Goal: Task Accomplishment & Management: Manage account settings

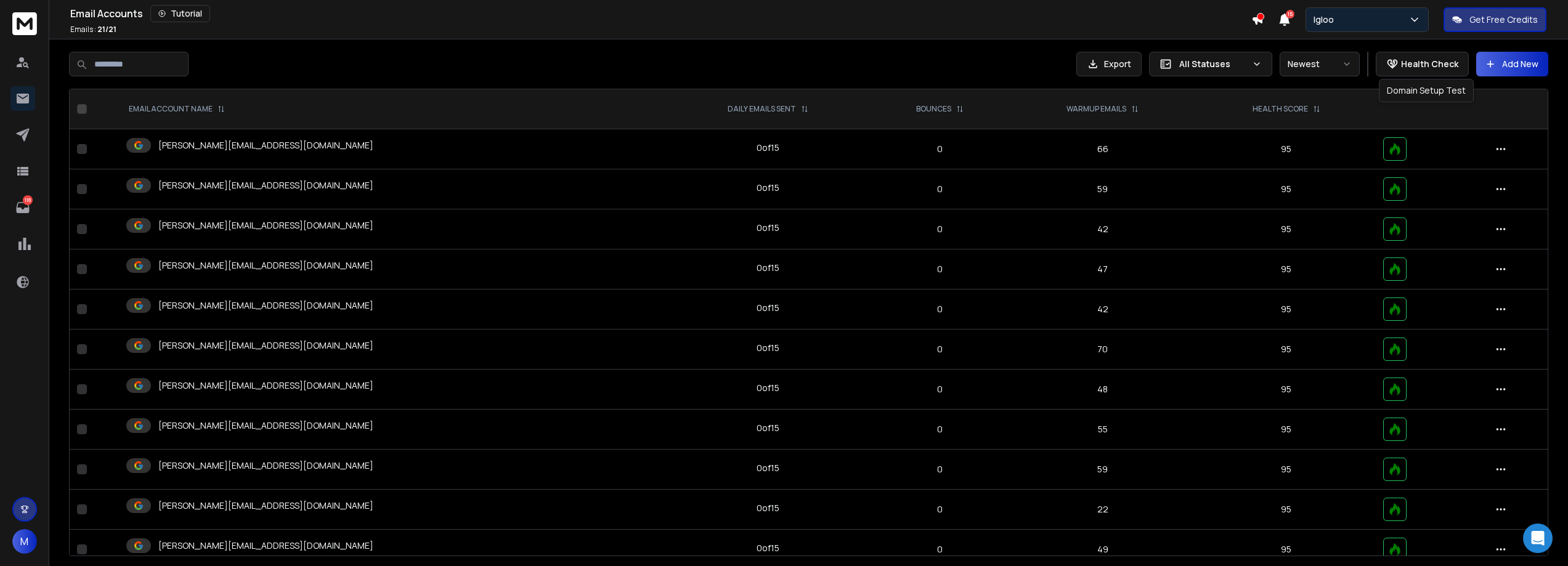
click at [1370, 8] on button "Igloo" at bounding box center [1368, 20] width 123 height 25
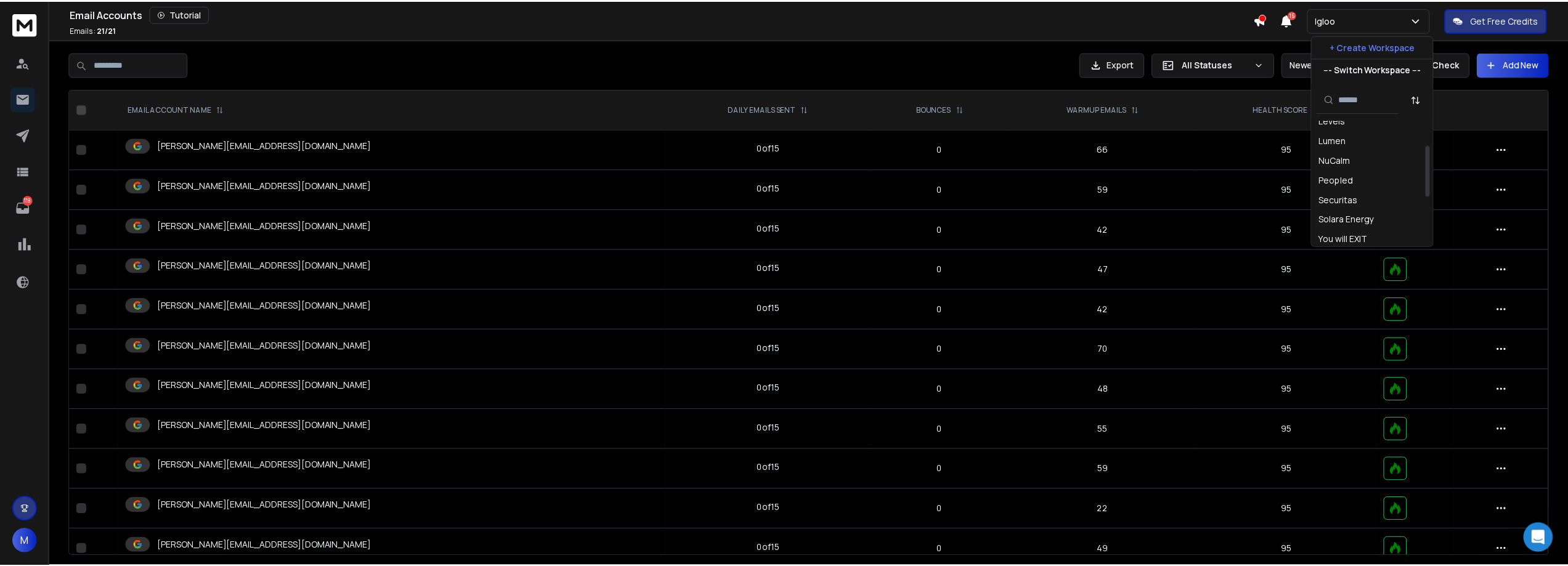
scroll to position [173, 0]
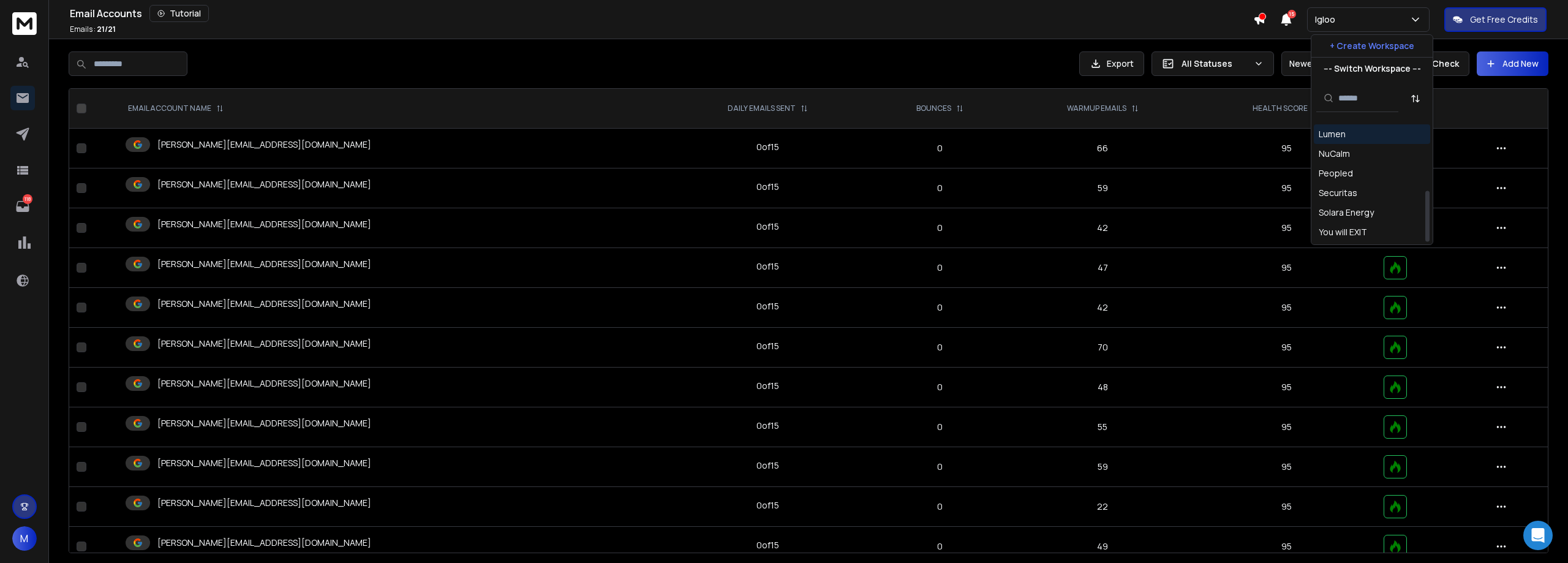
click at [1353, 140] on div "Lumen" at bounding box center [1373, 133] width 116 height 20
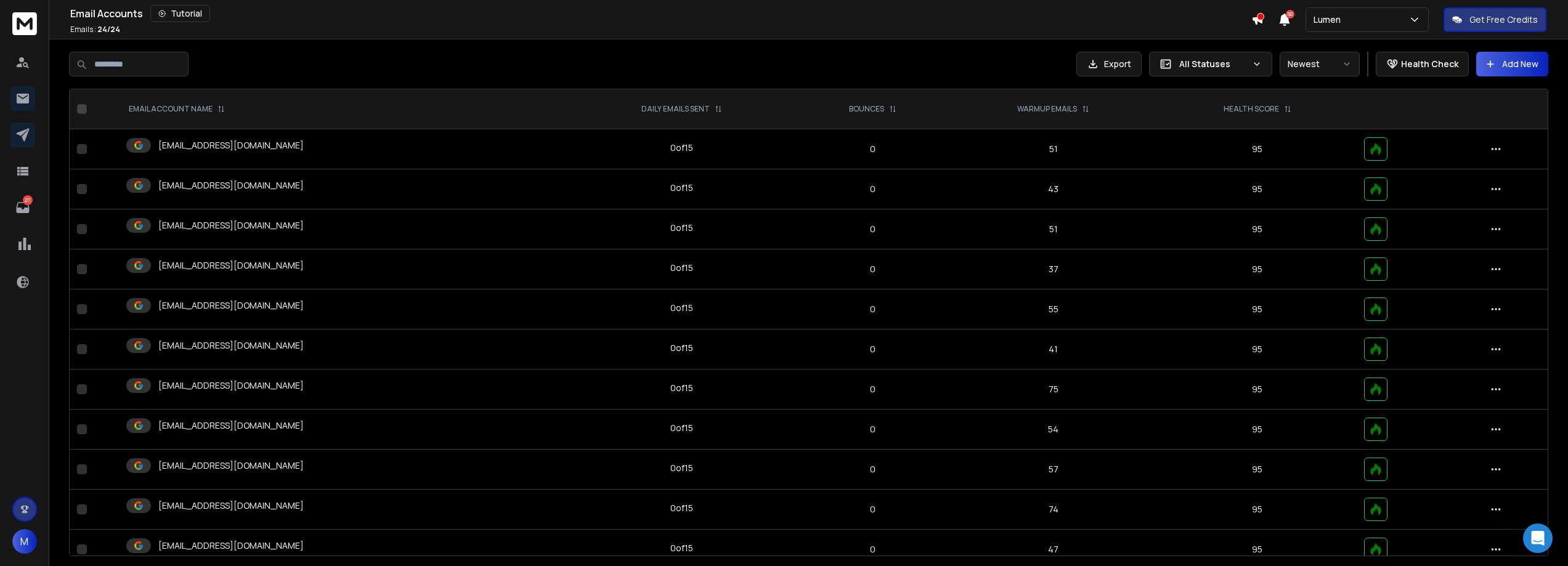
click at [26, 129] on icon at bounding box center [23, 135] width 15 height 15
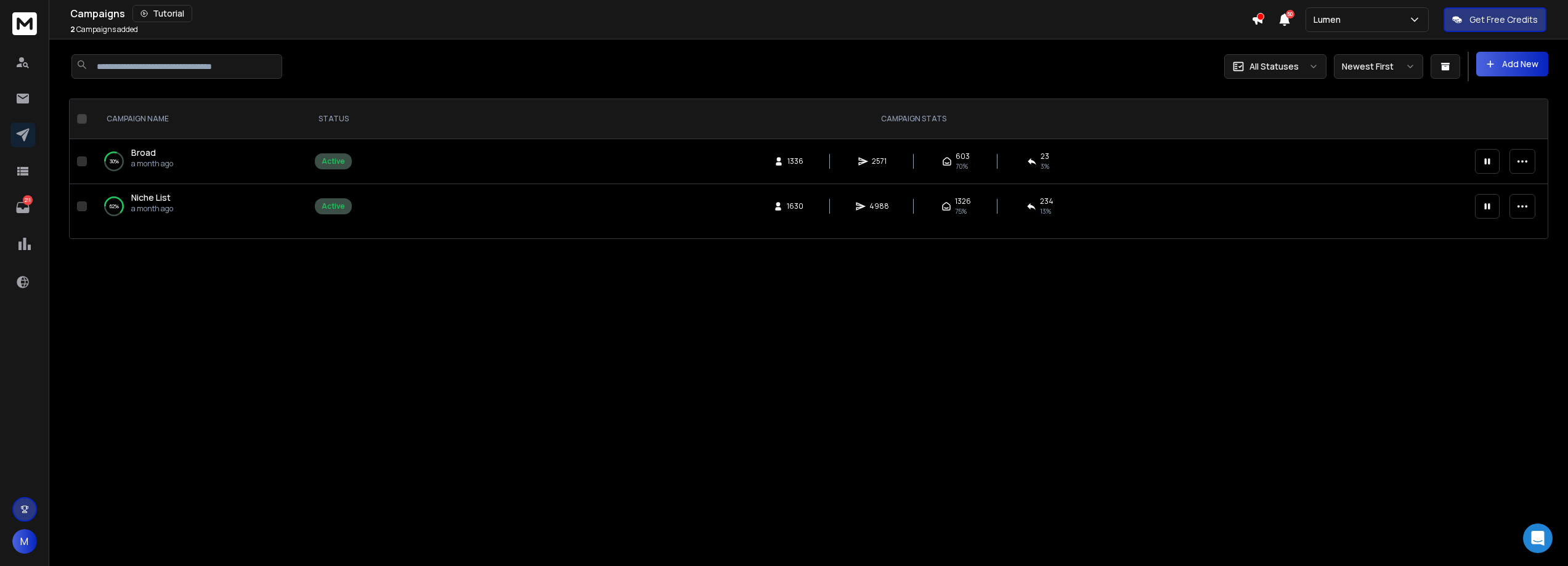
click at [263, 217] on div "62 % Niche List a month ago" at bounding box center [199, 206] width 191 height 29
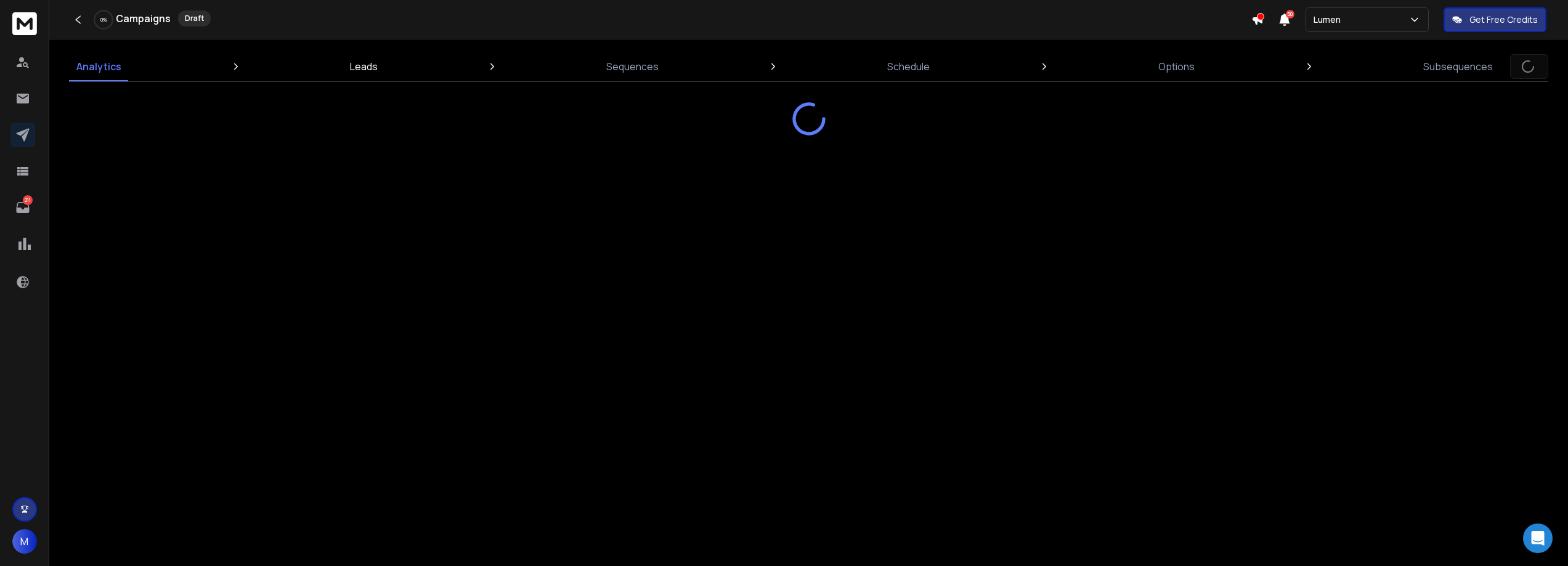
click at [365, 74] on p "Leads" at bounding box center [363, 67] width 27 height 15
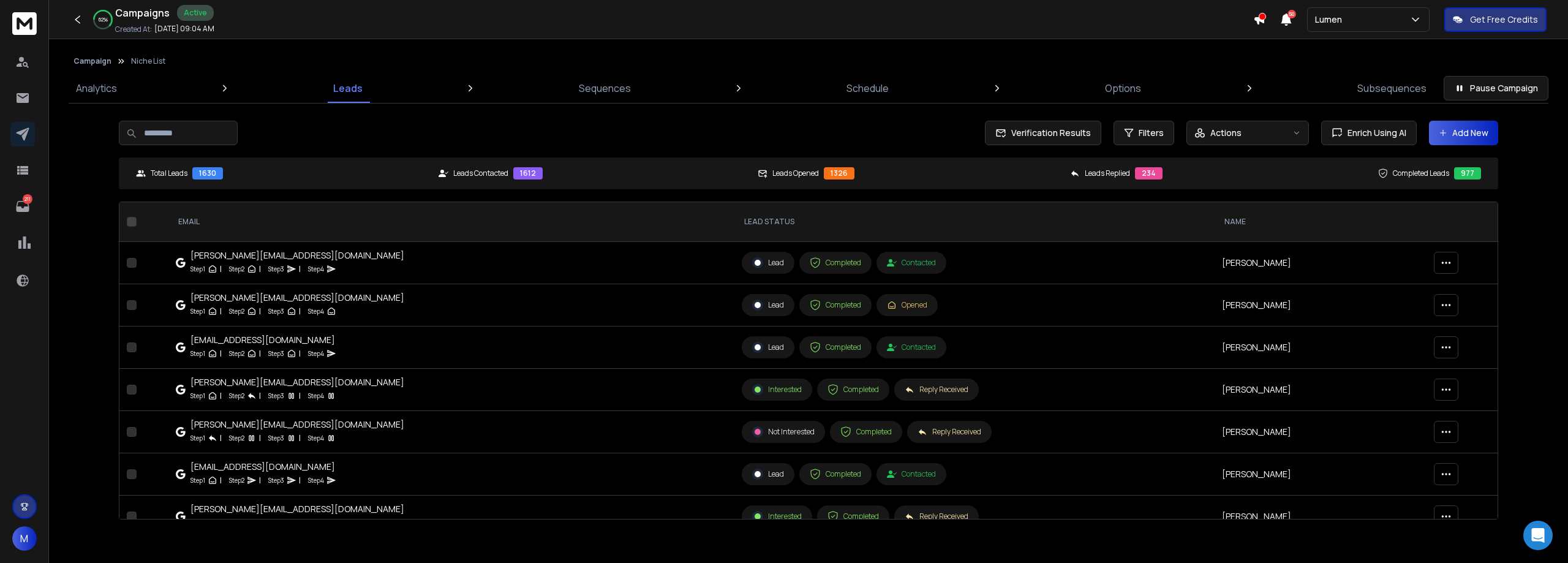
click at [1460, 131] on button "Add New" at bounding box center [1464, 133] width 70 height 24
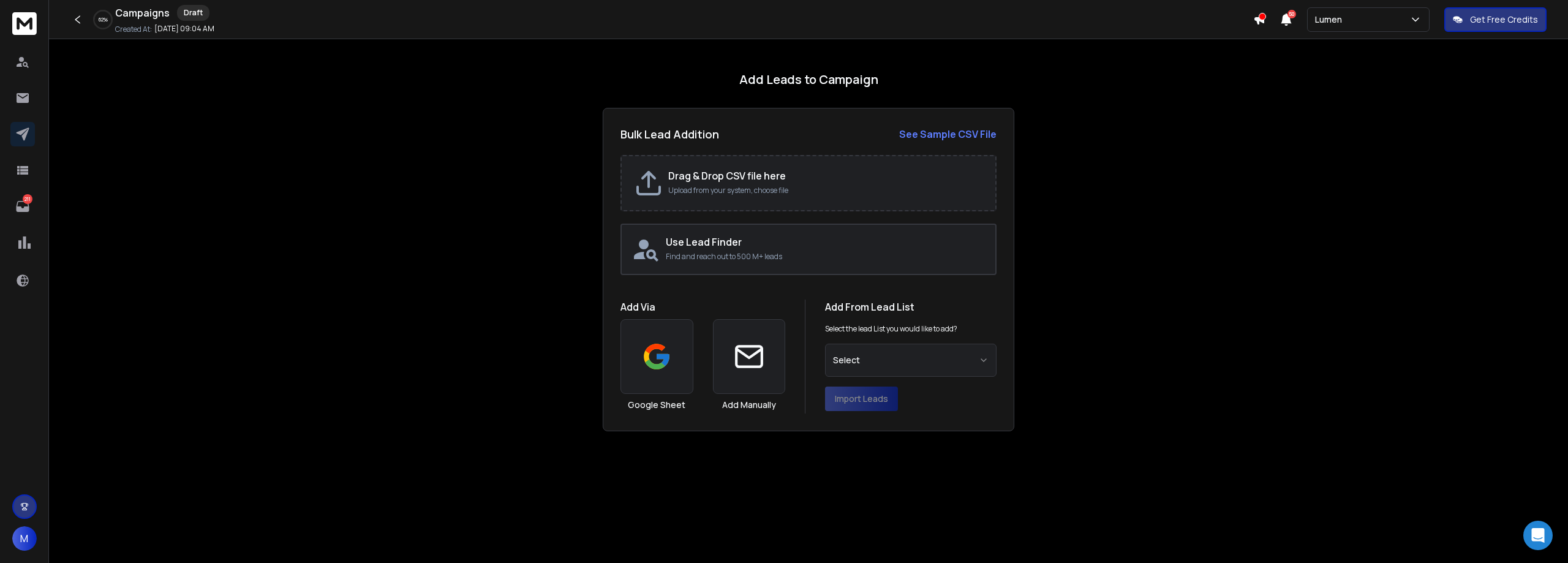
click at [741, 195] on p "Upload from your system, choose file" at bounding box center [825, 191] width 315 height 9
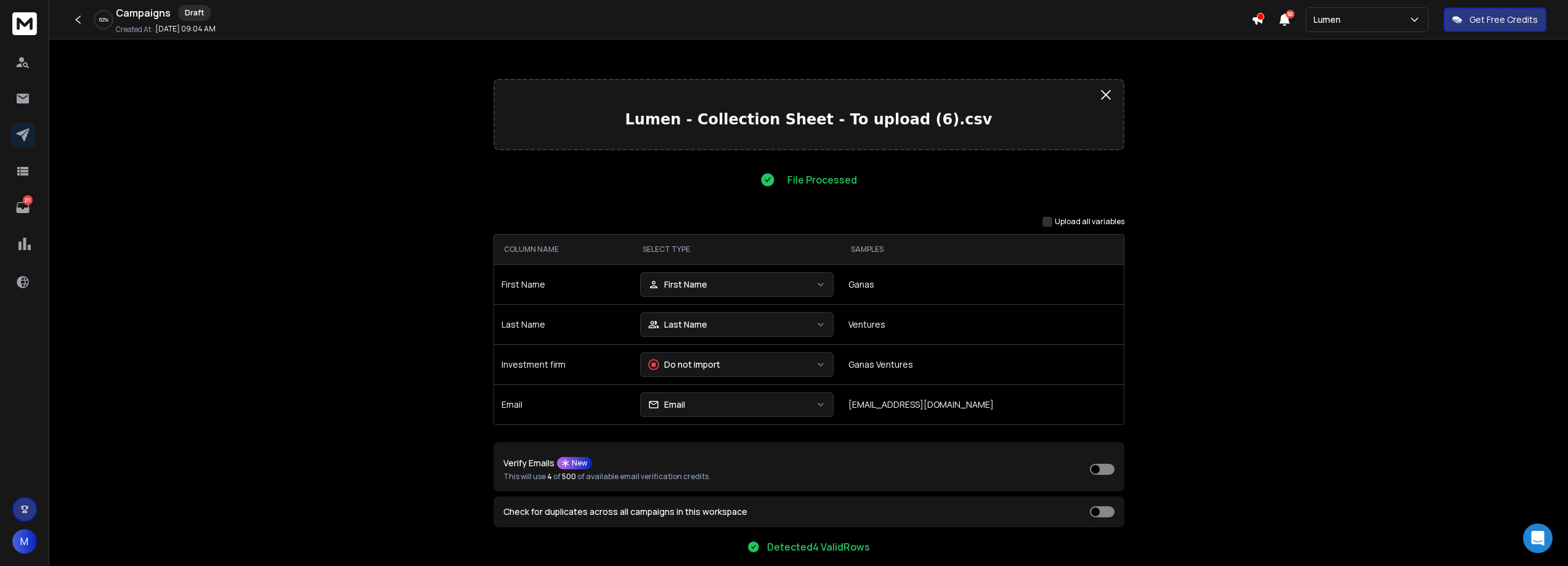
click at [424, 386] on div "Lumen - Collection Sheet - To upload (6).csv File Processed Upload all variable…" at bounding box center [784, 305] width 1568 height 611
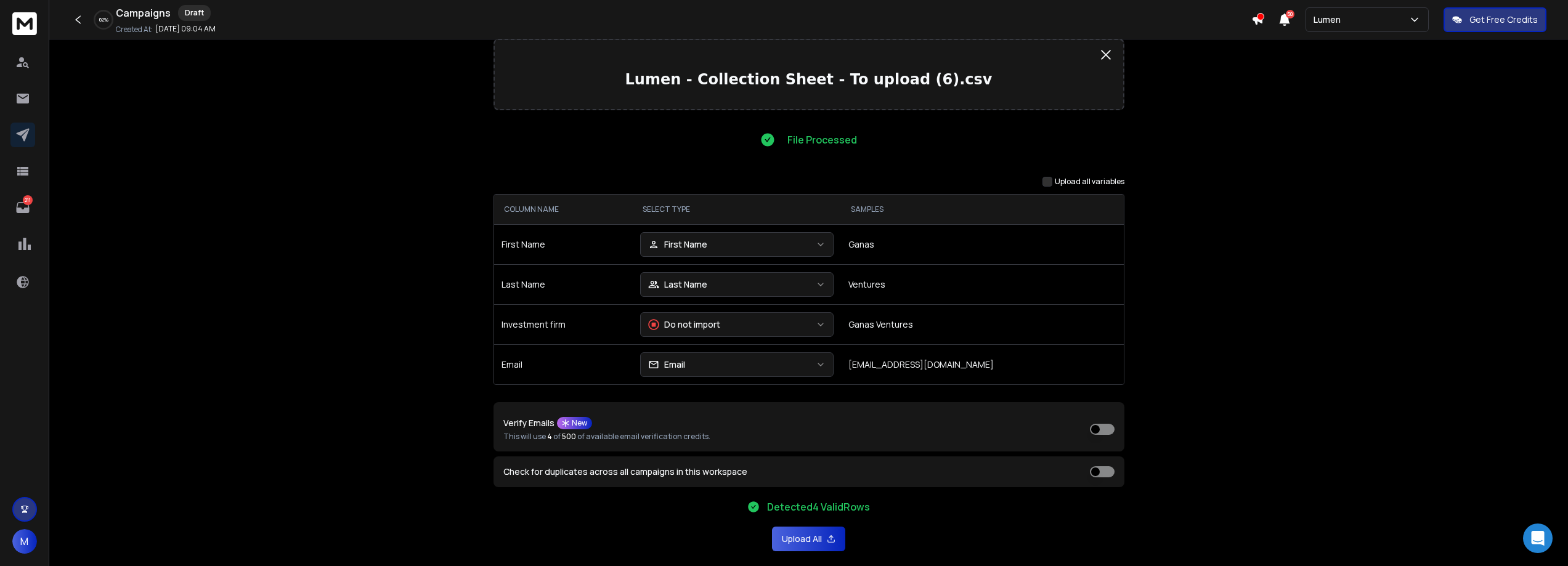
scroll to position [45, 0]
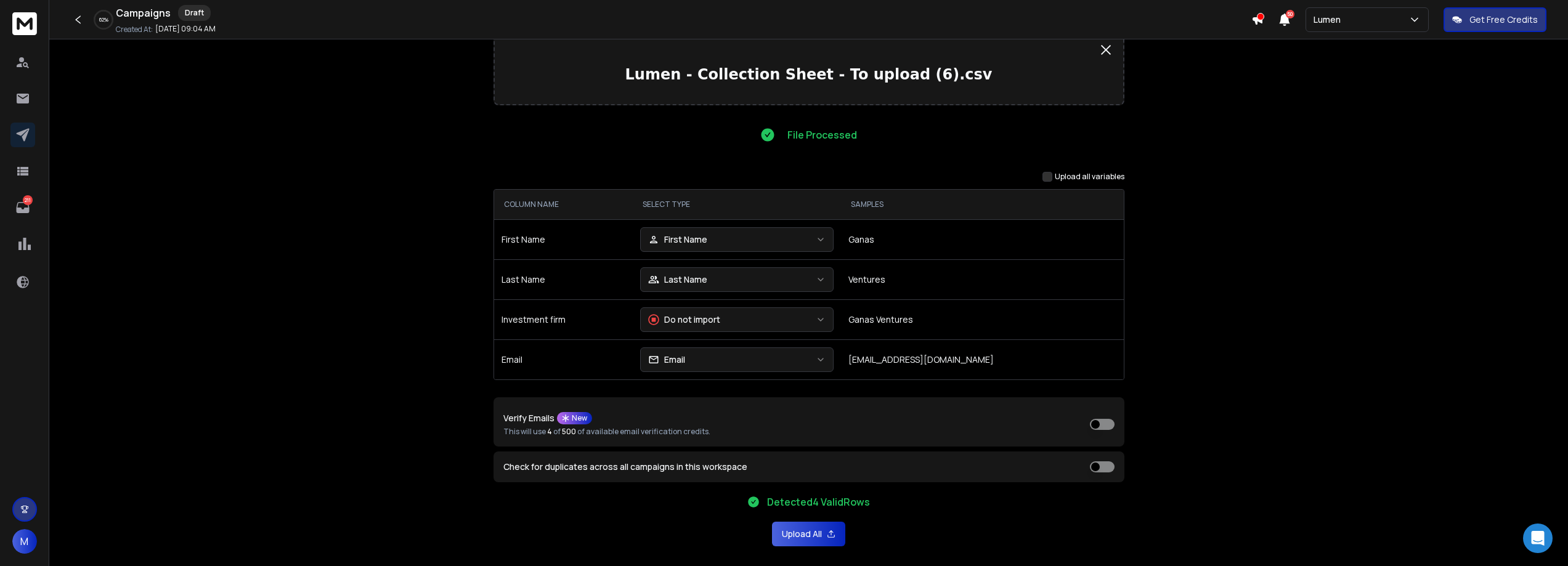
click at [787, 534] on button "Upload All" at bounding box center [809, 534] width 74 height 25
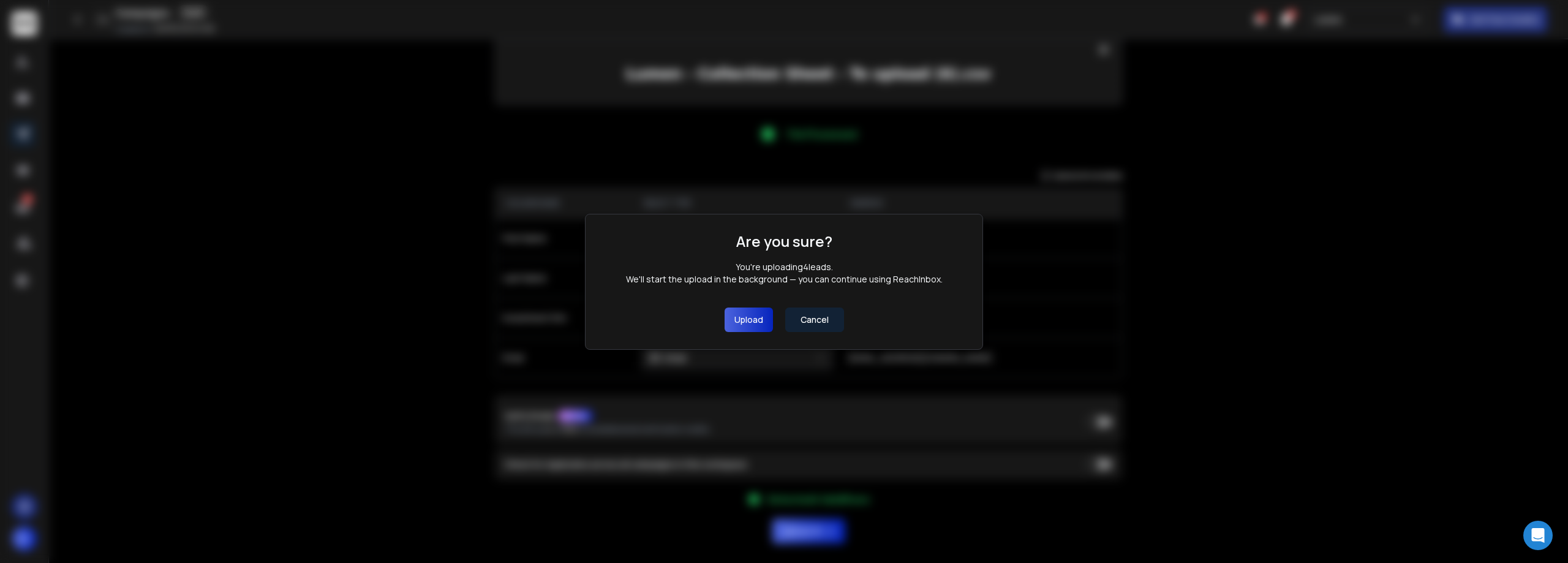
click at [744, 329] on button "Upload" at bounding box center [749, 320] width 49 height 24
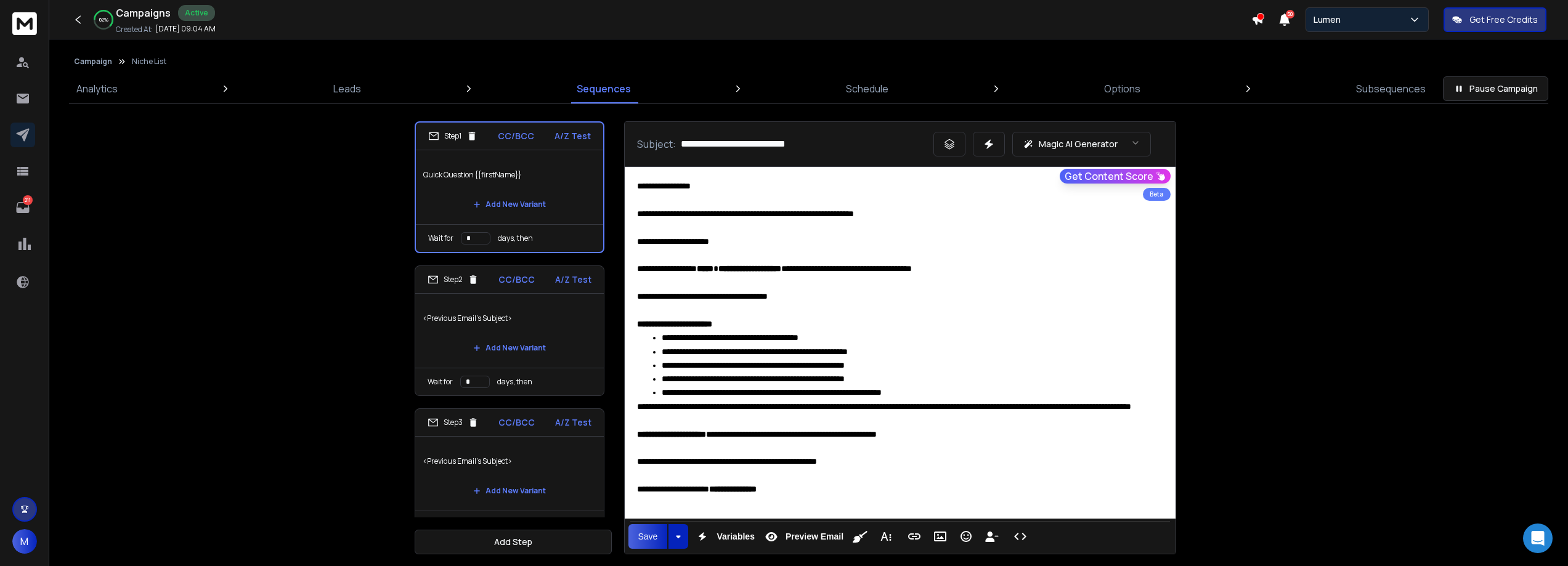
click at [1346, 20] on p "Lumen" at bounding box center [1330, 19] width 32 height 12
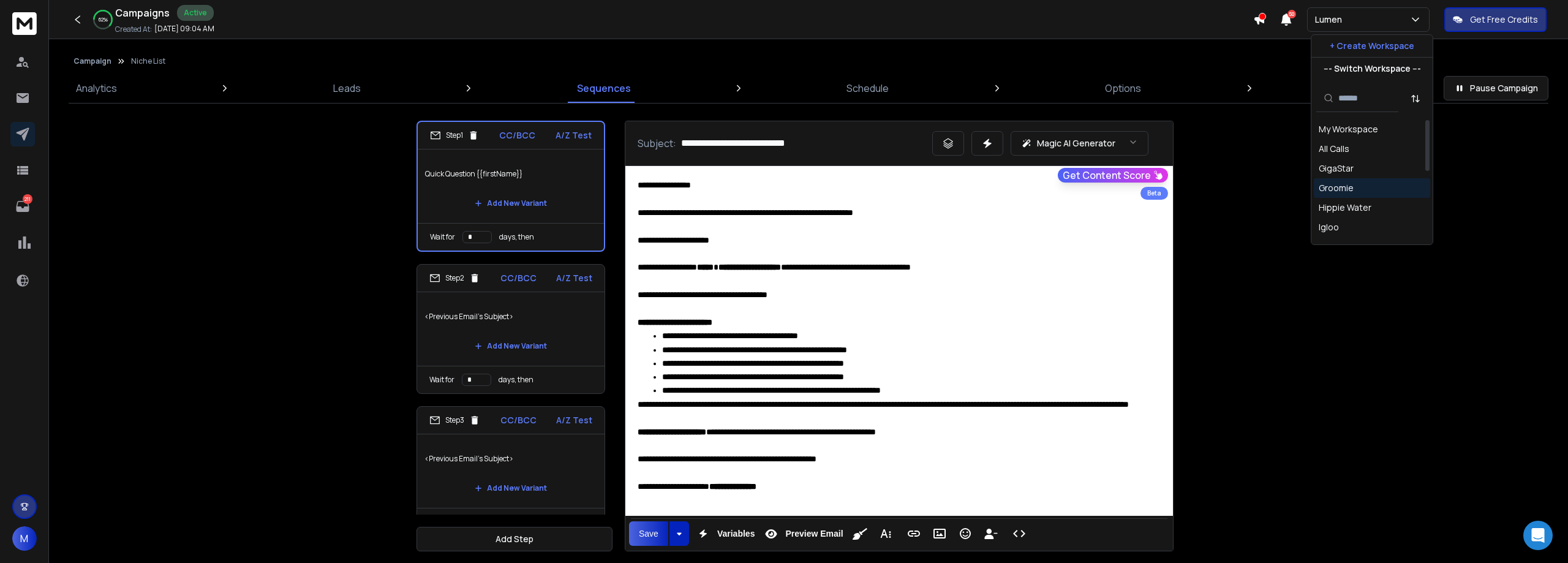
click at [1373, 180] on div "Groomie" at bounding box center [1373, 188] width 116 height 20
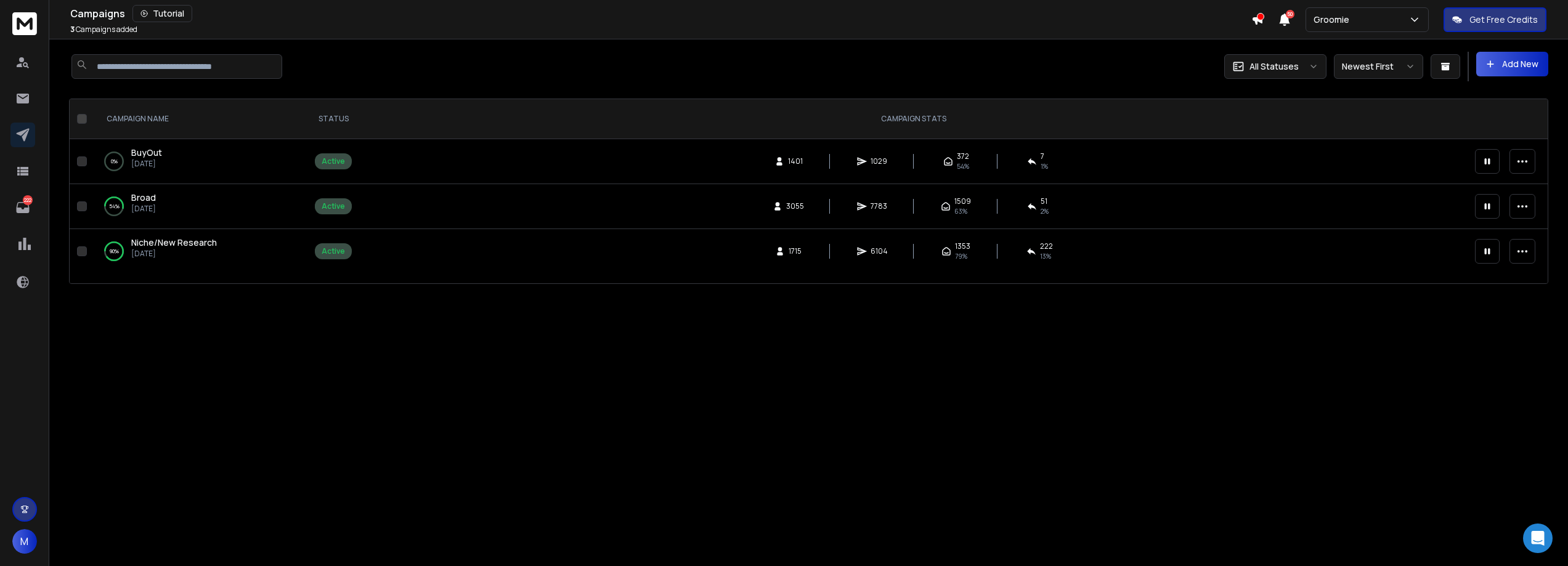
click at [281, 270] on td "90 % Niche/New Research [DATE]" at bounding box center [199, 252] width 215 height 45
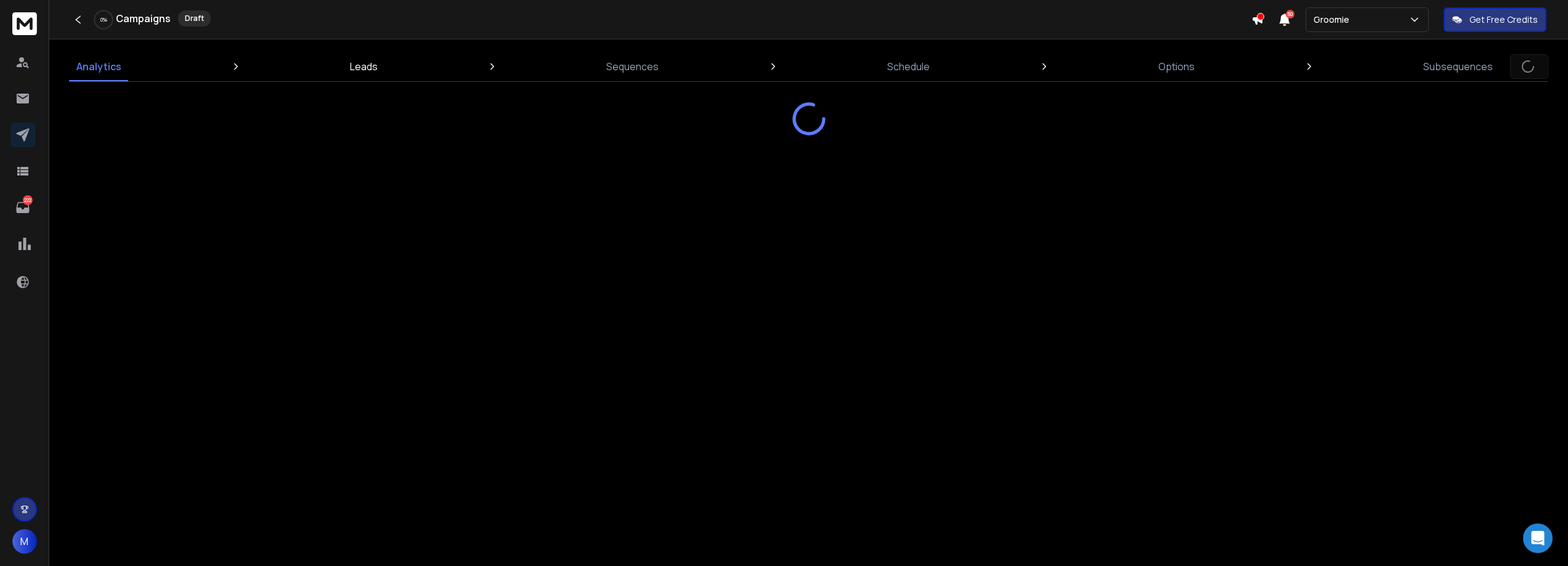
click at [373, 70] on p "Leads" at bounding box center [363, 67] width 27 height 15
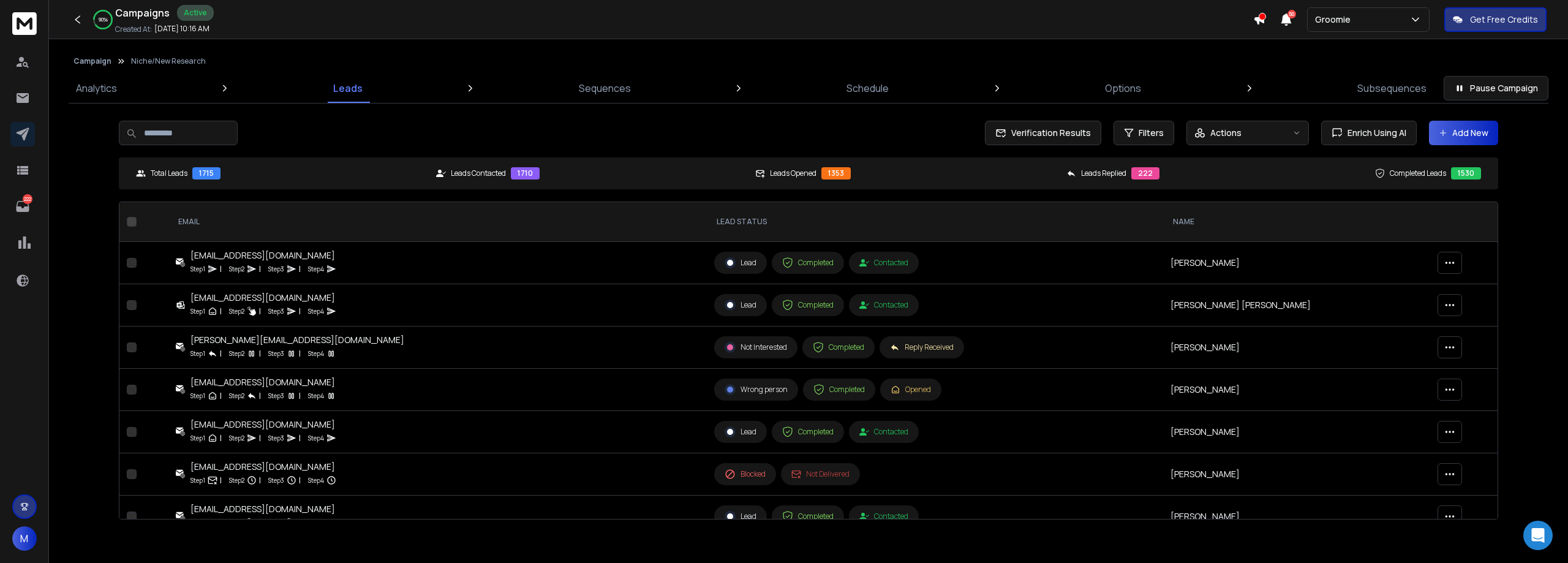
click at [1464, 119] on div "Verification Results Filters Actions Enrich Using AI Add New Total Leads 1715 L…" at bounding box center [808, 314] width 1480 height 397
click at [1459, 131] on button "Add New" at bounding box center [1464, 133] width 70 height 24
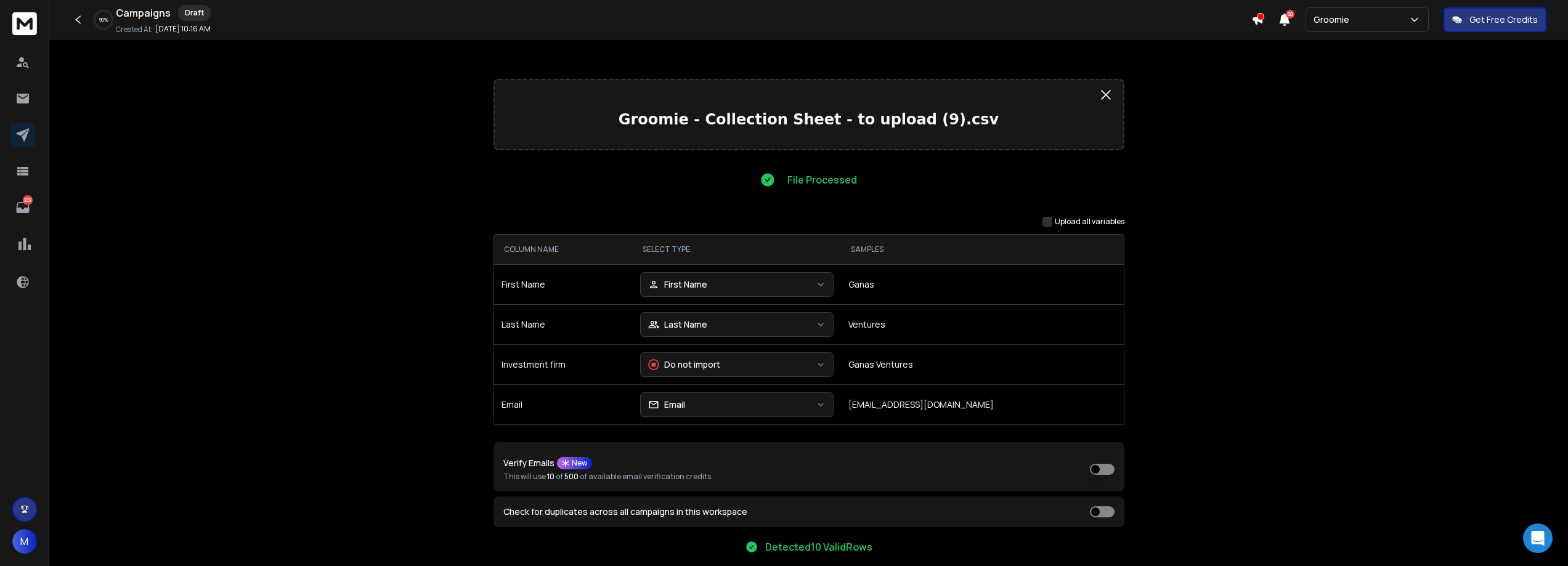
click at [363, 371] on div "Groomie - Collection Sheet - to upload (9).csv File Processed Upload all variab…" at bounding box center [784, 305] width 1568 height 611
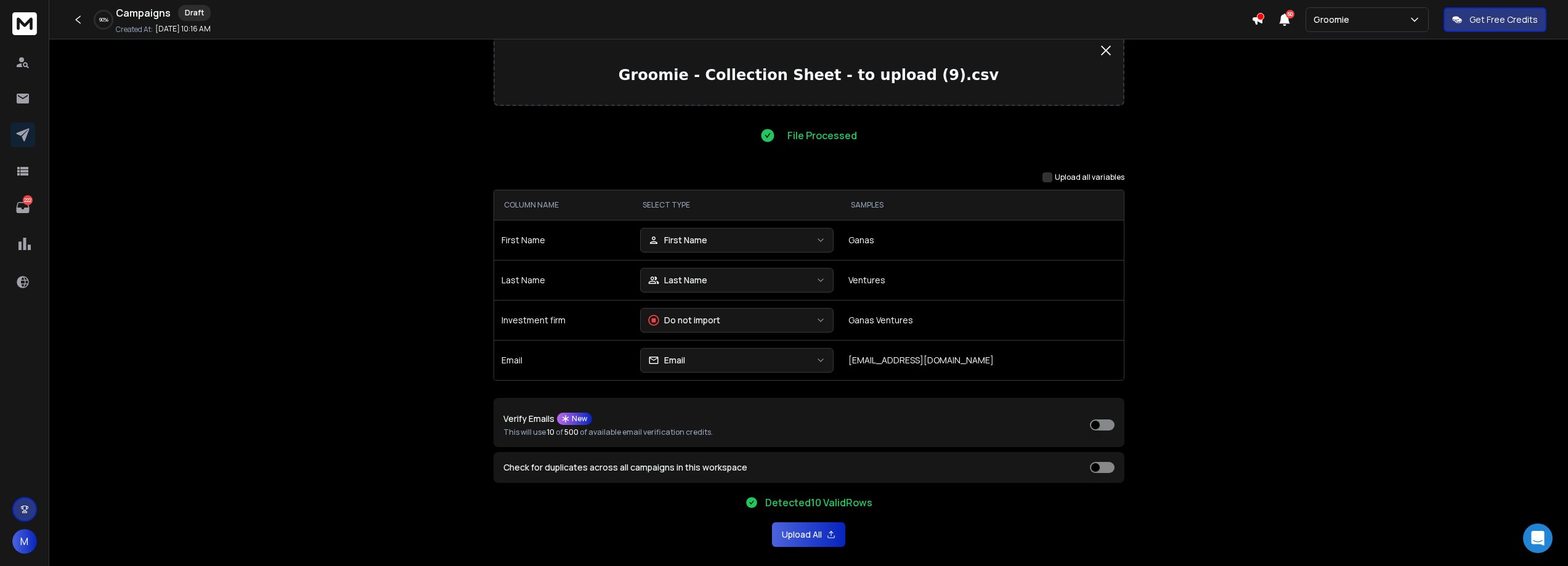
scroll to position [45, 0]
click at [800, 532] on button "Upload All" at bounding box center [809, 534] width 74 height 25
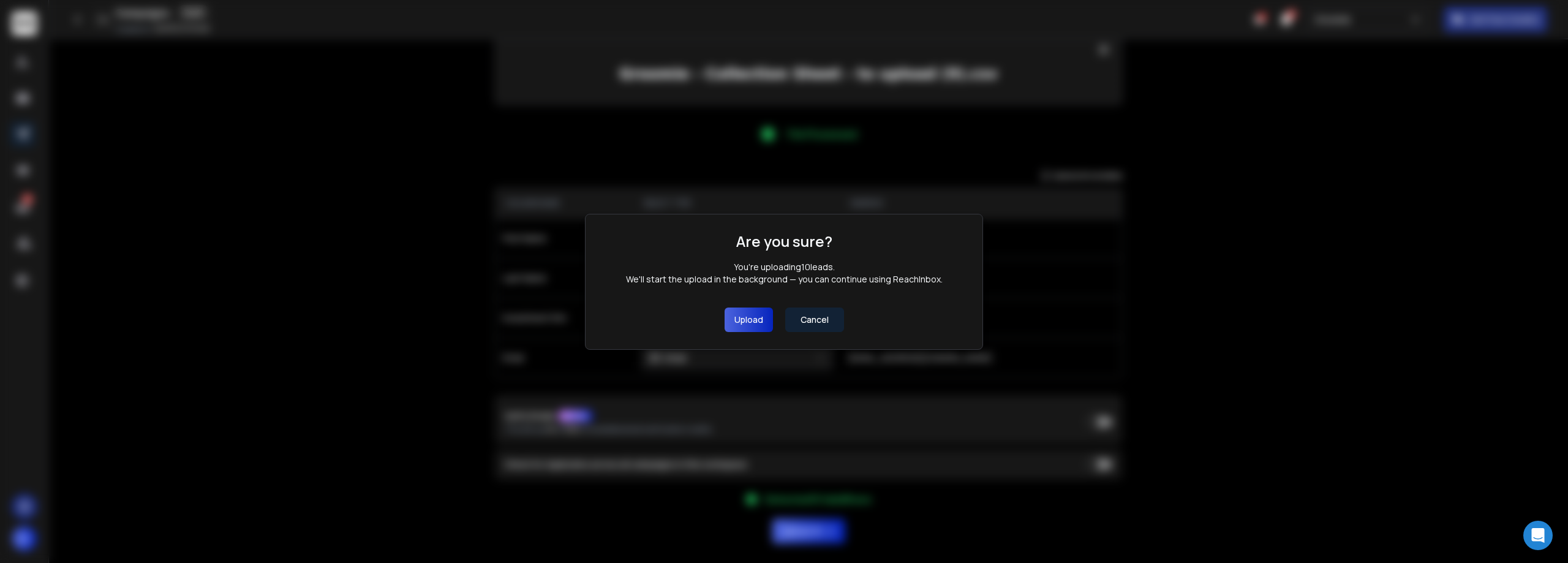
click at [757, 327] on button "Upload" at bounding box center [749, 320] width 49 height 24
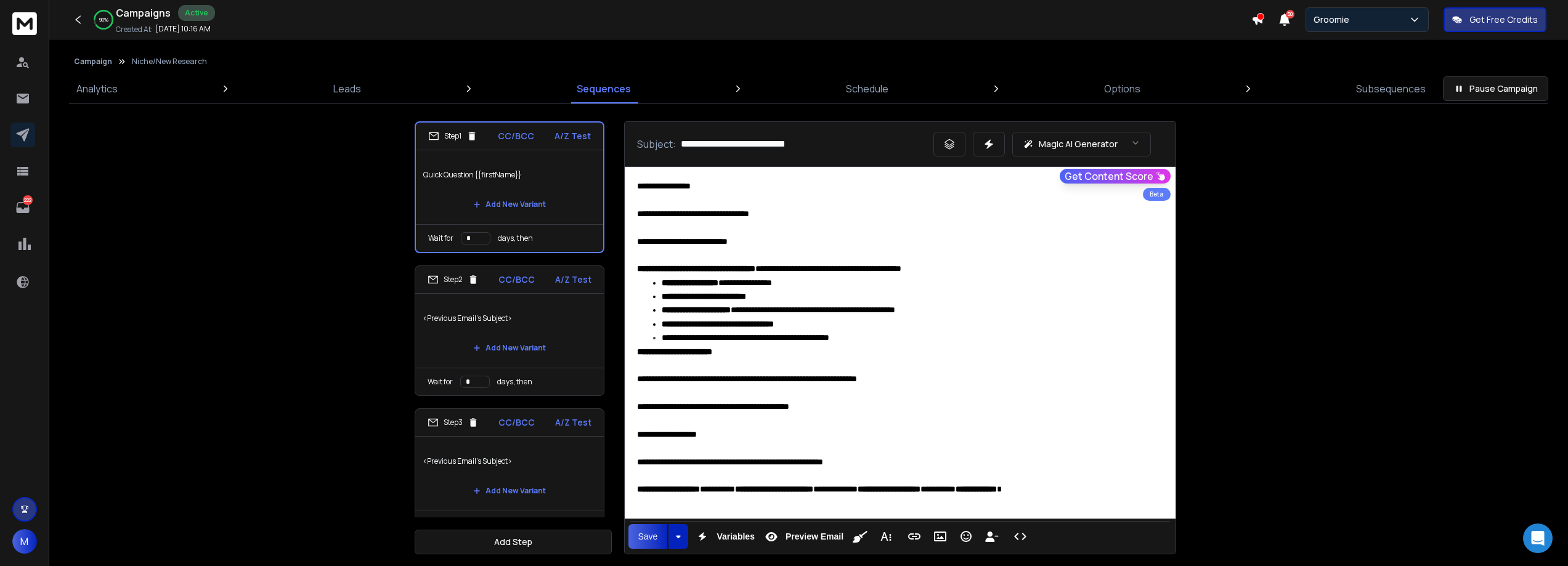
click at [1345, 25] on p "Groomie" at bounding box center [1334, 19] width 41 height 12
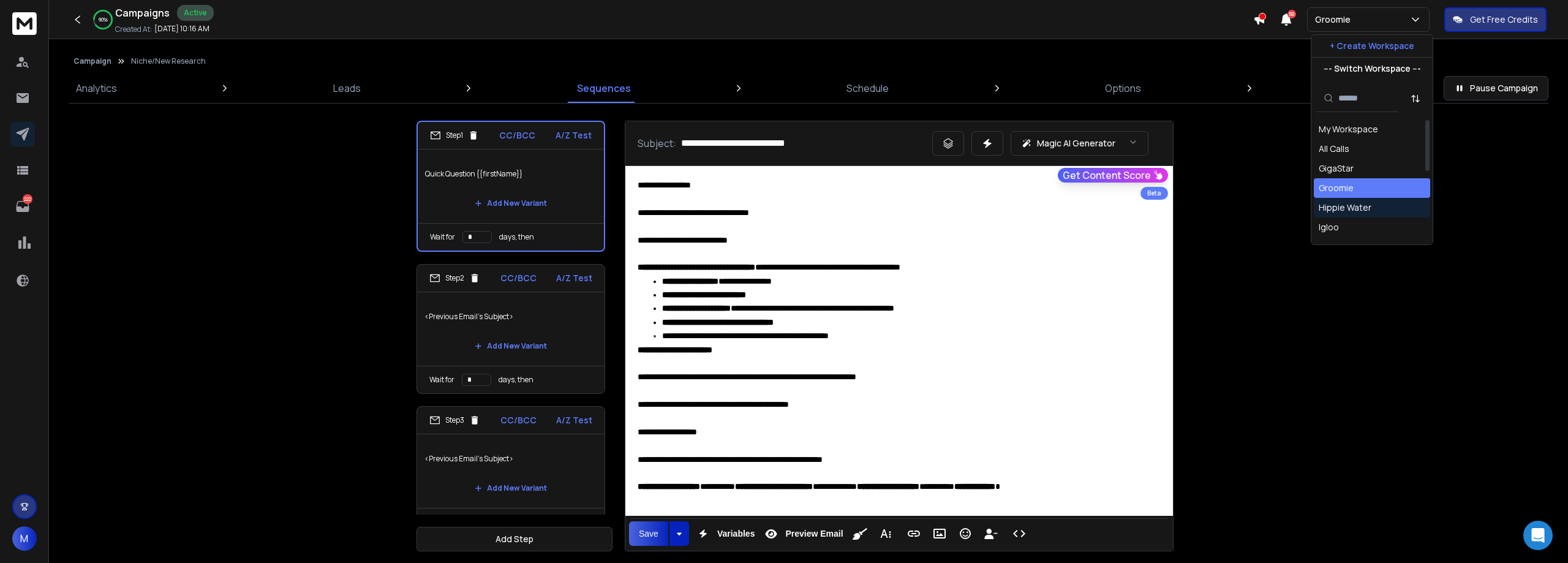
click at [1360, 203] on div "Hippie Water" at bounding box center [1345, 208] width 53 height 12
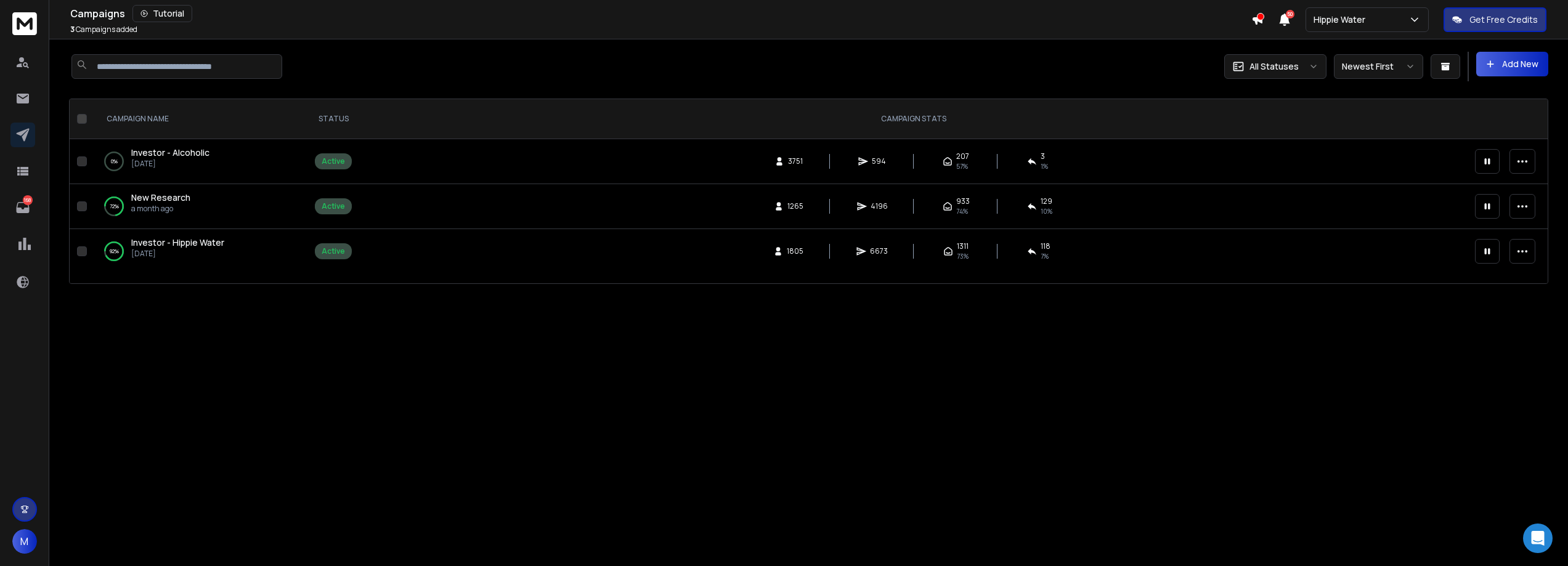
click at [192, 266] on td "92 % Investor - Hippie Water 3 months ago" at bounding box center [199, 252] width 215 height 45
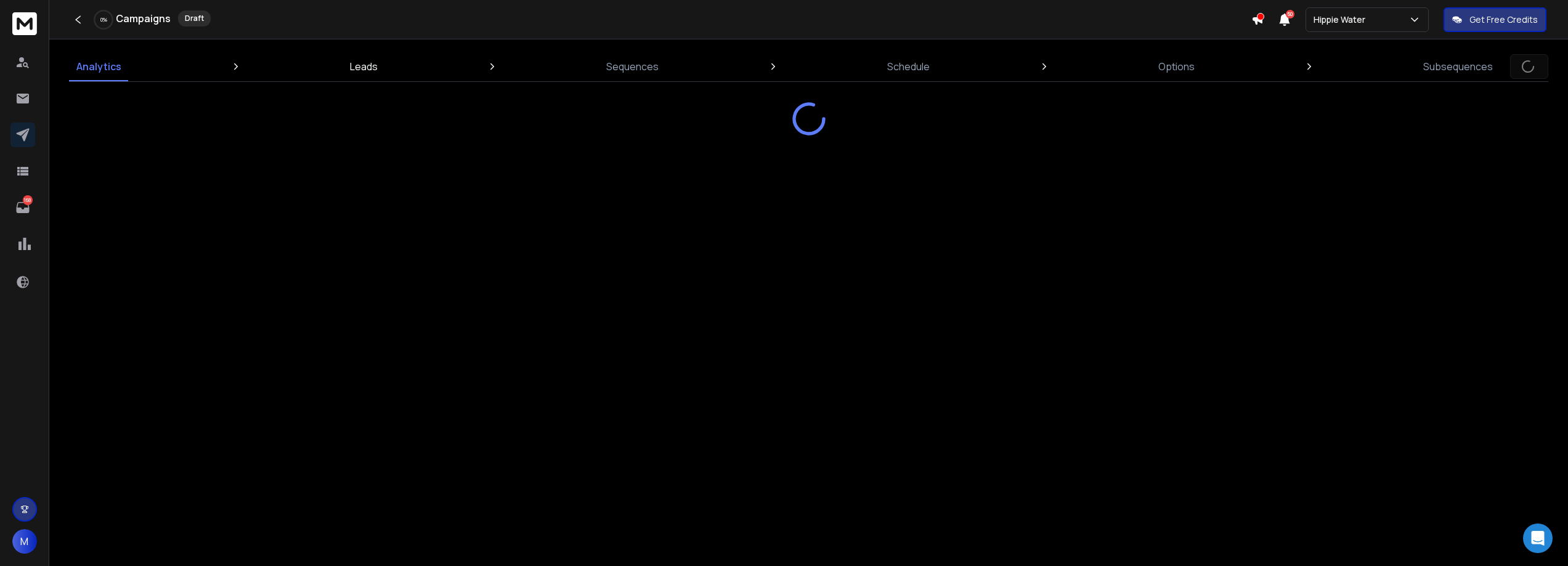
click at [353, 72] on p "Leads" at bounding box center [363, 67] width 27 height 15
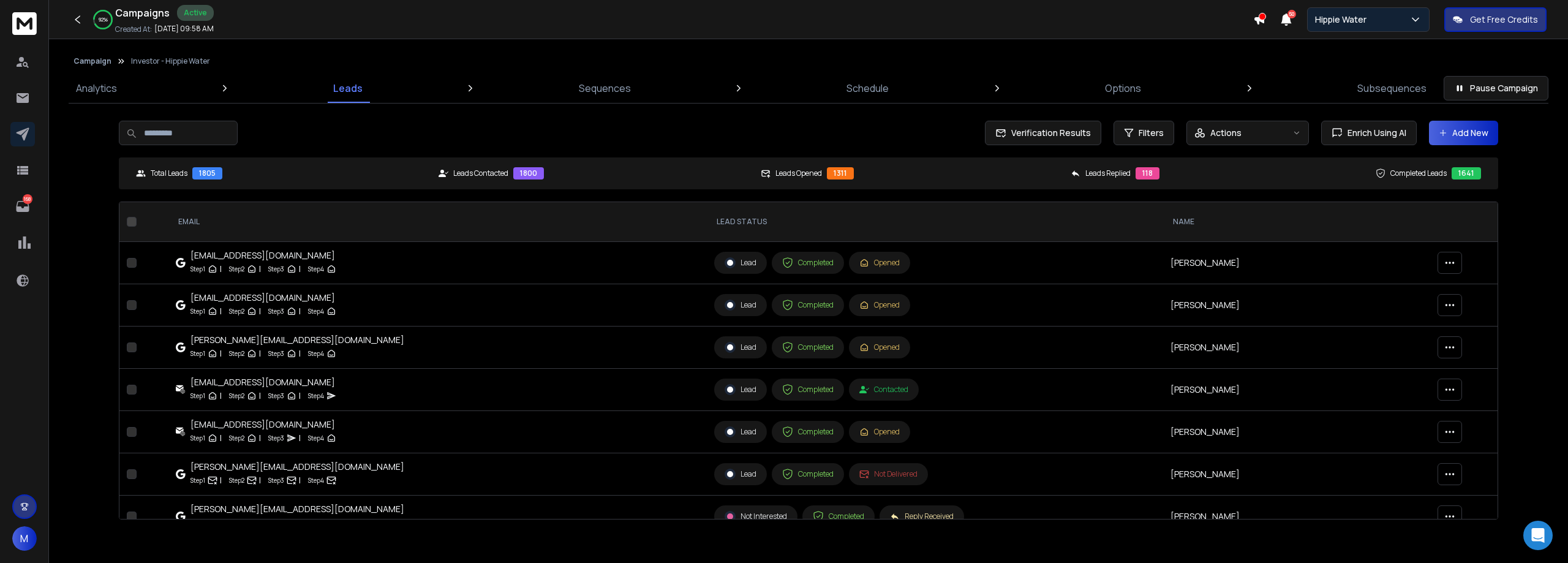
click at [1374, 9] on button "Hippie Water" at bounding box center [1368, 20] width 122 height 24
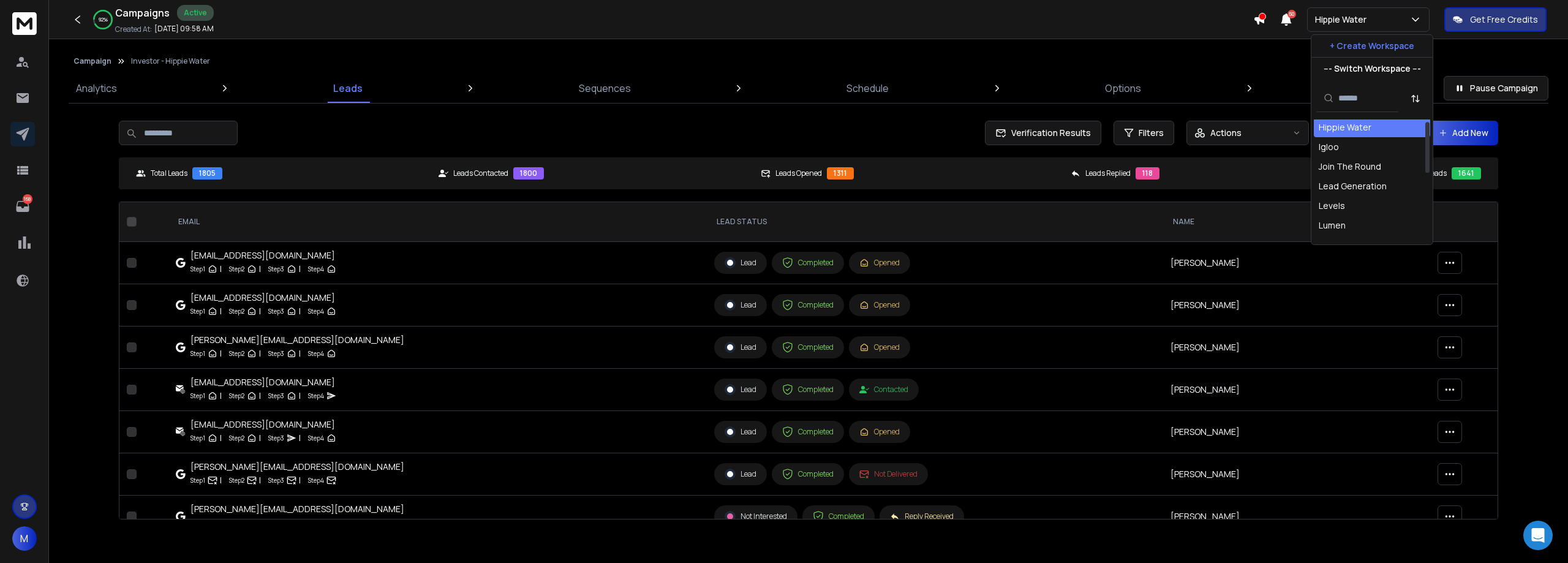
scroll to position [82, 0]
click at [1360, 225] on div "Lumen" at bounding box center [1373, 224] width 116 height 20
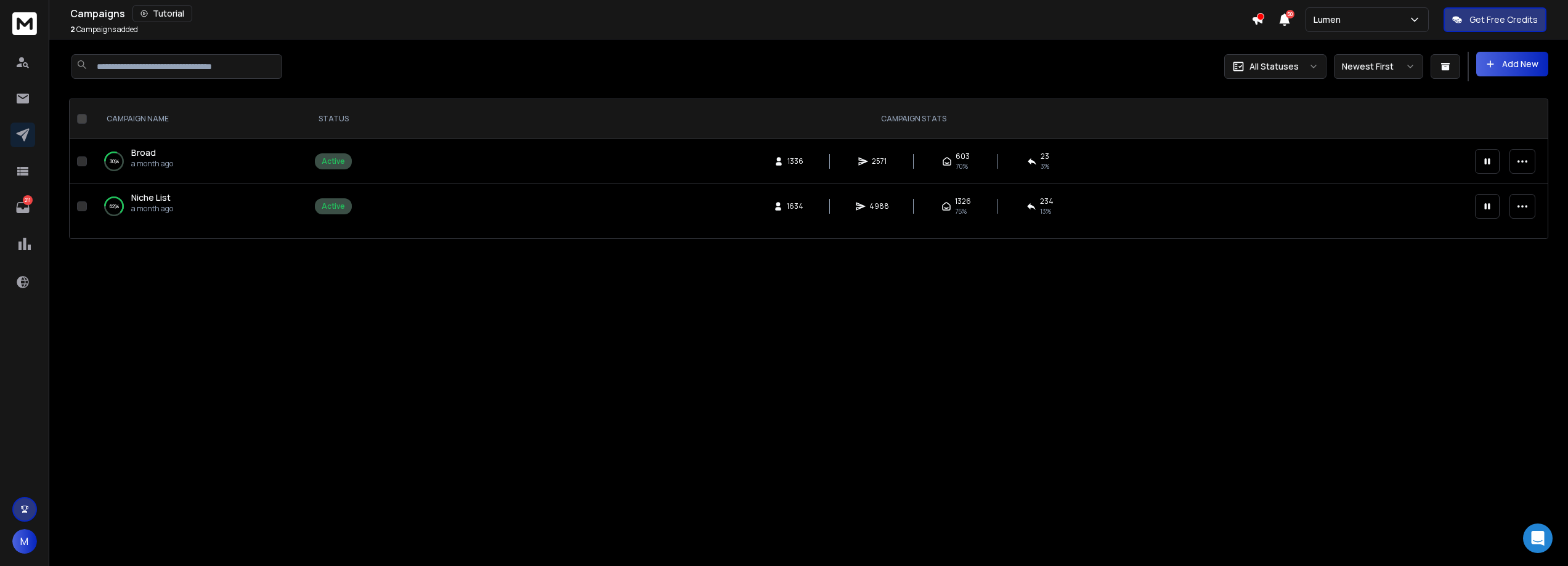
click at [194, 202] on div "62 % Niche List a month ago" at bounding box center [199, 206] width 191 height 29
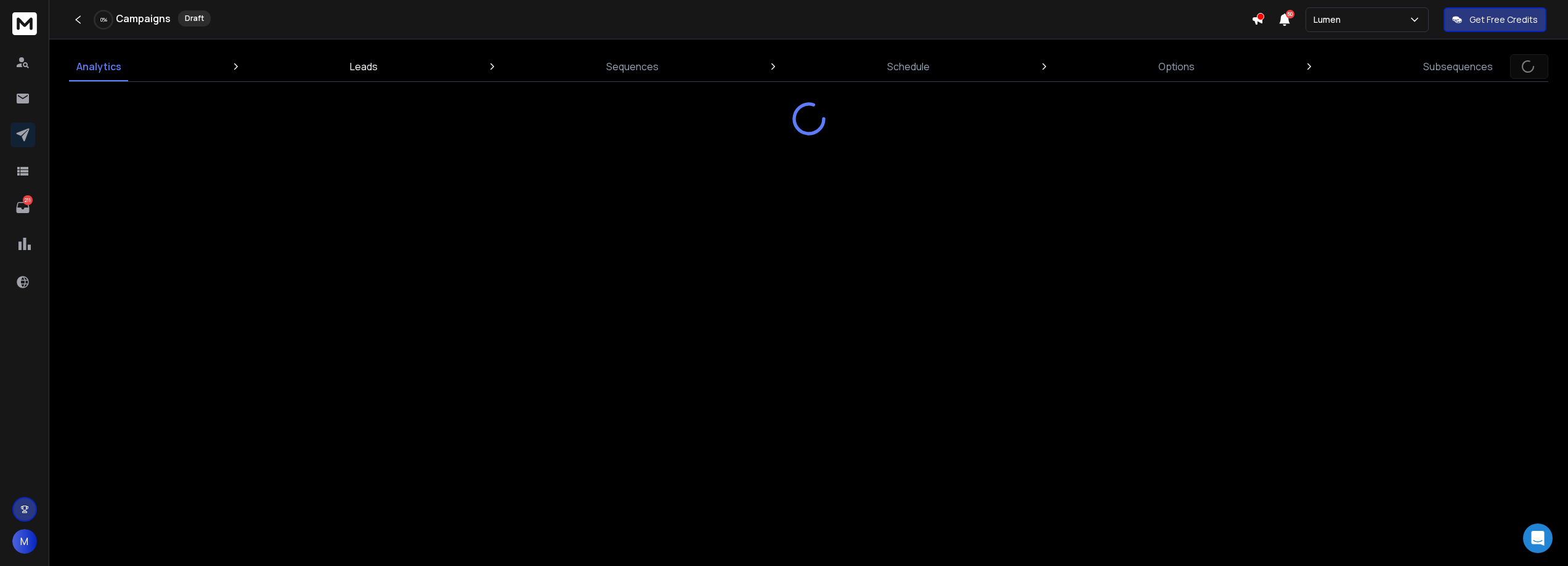
click at [368, 77] on link "Leads" at bounding box center [364, 66] width 43 height 29
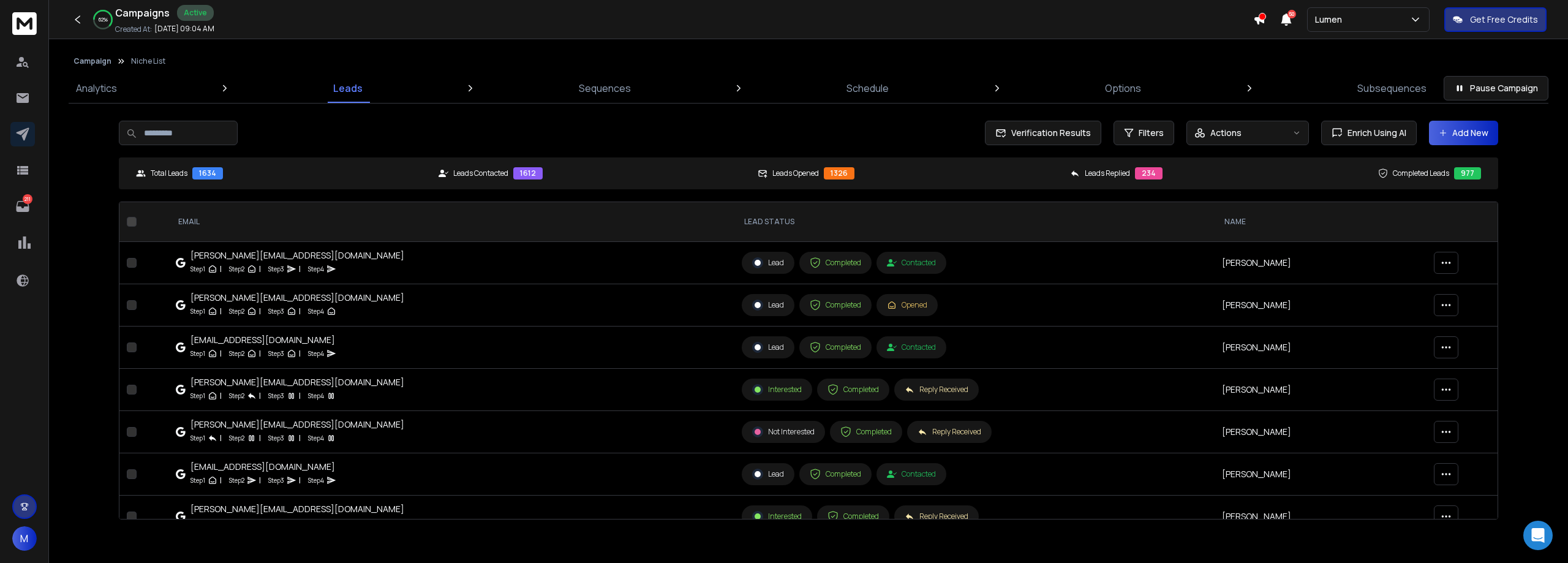
click at [195, 126] on input at bounding box center [178, 133] width 118 height 24
paste input "**********"
type input "**********"
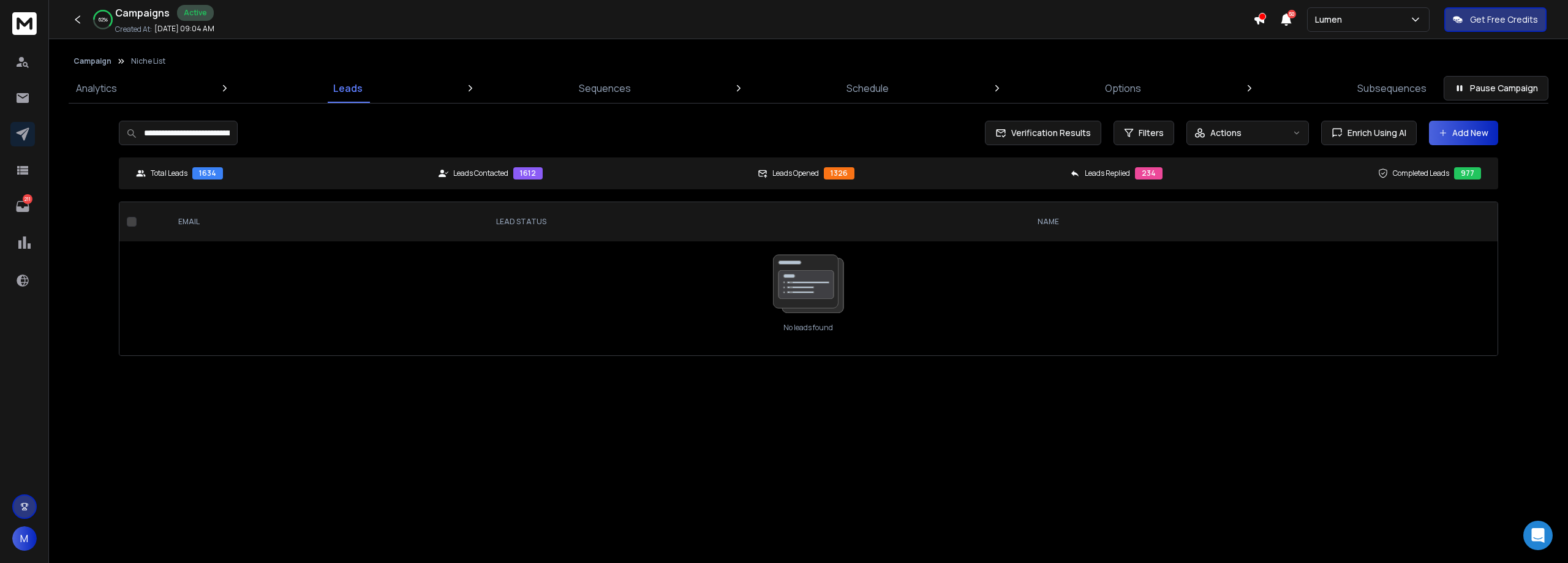
click at [205, 137] on input "**********" at bounding box center [178, 133] width 118 height 24
type input "**********"
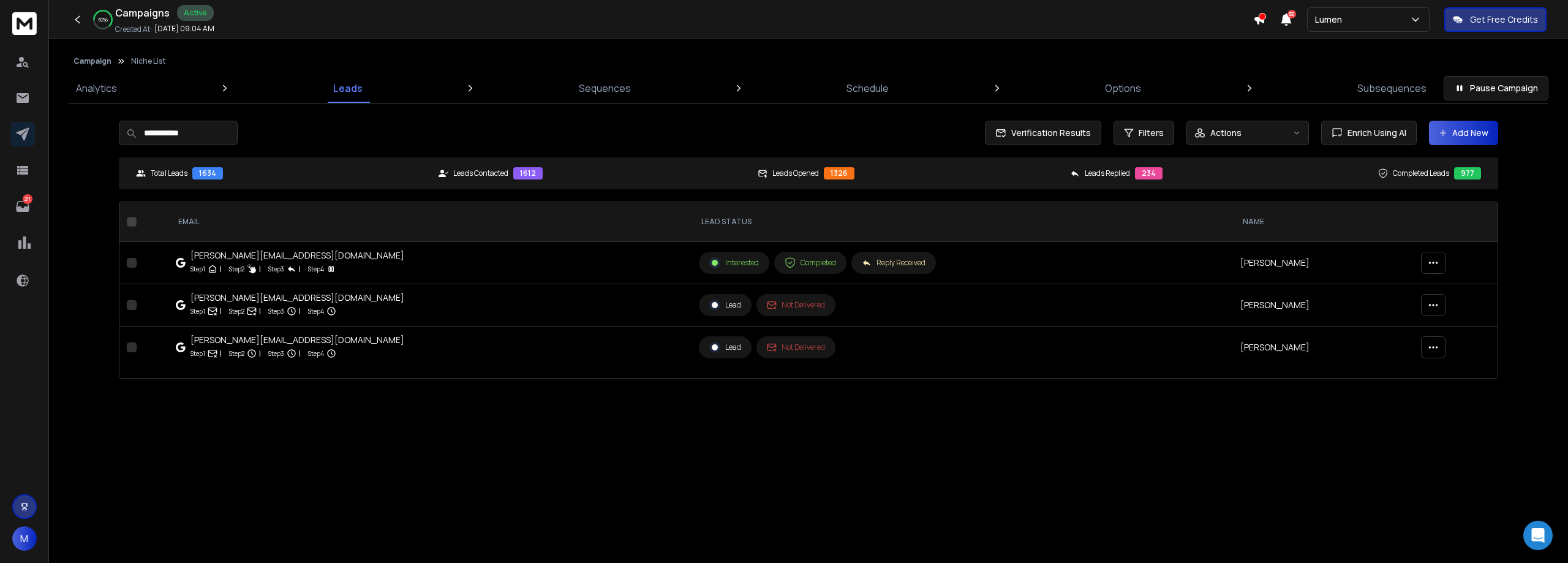
click at [212, 132] on input "**********" at bounding box center [178, 133] width 118 height 24
paste input "********"
drag, startPoint x: 170, startPoint y: 133, endPoint x: 98, endPoint y: 133, distance: 72.0
click at [98, 133] on div "**********" at bounding box center [808, 242] width 1470 height 245
type input "**********"
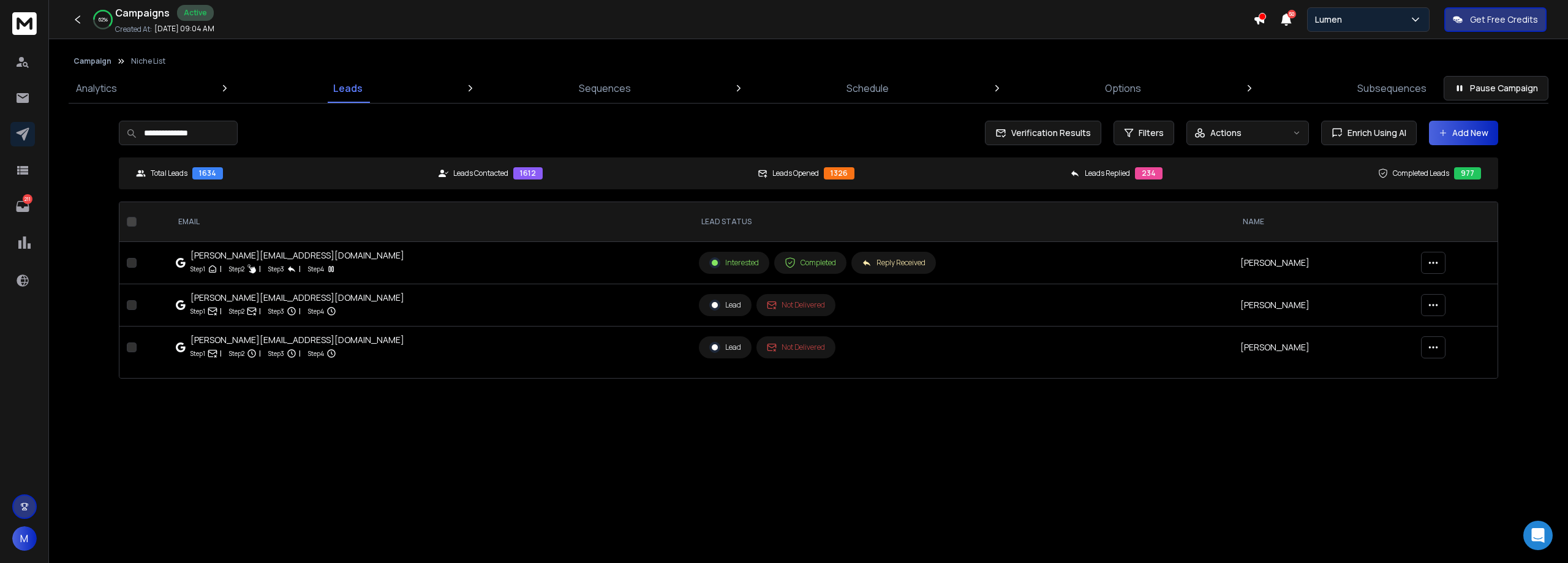
click at [1343, 12] on button "Lumen" at bounding box center [1368, 20] width 122 height 24
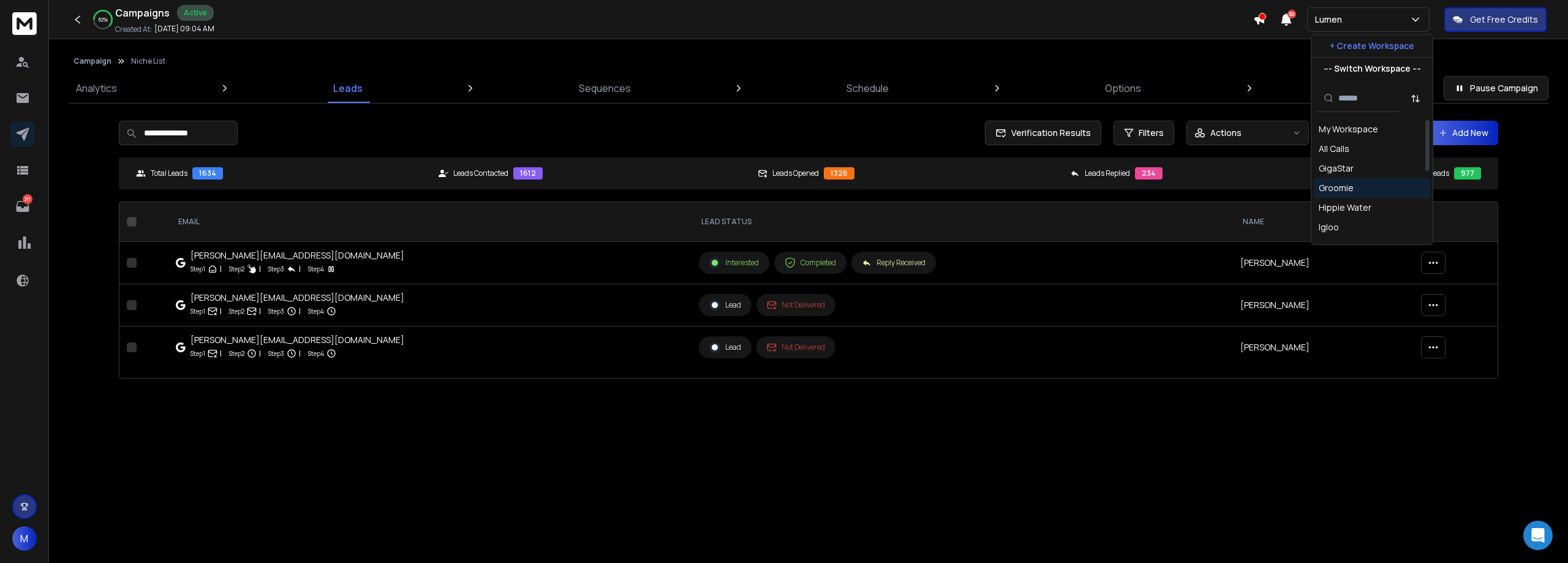
click at [1381, 184] on div "Groomie" at bounding box center [1373, 188] width 116 height 20
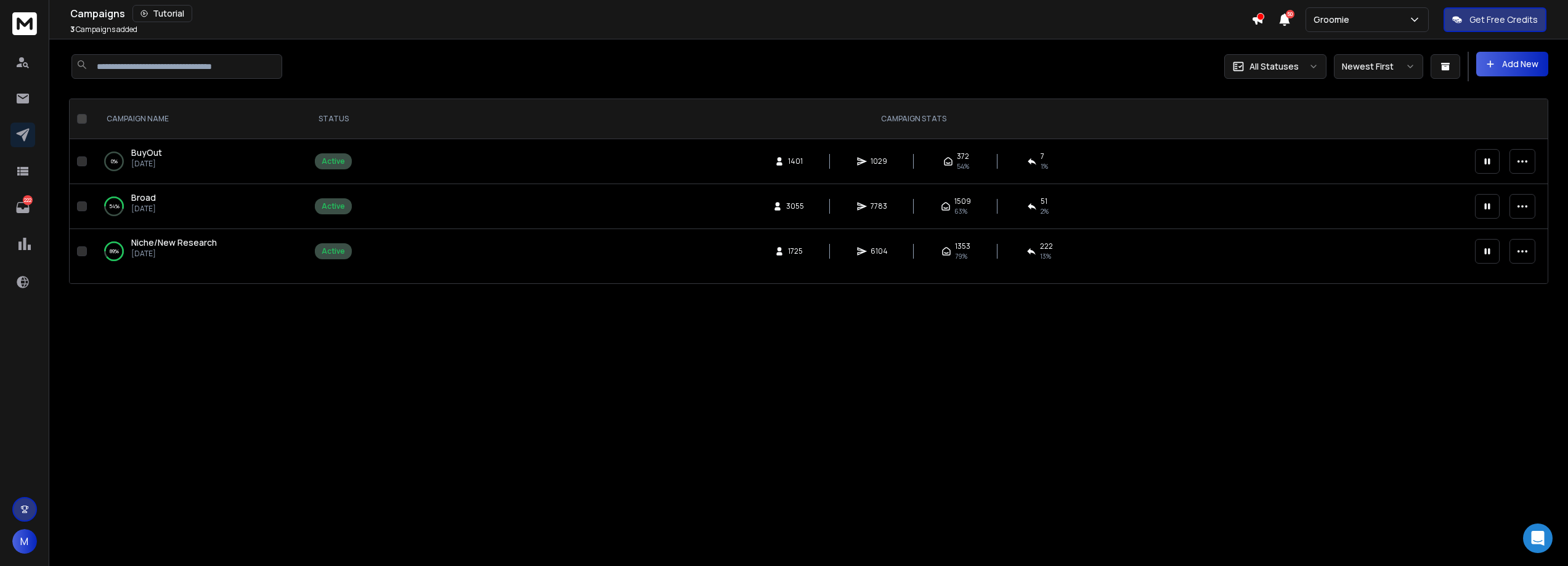
click at [176, 250] on p "[DATE]" at bounding box center [174, 253] width 86 height 9
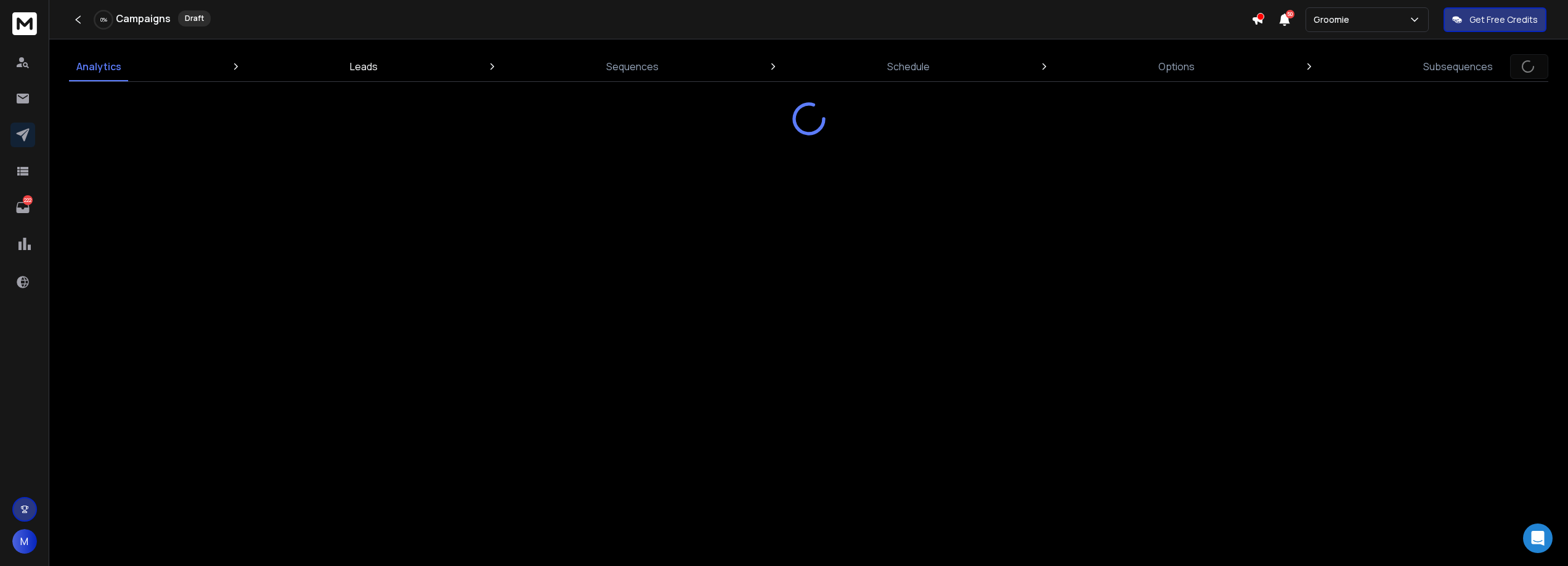
click at [383, 73] on link "Leads" at bounding box center [364, 66] width 43 height 29
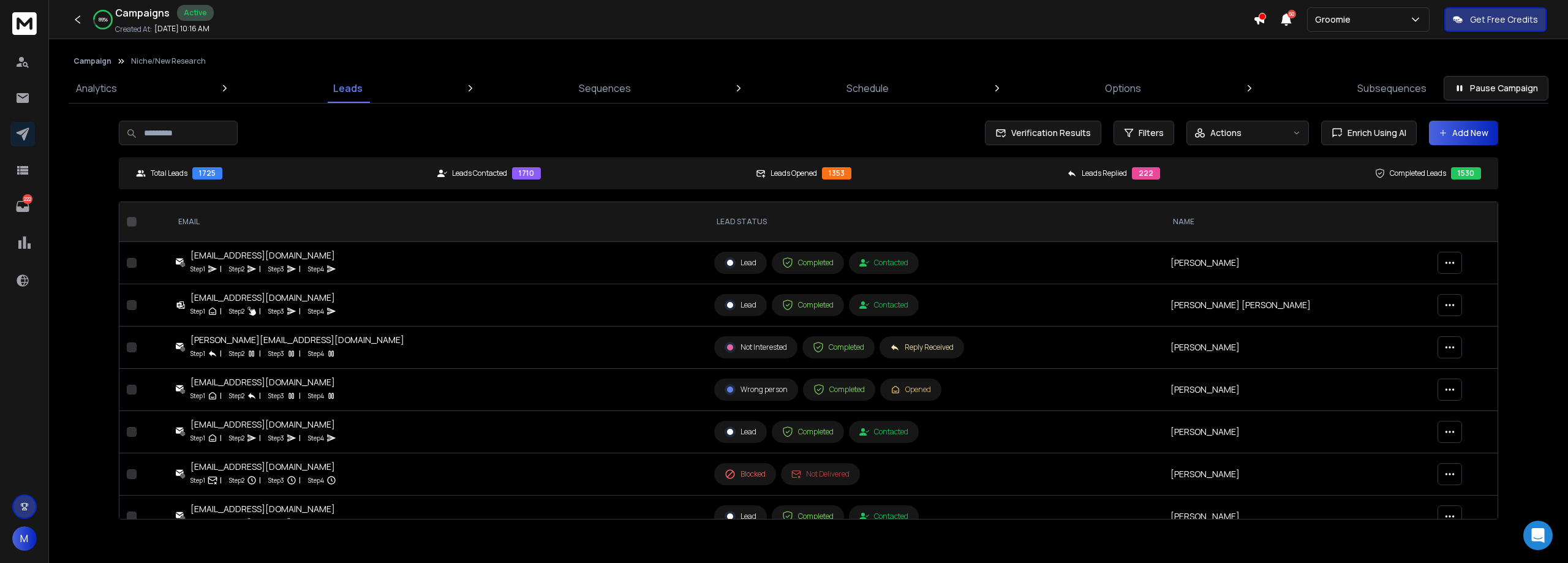
click at [214, 139] on input at bounding box center [178, 133] width 118 height 24
paste input "**********"
type input "**********"
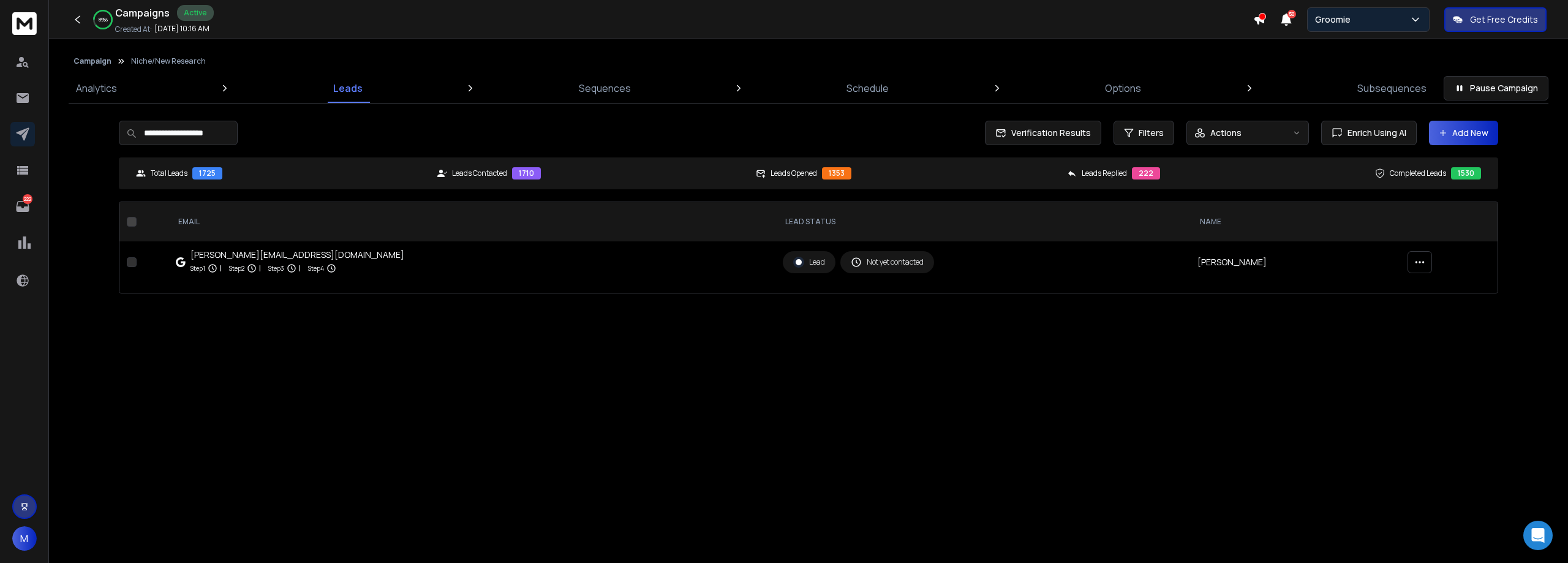
click at [1335, 25] on p "Groomie" at bounding box center [1335, 19] width 40 height 12
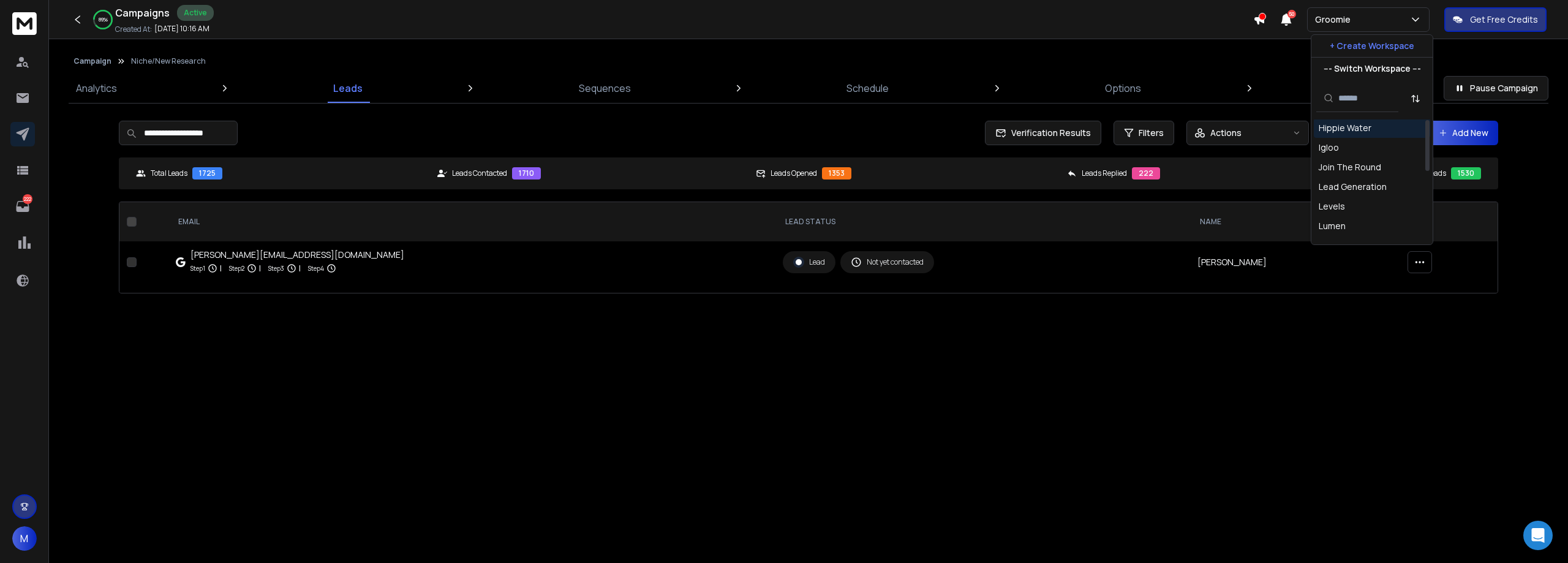
scroll to position [82, 0]
click at [1373, 216] on div "Lumen" at bounding box center [1373, 224] width 116 height 20
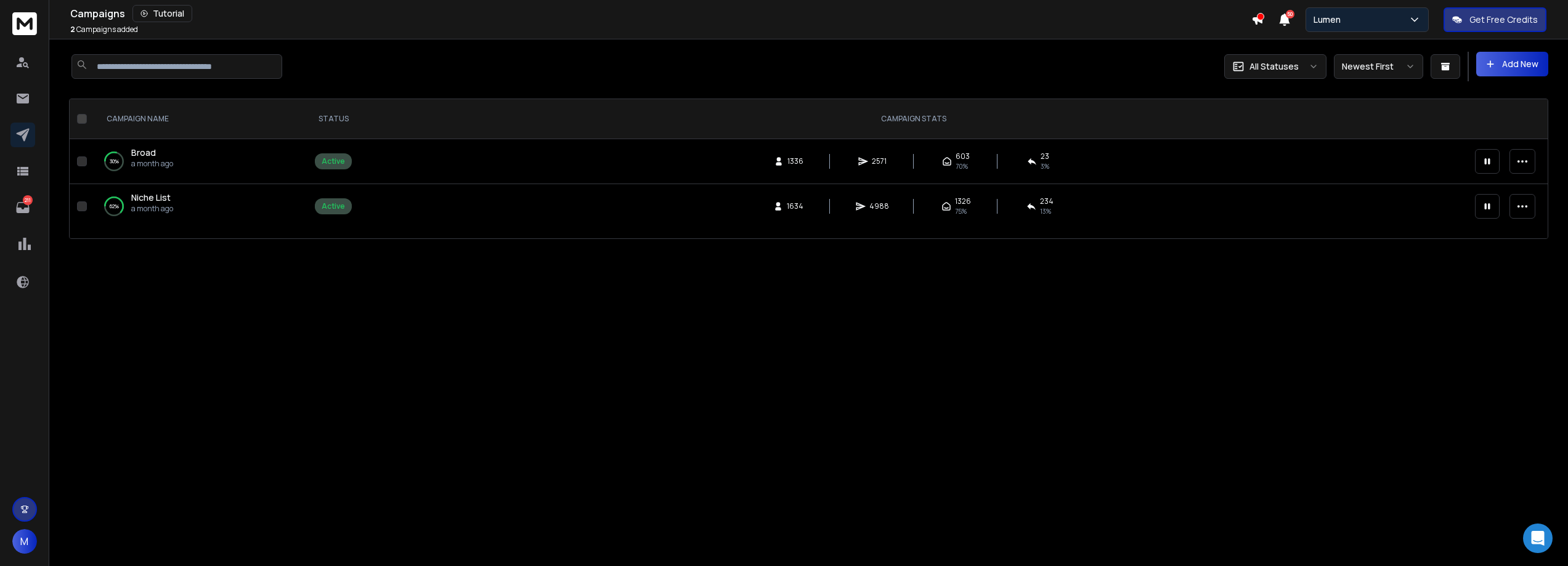
click at [1334, 20] on p "Lumen" at bounding box center [1330, 19] width 32 height 12
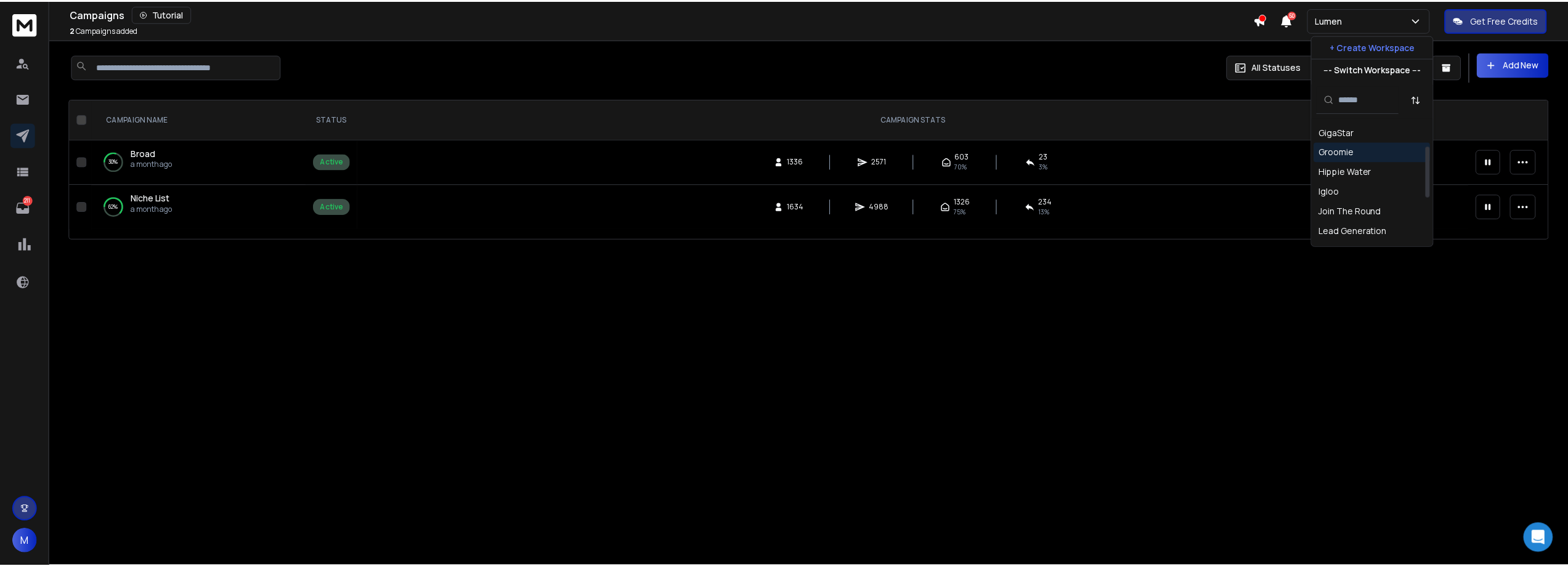
scroll to position [82, 0]
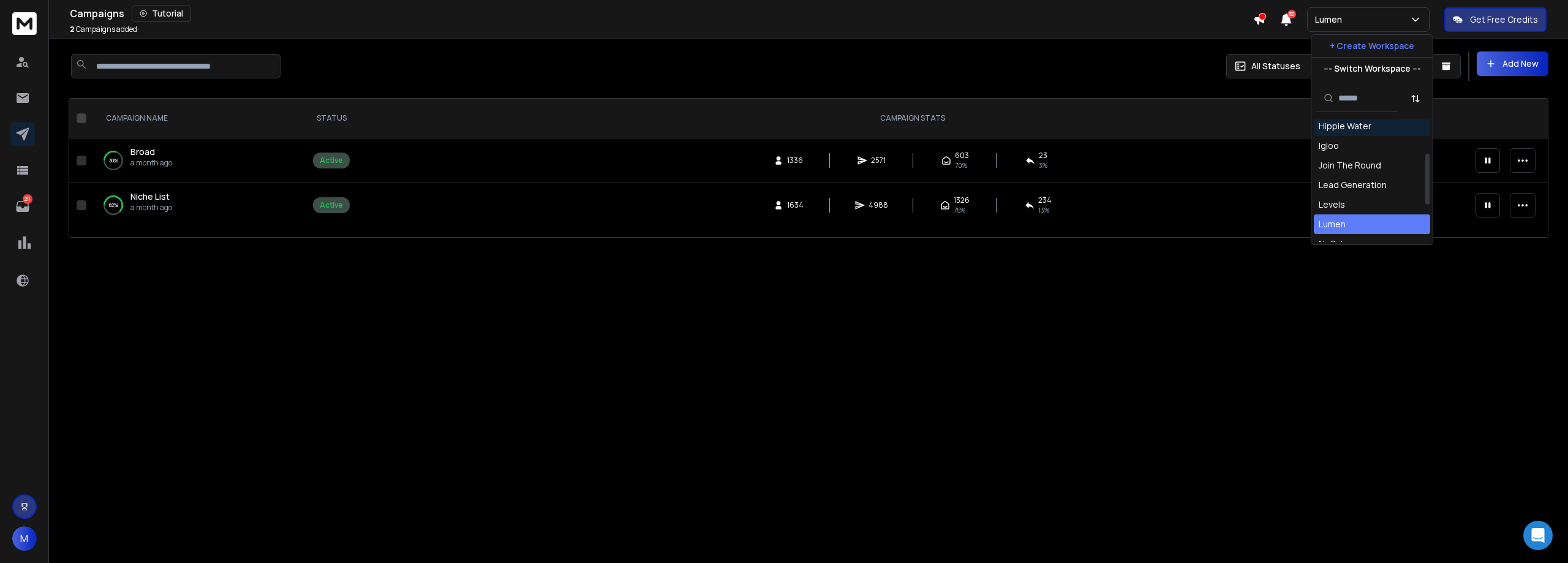
click at [1352, 120] on div "Hippie Water" at bounding box center [1345, 126] width 53 height 12
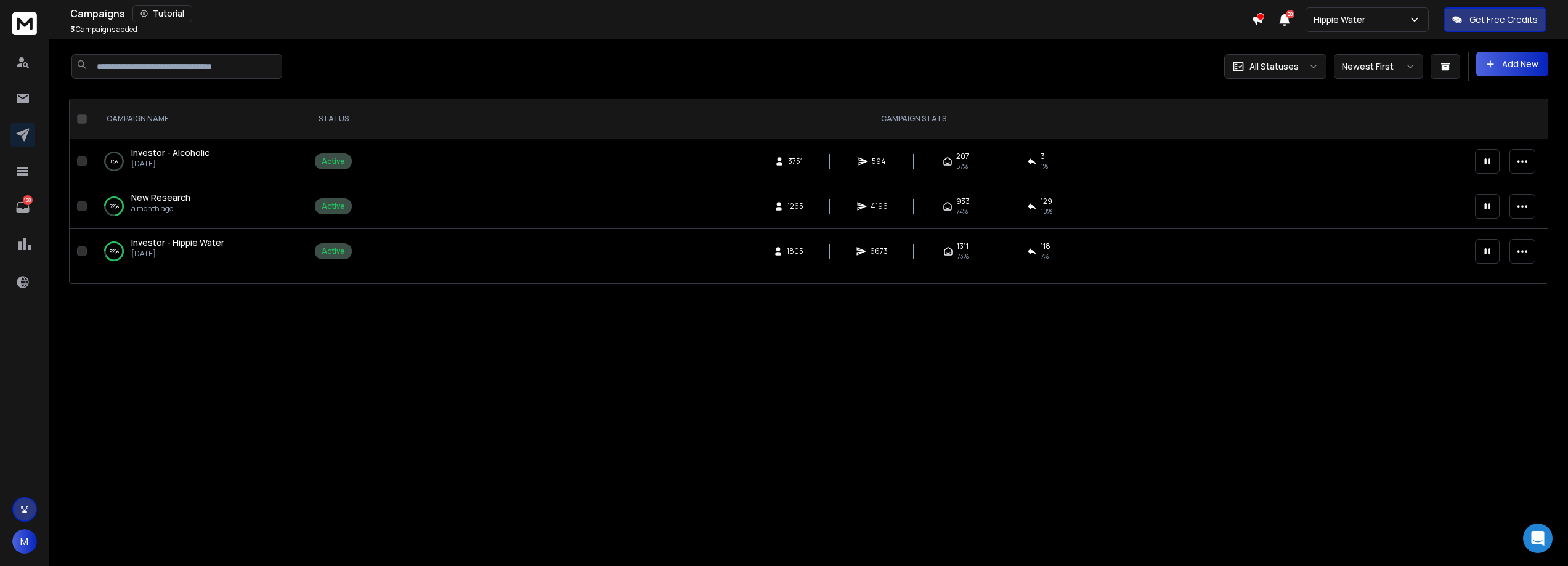
click at [176, 253] on p "[DATE]" at bounding box center [178, 253] width 93 height 9
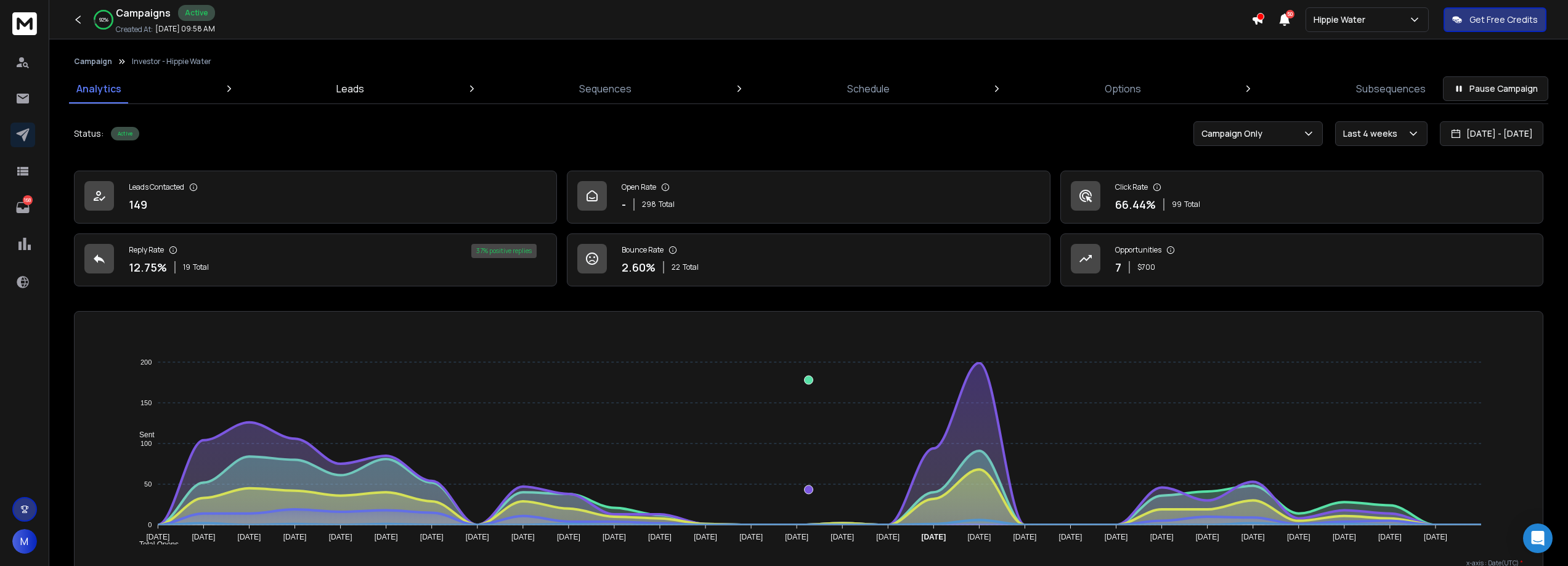
click at [337, 87] on p "Leads" at bounding box center [350, 89] width 27 height 15
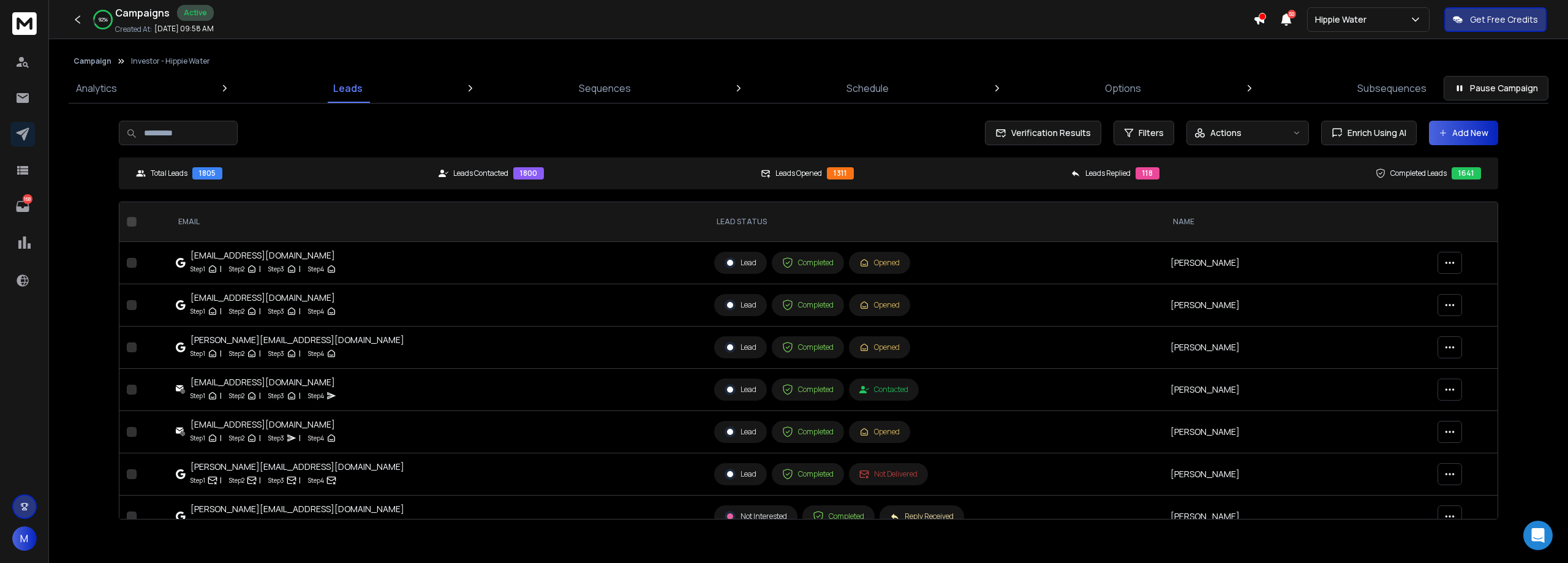
click at [191, 140] on input at bounding box center [178, 133] width 118 height 24
paste input "**********"
type input "**********"
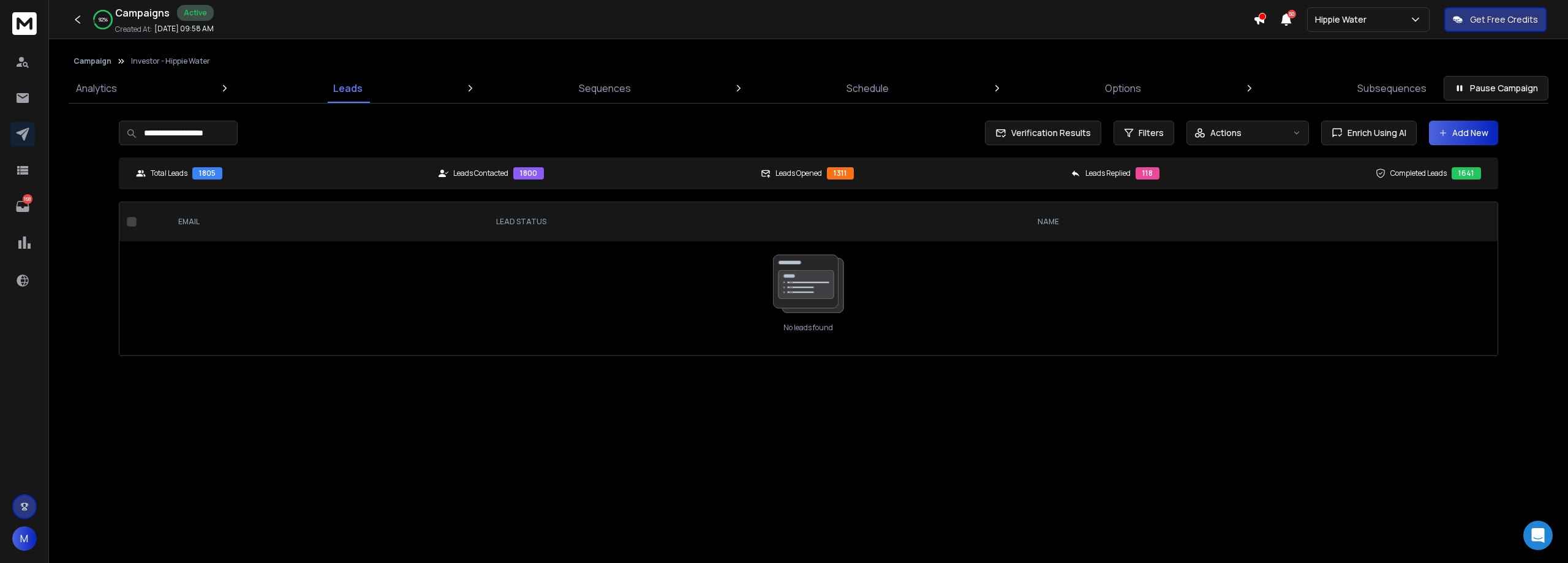
click at [1455, 136] on button "Add New" at bounding box center [1464, 133] width 70 height 24
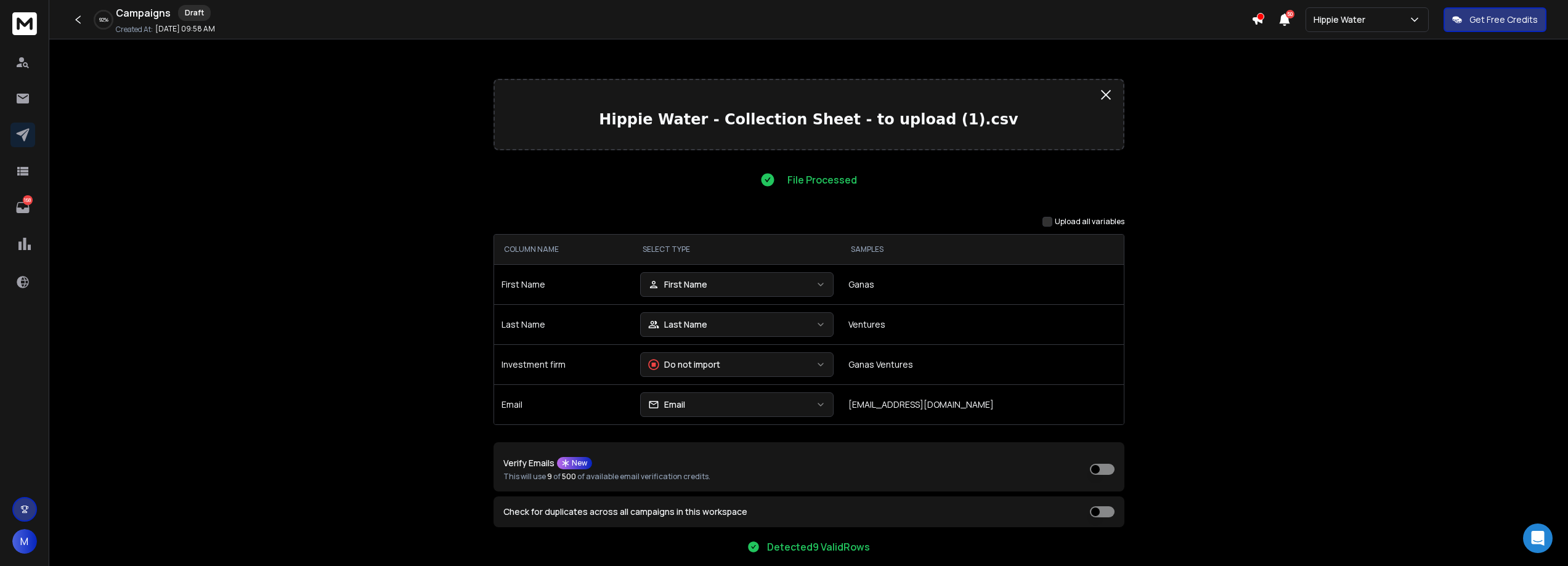
click at [391, 386] on div "Hippie Water - Collection Sheet - to upload (1).csv File Processed Upload all v…" at bounding box center [784, 305] width 1568 height 611
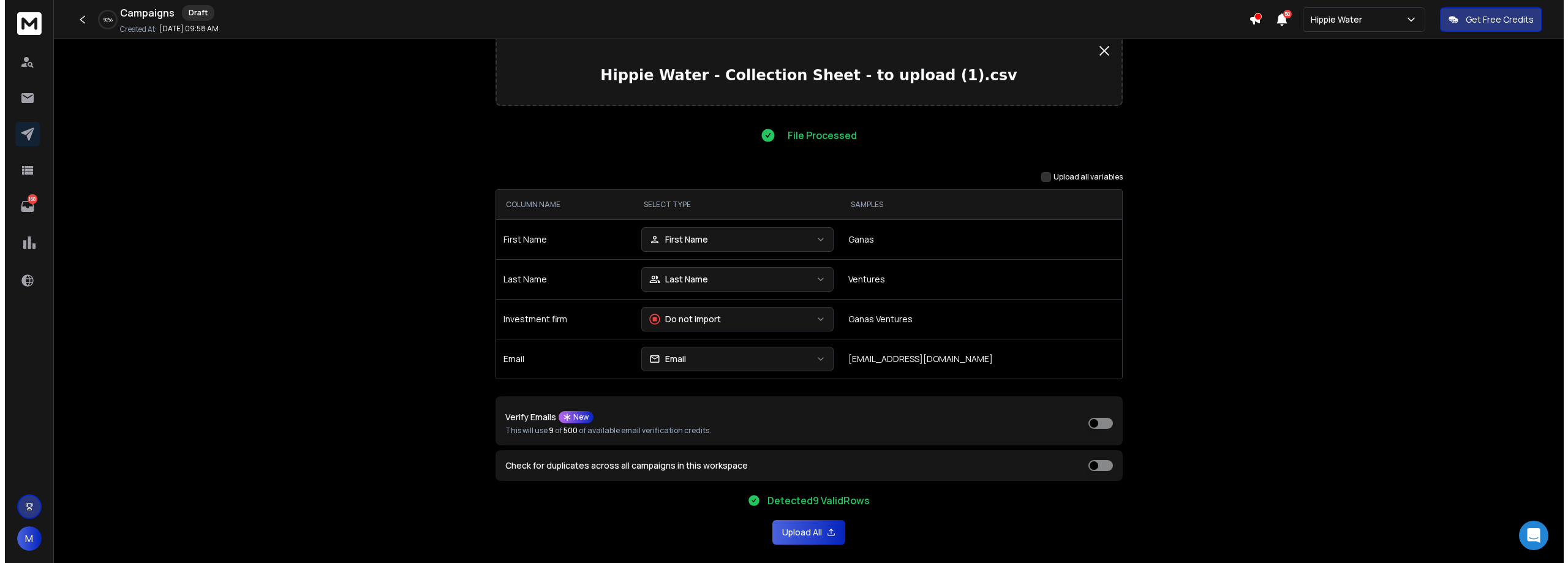
scroll to position [45, 0]
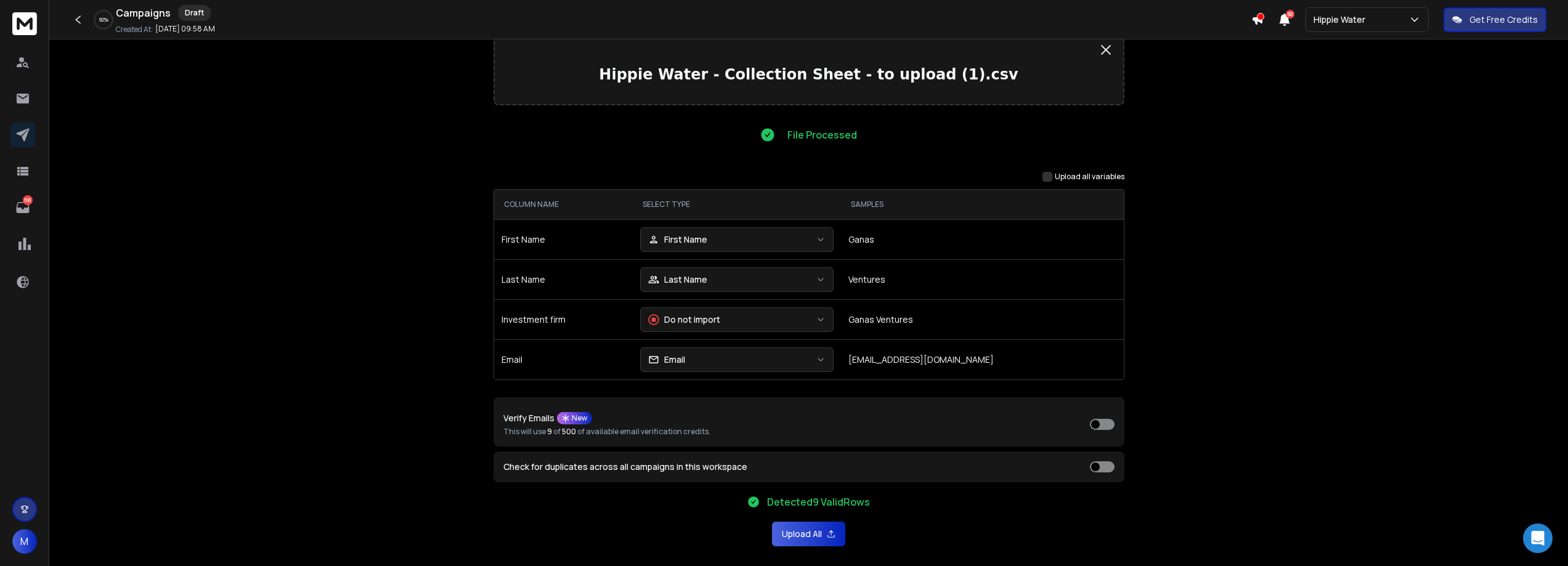
click at [800, 544] on button "Upload All" at bounding box center [809, 534] width 74 height 25
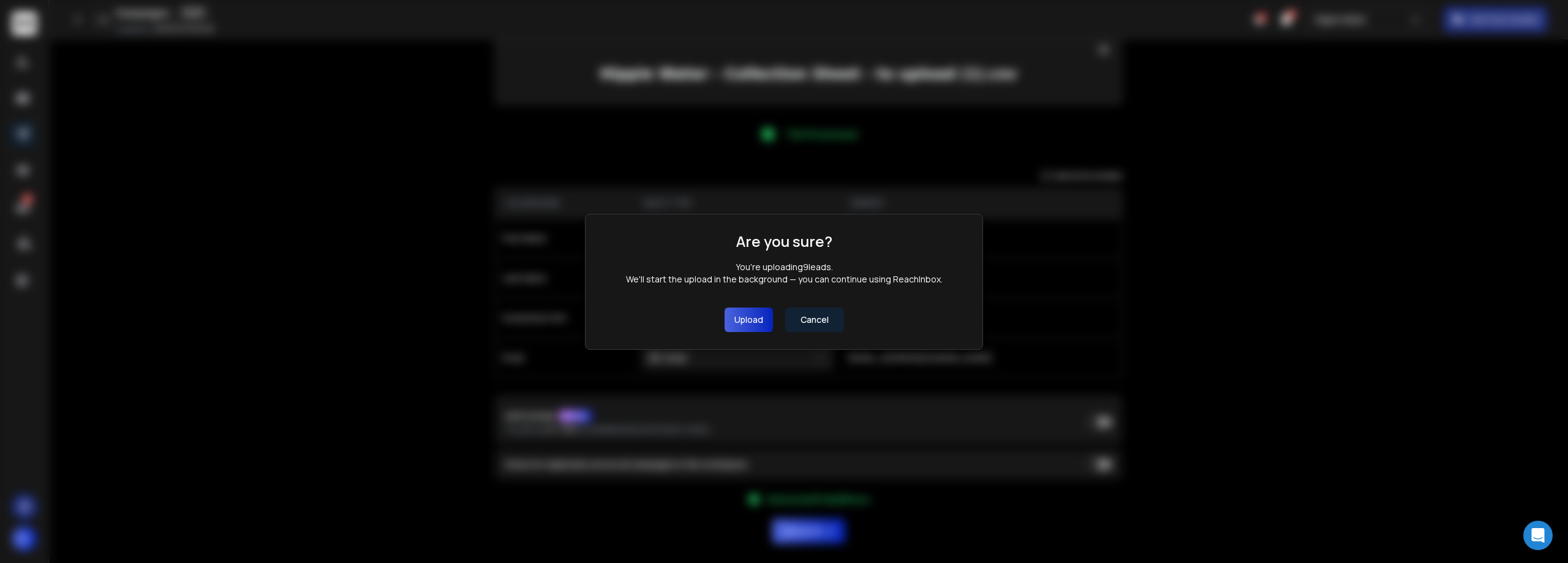
click at [737, 324] on button "Upload" at bounding box center [749, 320] width 49 height 24
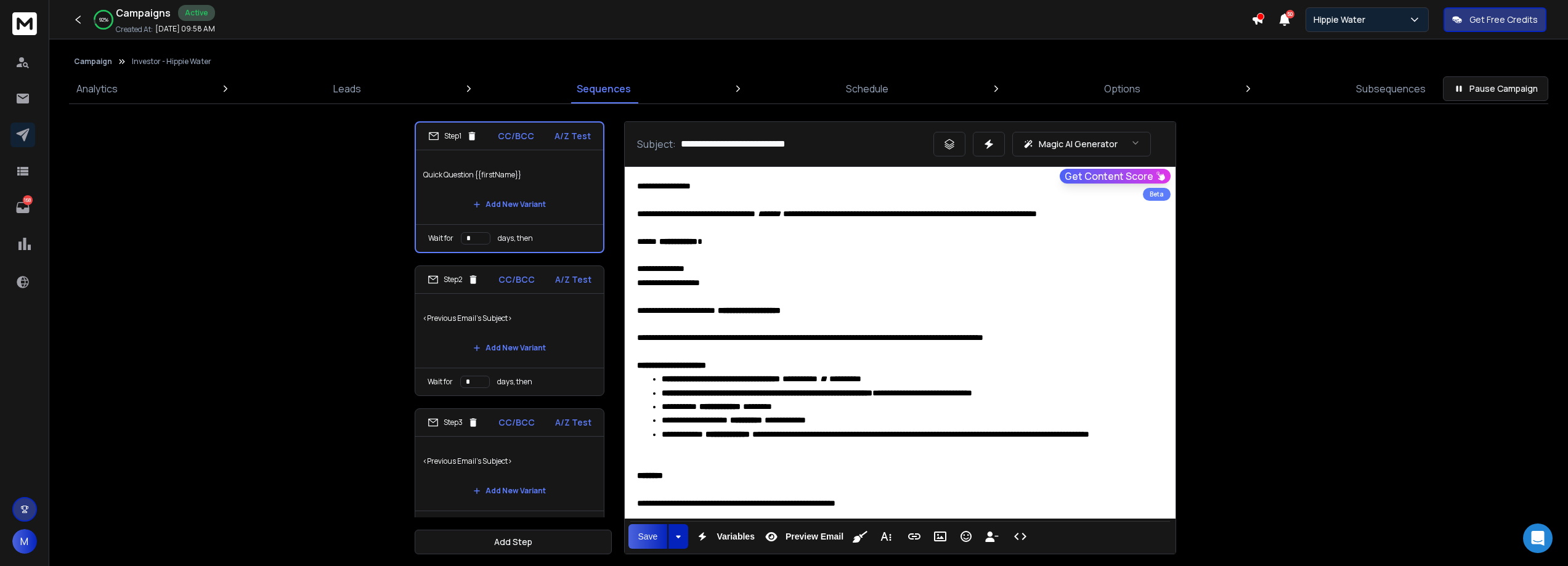
click at [1341, 24] on p "Hippie Water" at bounding box center [1342, 19] width 57 height 12
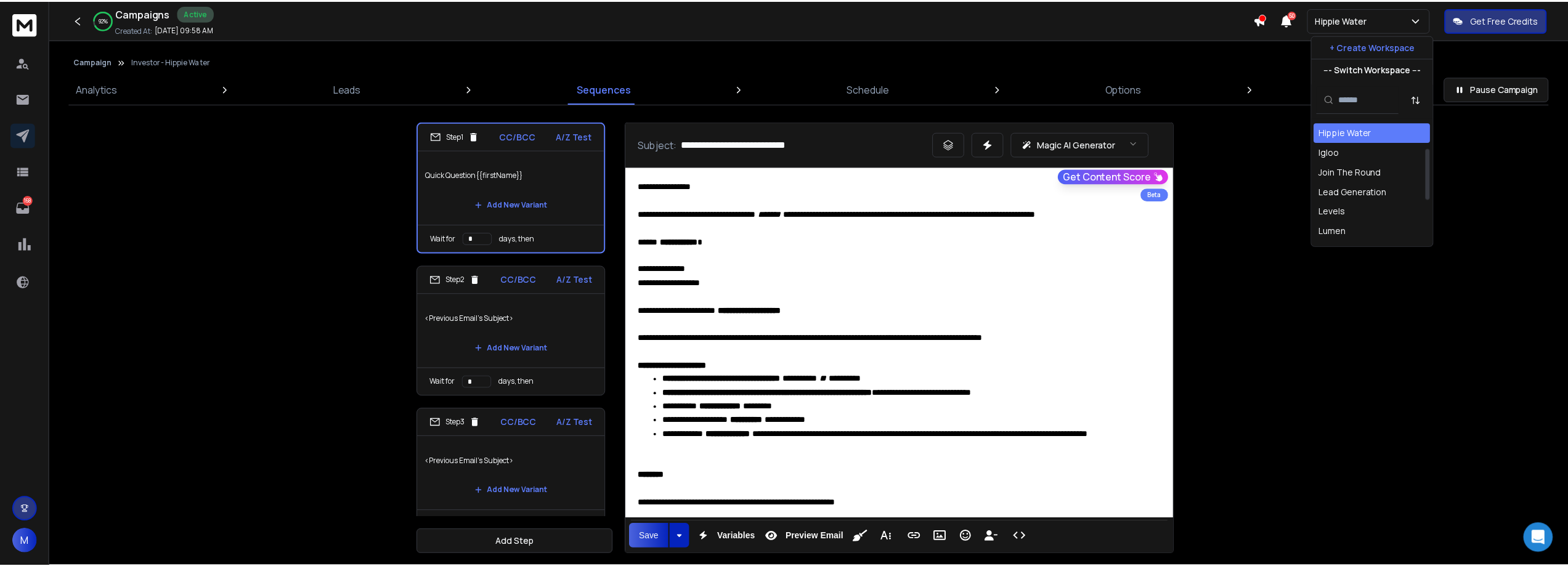
scroll to position [82, 0]
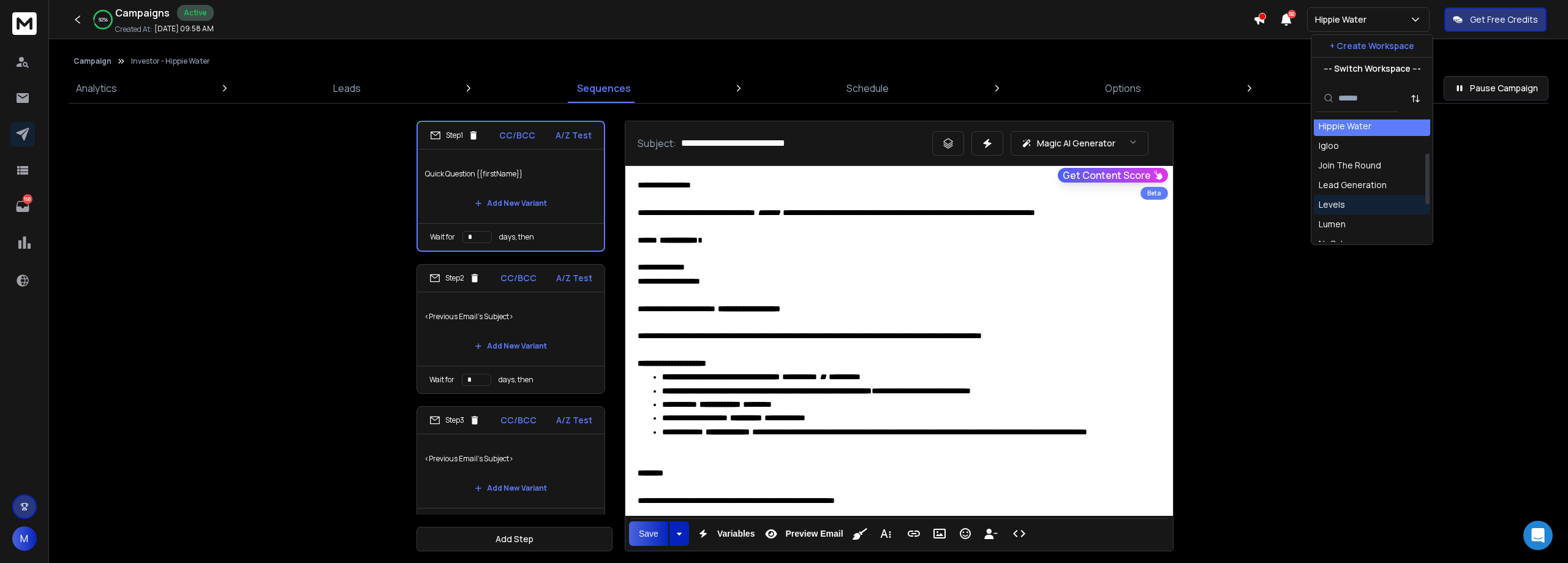
click at [1358, 199] on div "Levels" at bounding box center [1373, 204] width 116 height 20
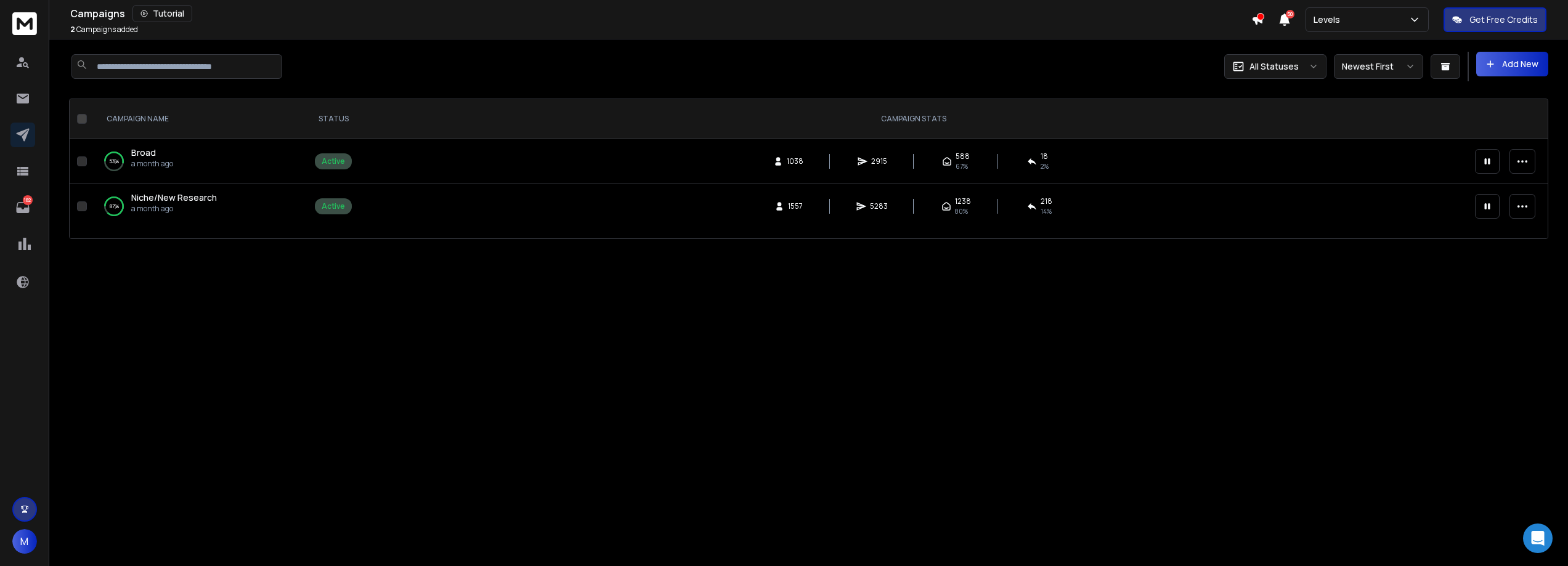
click at [157, 214] on div "Niche/New Research a month ago" at bounding box center [174, 206] width 86 height 29
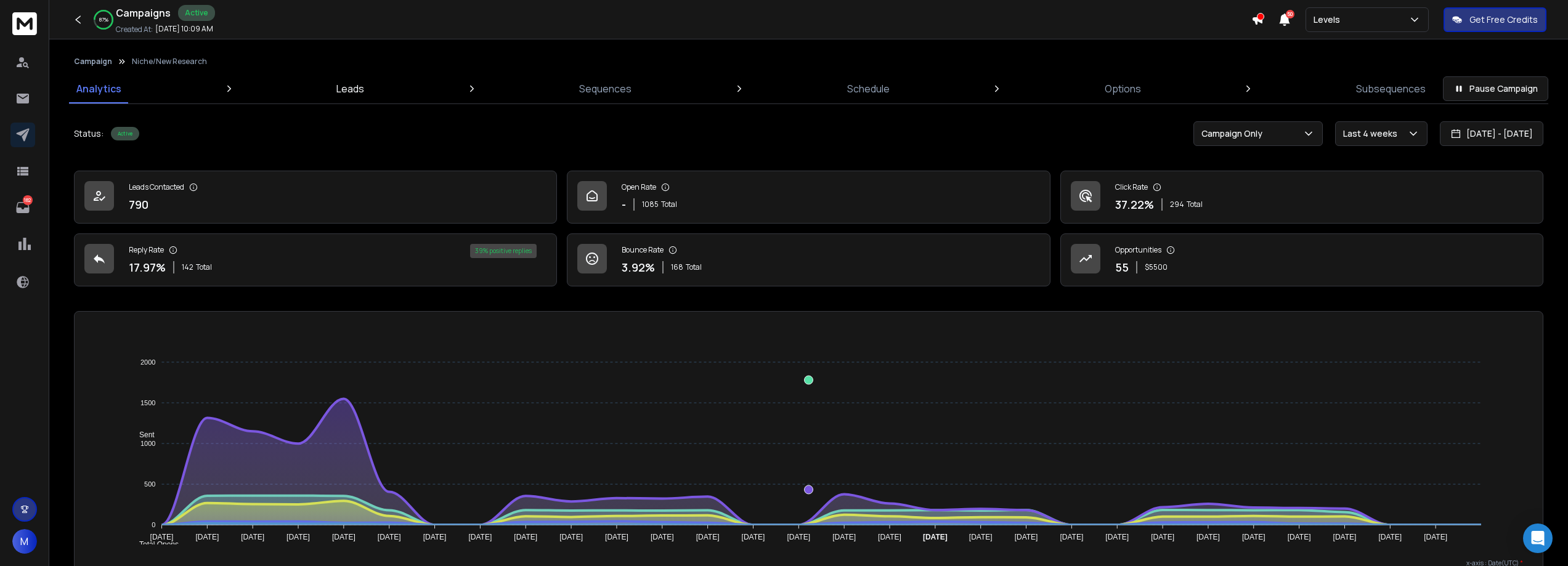
click at [340, 86] on p "Leads" at bounding box center [350, 89] width 27 height 15
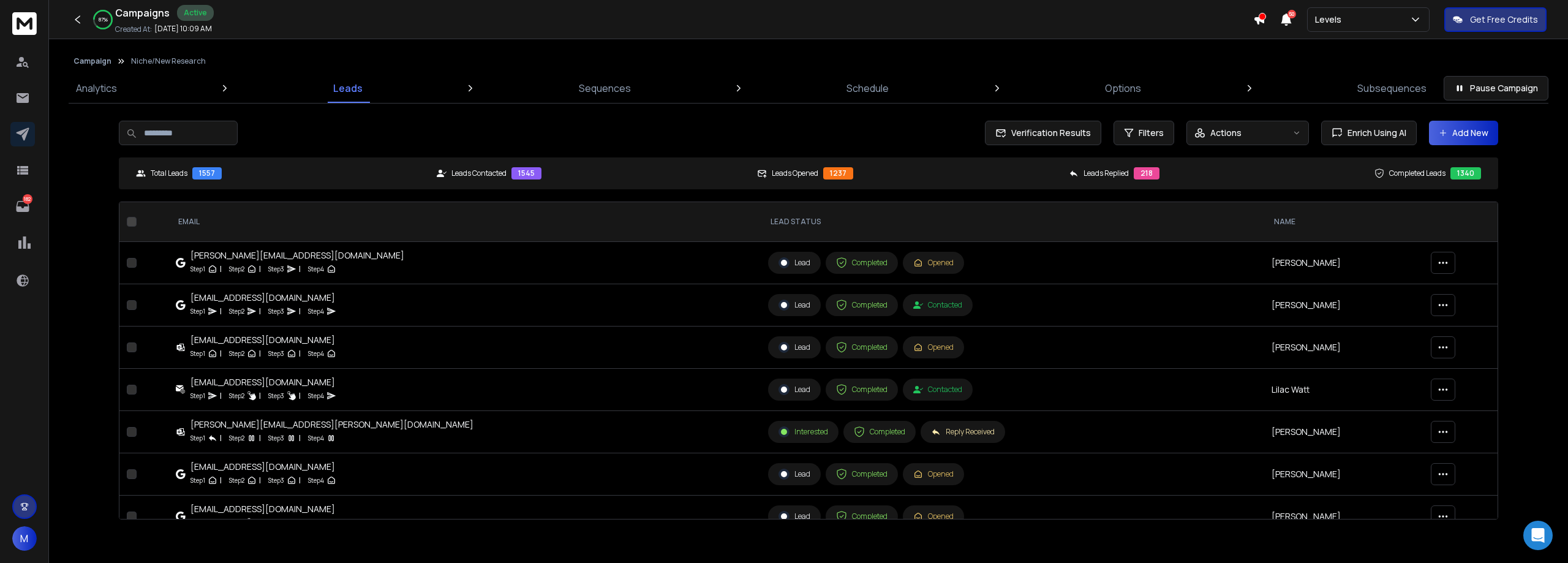
click at [1470, 140] on button "Add New" at bounding box center [1464, 133] width 70 height 24
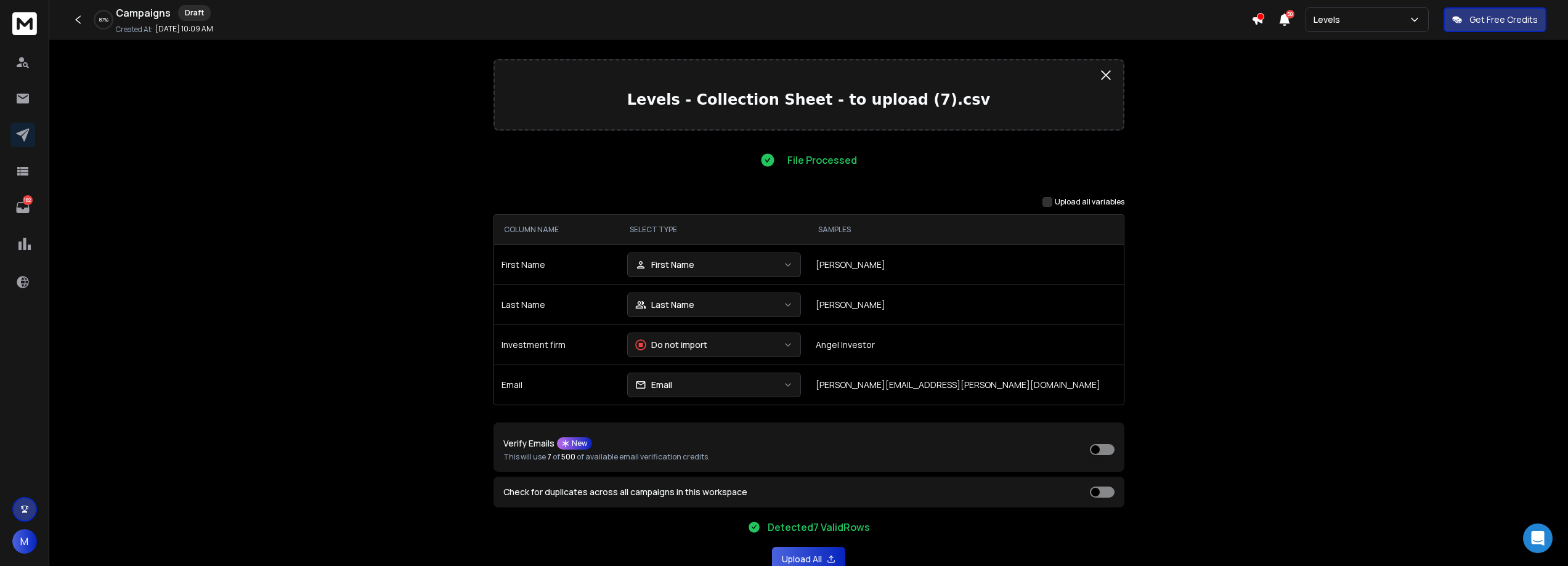
scroll to position [45, 0]
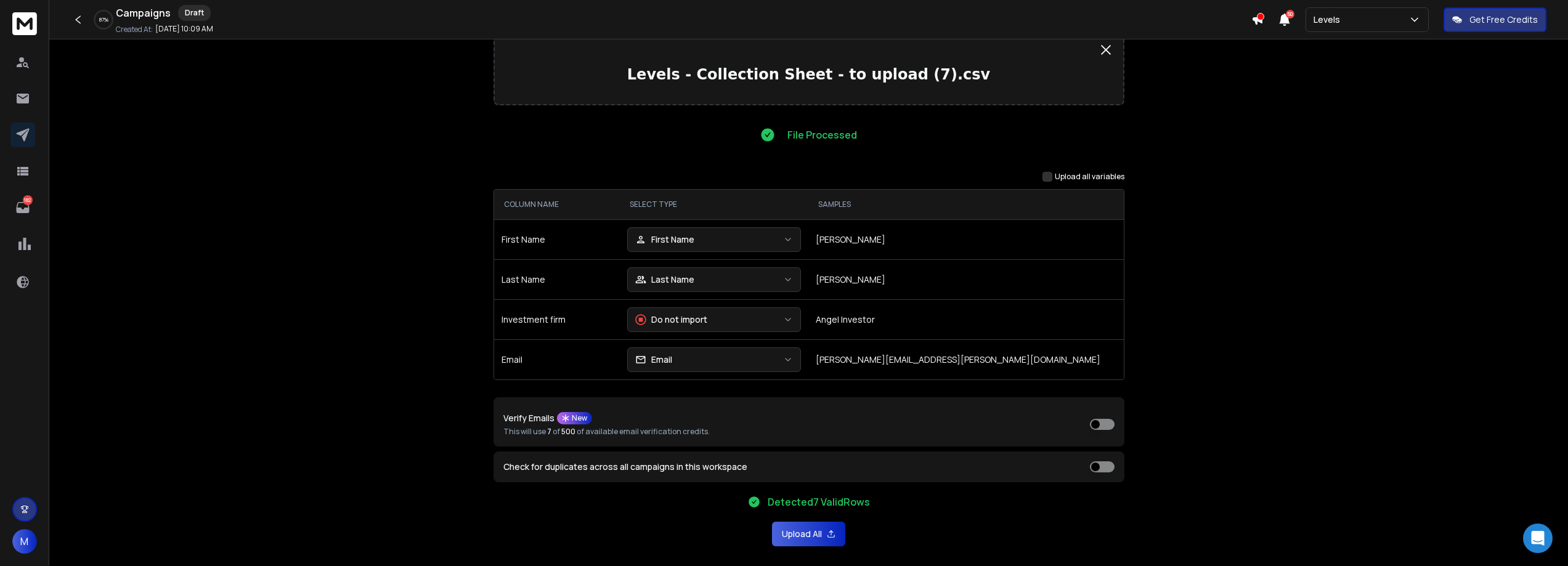
click at [789, 531] on button "Upload All" at bounding box center [809, 534] width 74 height 25
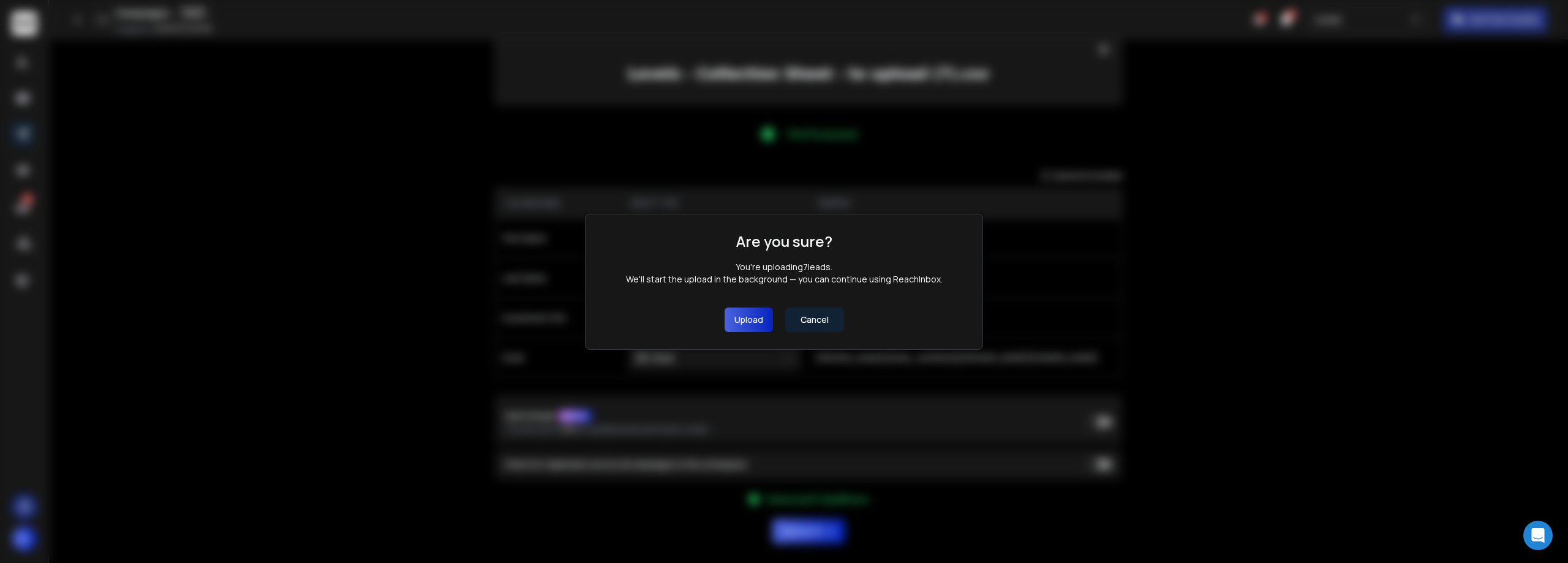
click at [742, 309] on button "Upload" at bounding box center [749, 320] width 49 height 24
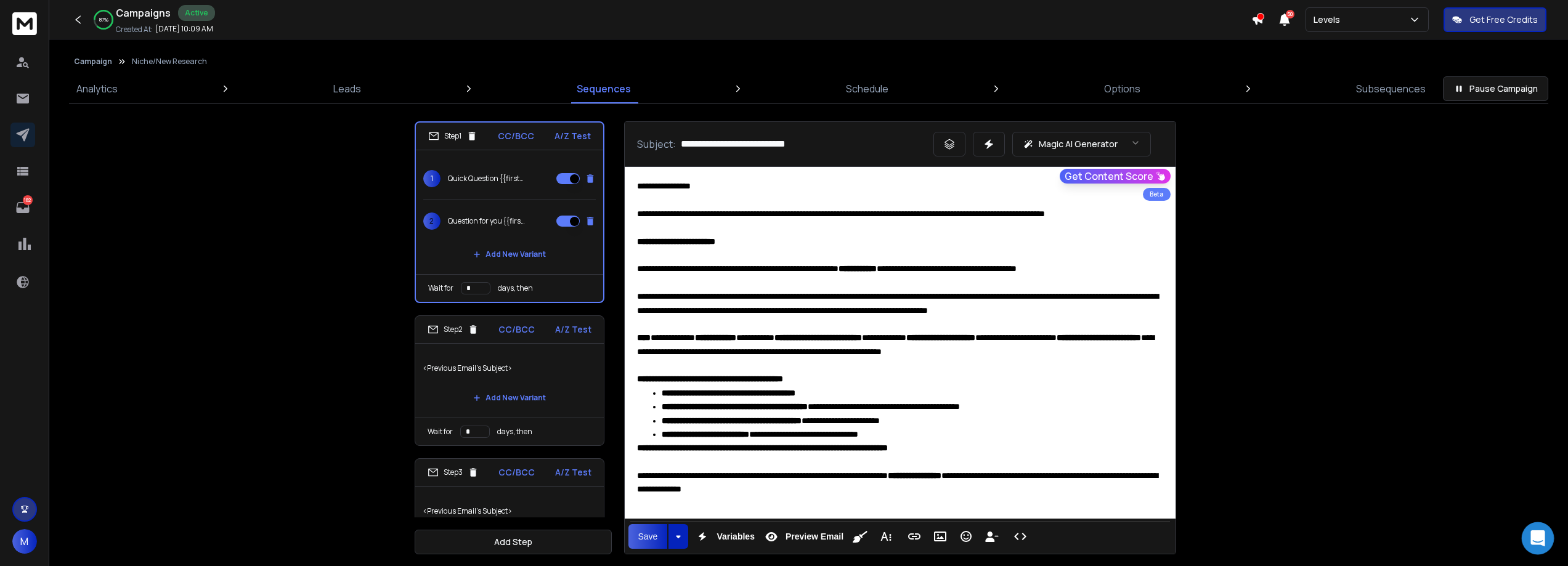
click at [1535, 540] on icon "Open Intercom Messenger" at bounding box center [1538, 538] width 16 height 16
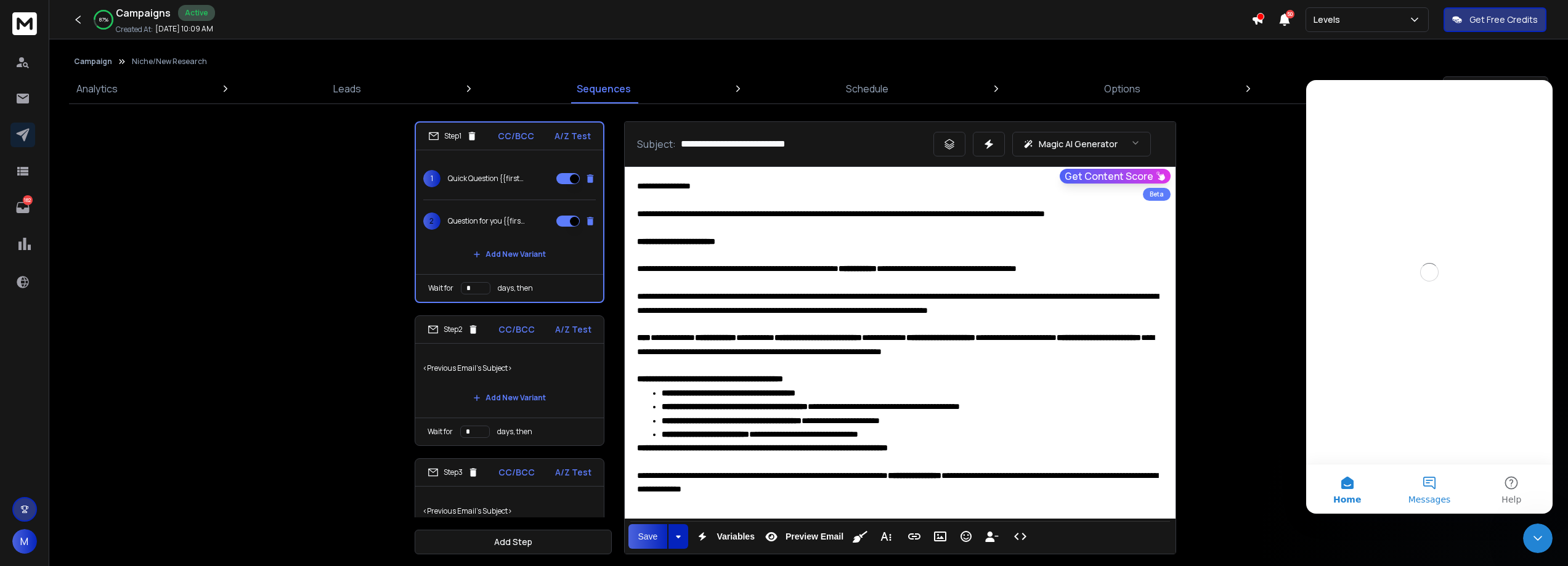
click at [1426, 485] on button "Messages" at bounding box center [1429, 489] width 82 height 49
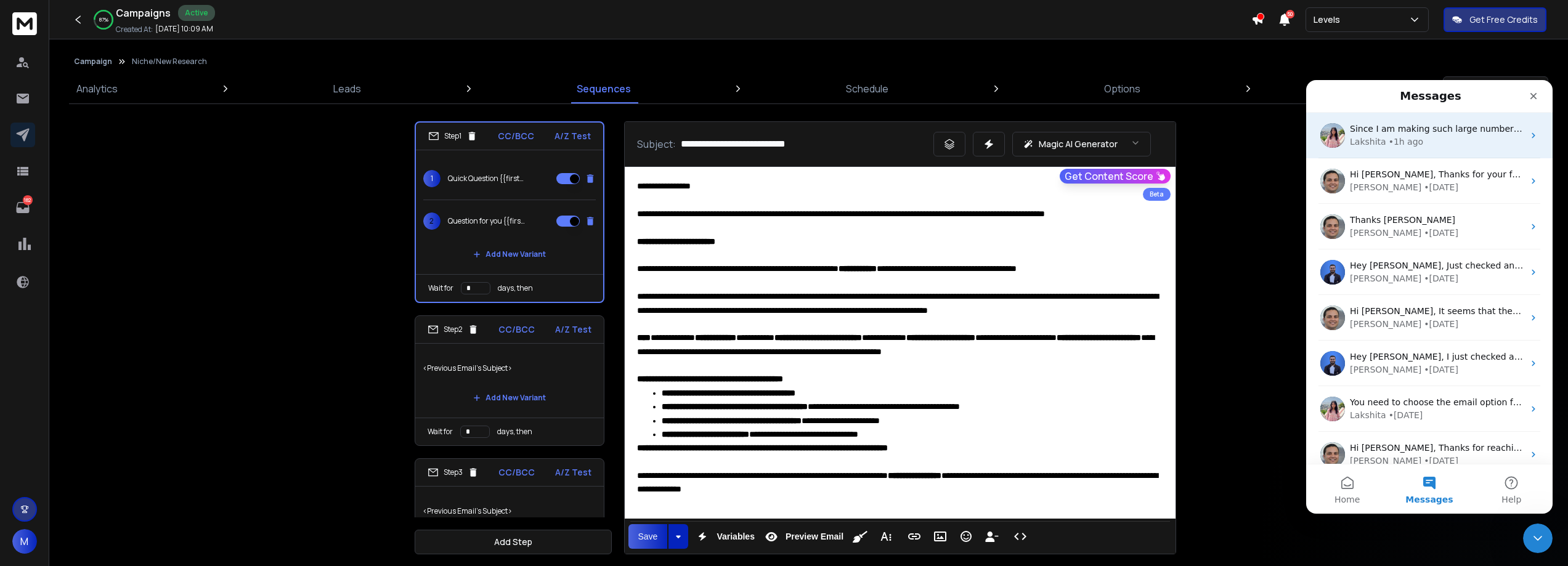
click at [1391, 139] on div "• 1h ago" at bounding box center [1406, 142] width 35 height 13
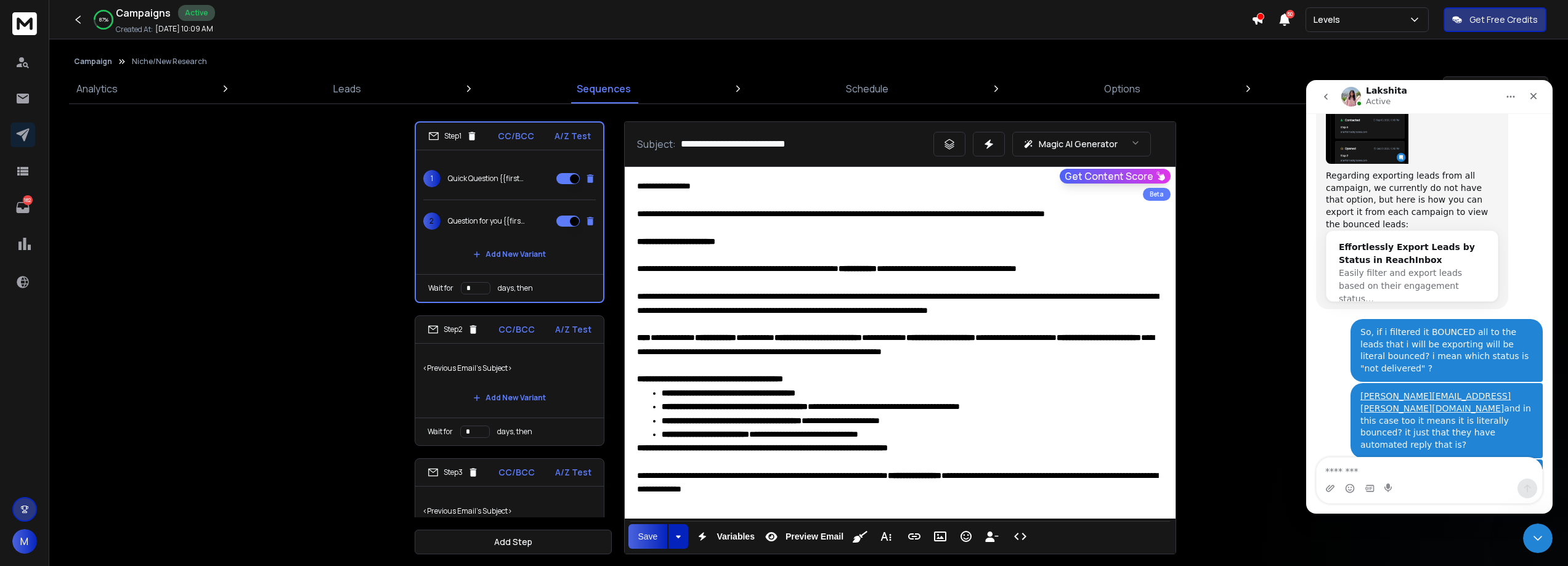
scroll to position [2674, 0]
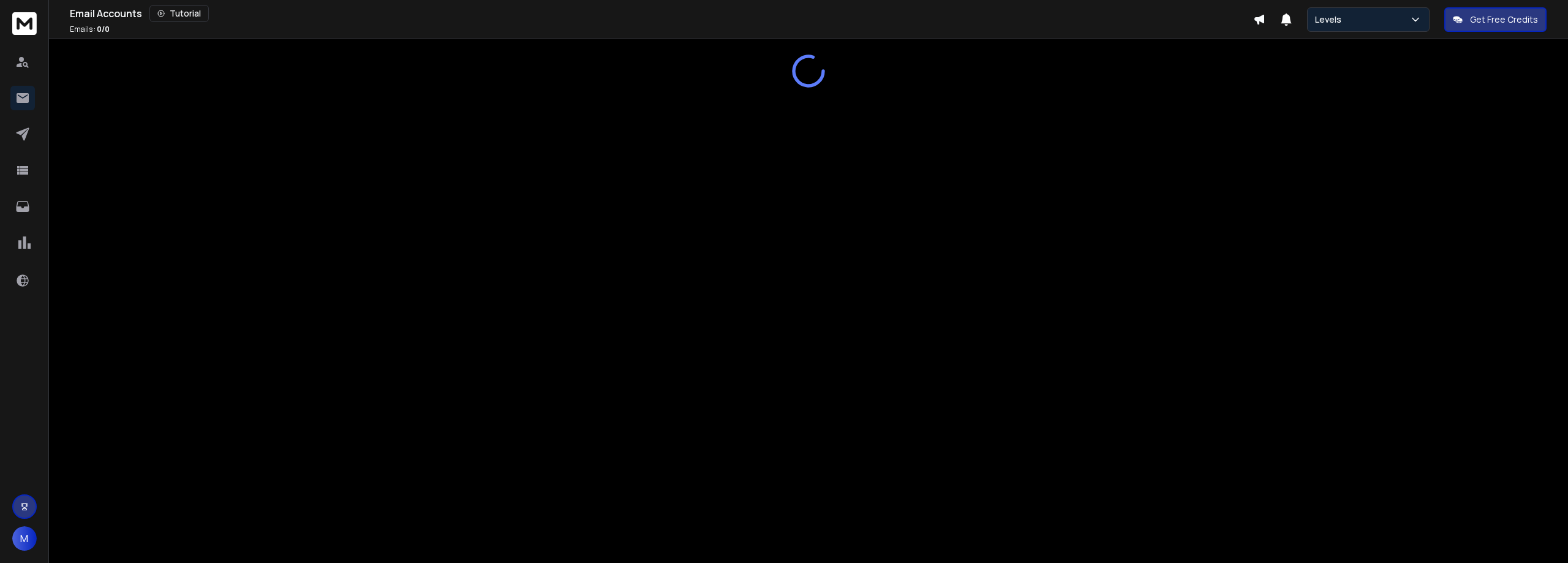
click at [1344, 27] on button "Levels" at bounding box center [1368, 20] width 122 height 24
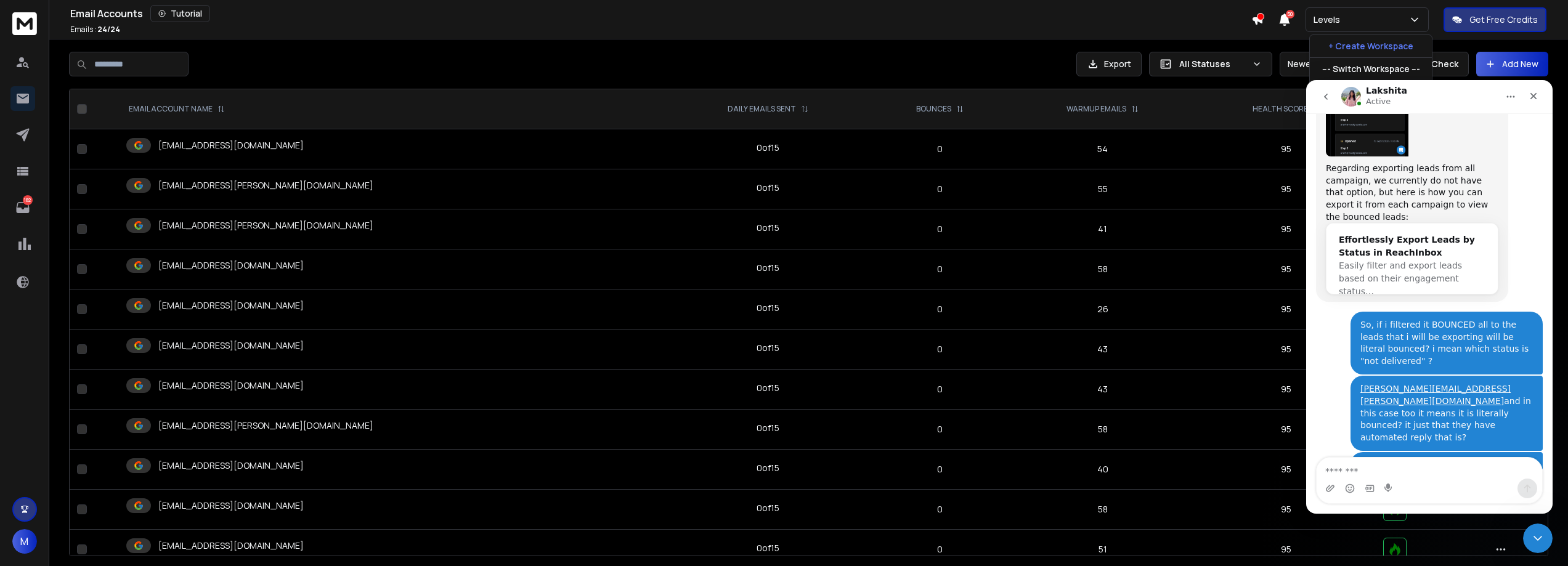
scroll to position [2674, 0]
click at [1535, 99] on icon "Close" at bounding box center [1534, 96] width 9 height 9
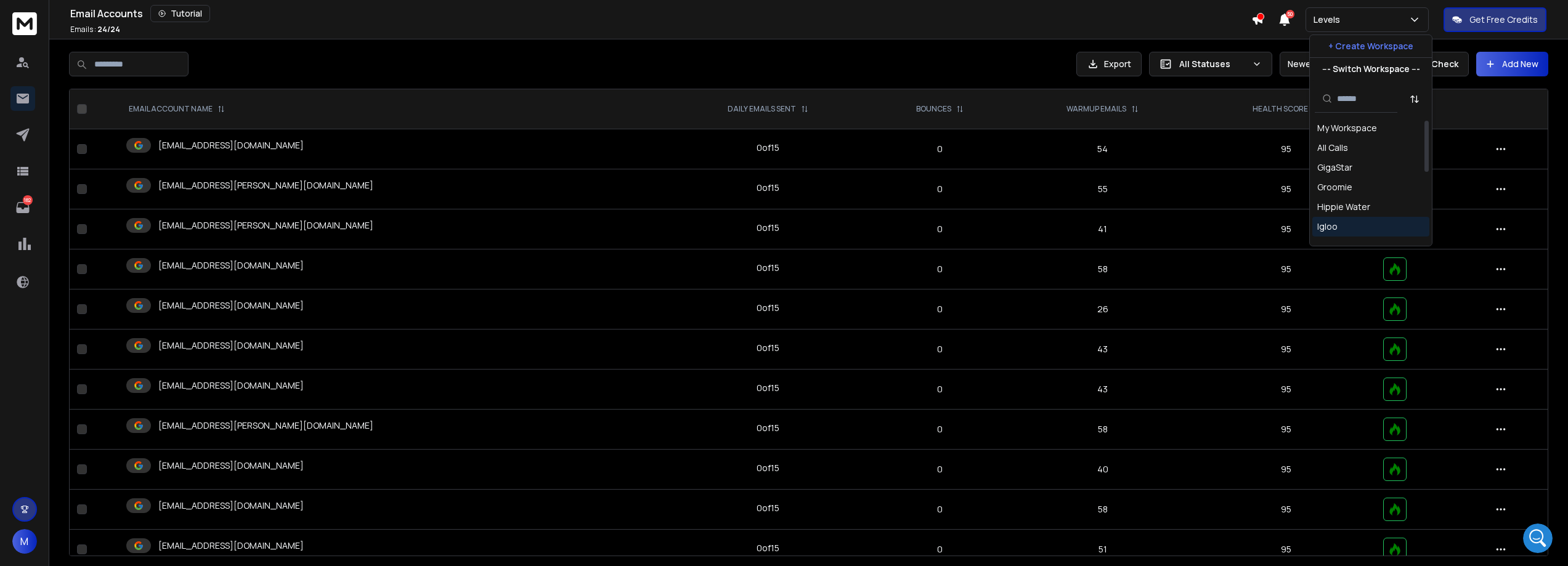
scroll to position [0, 0]
click at [1359, 187] on div "Groomie" at bounding box center [1371, 189] width 117 height 20
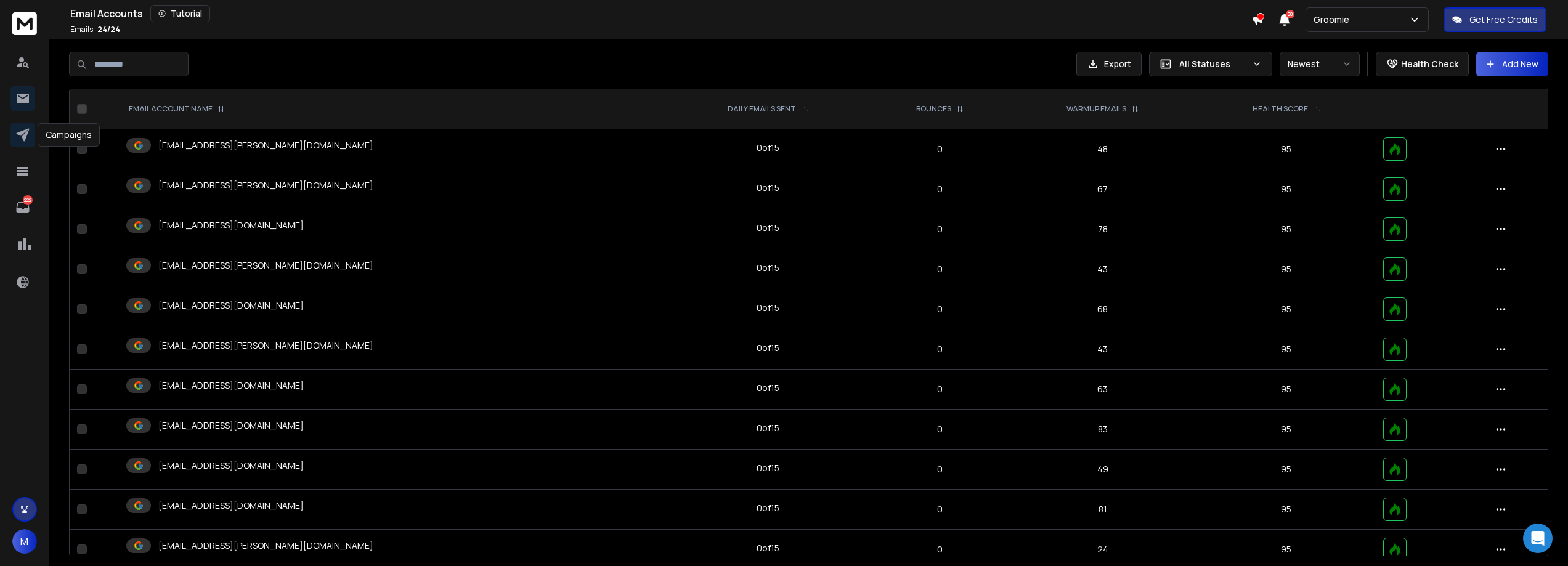
click at [30, 137] on link at bounding box center [23, 135] width 25 height 25
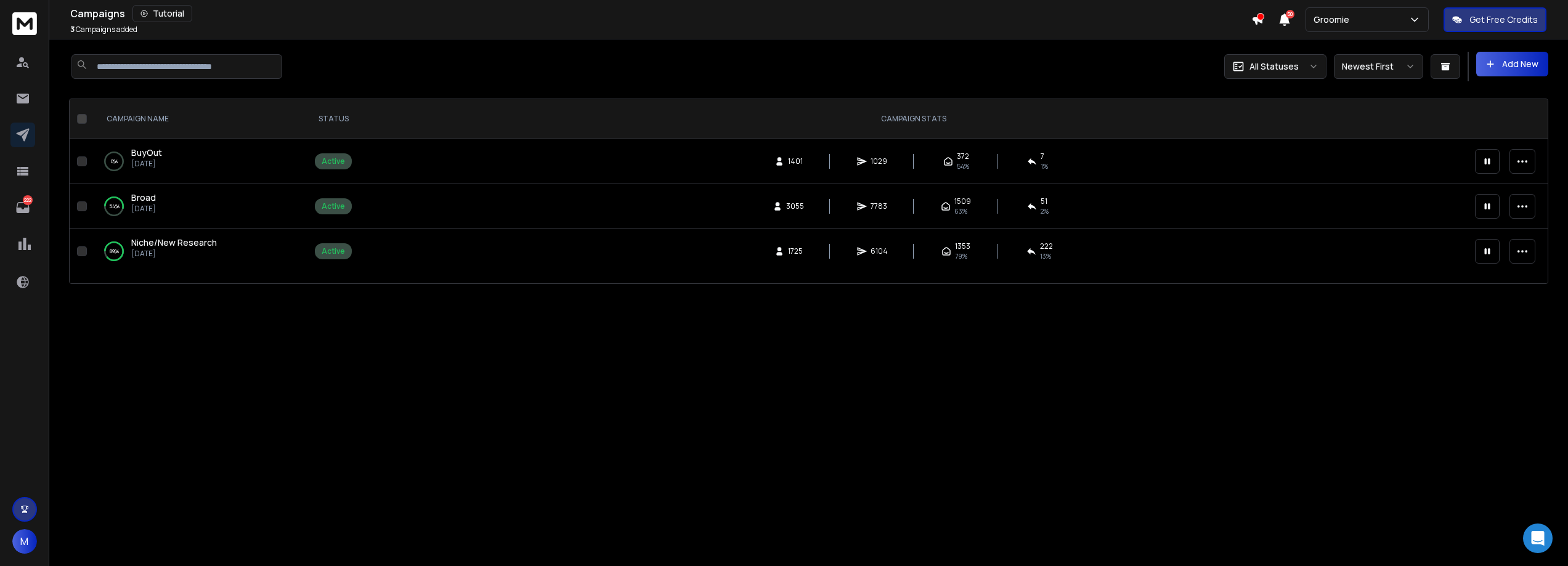
click at [164, 265] on div "Niche/New Research 2 months ago" at bounding box center [174, 250] width 86 height 29
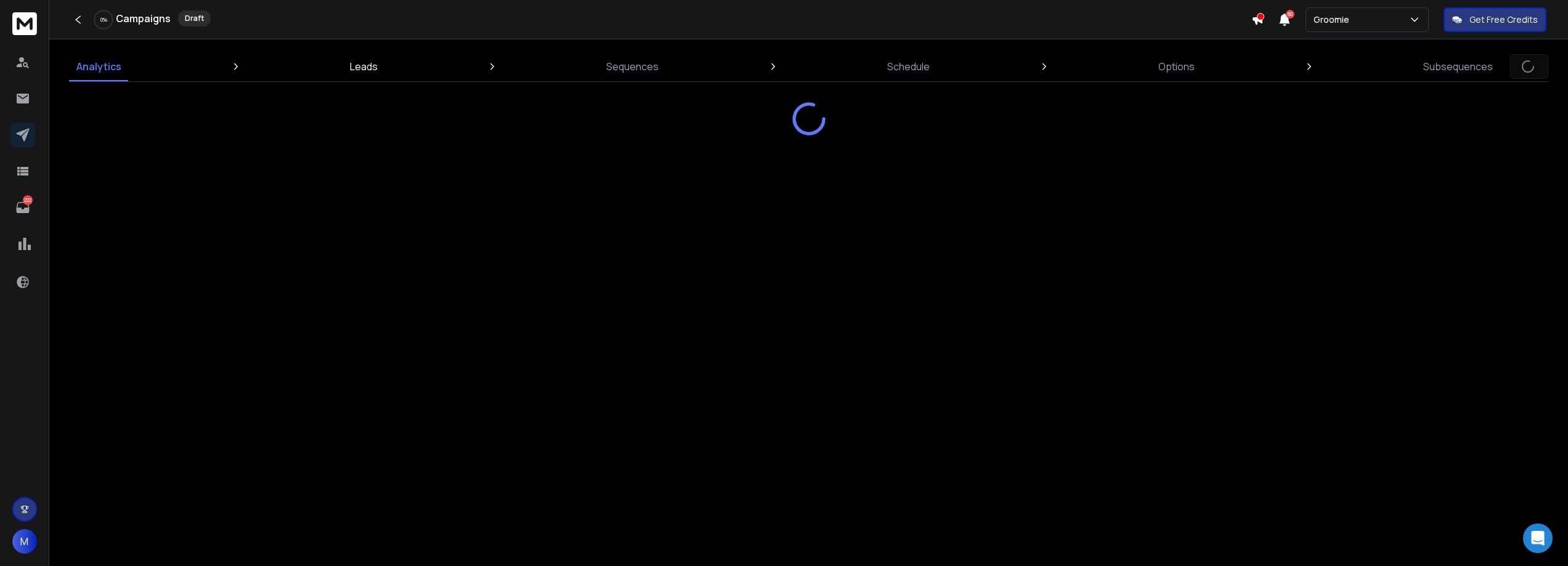
click at [376, 71] on p "Leads" at bounding box center [363, 67] width 27 height 15
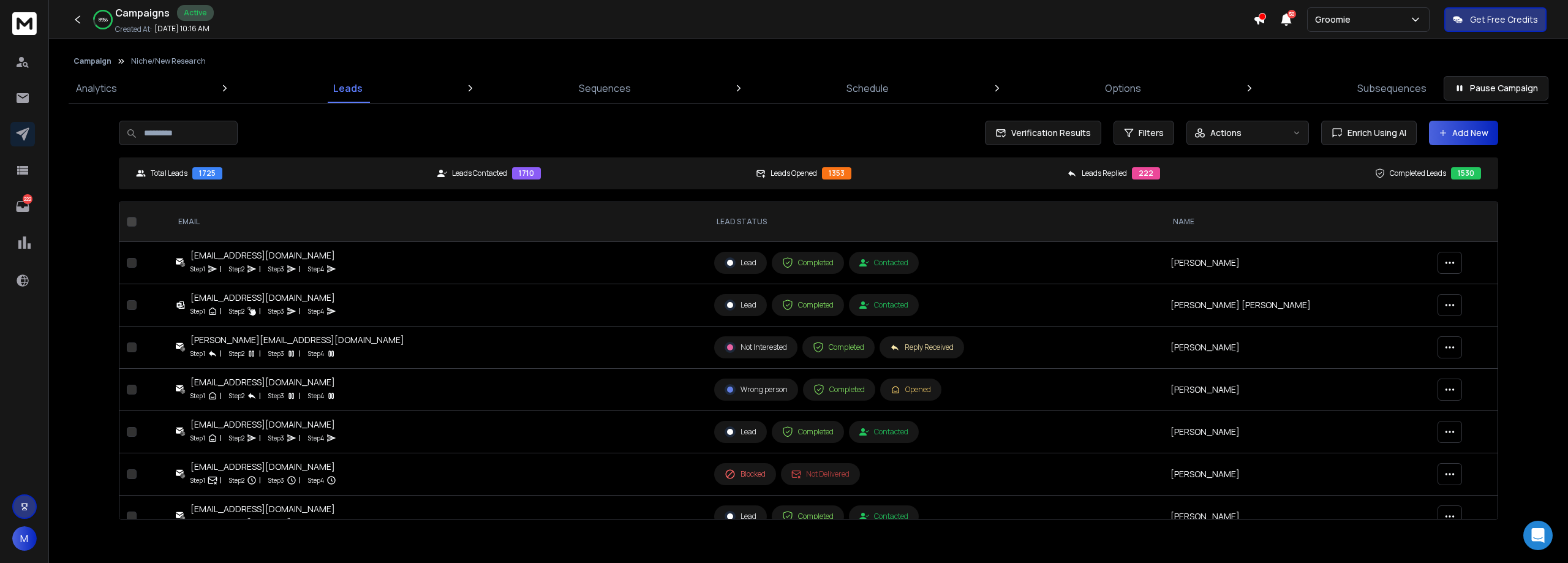
click at [179, 138] on input at bounding box center [178, 133] width 118 height 24
type input "*******"
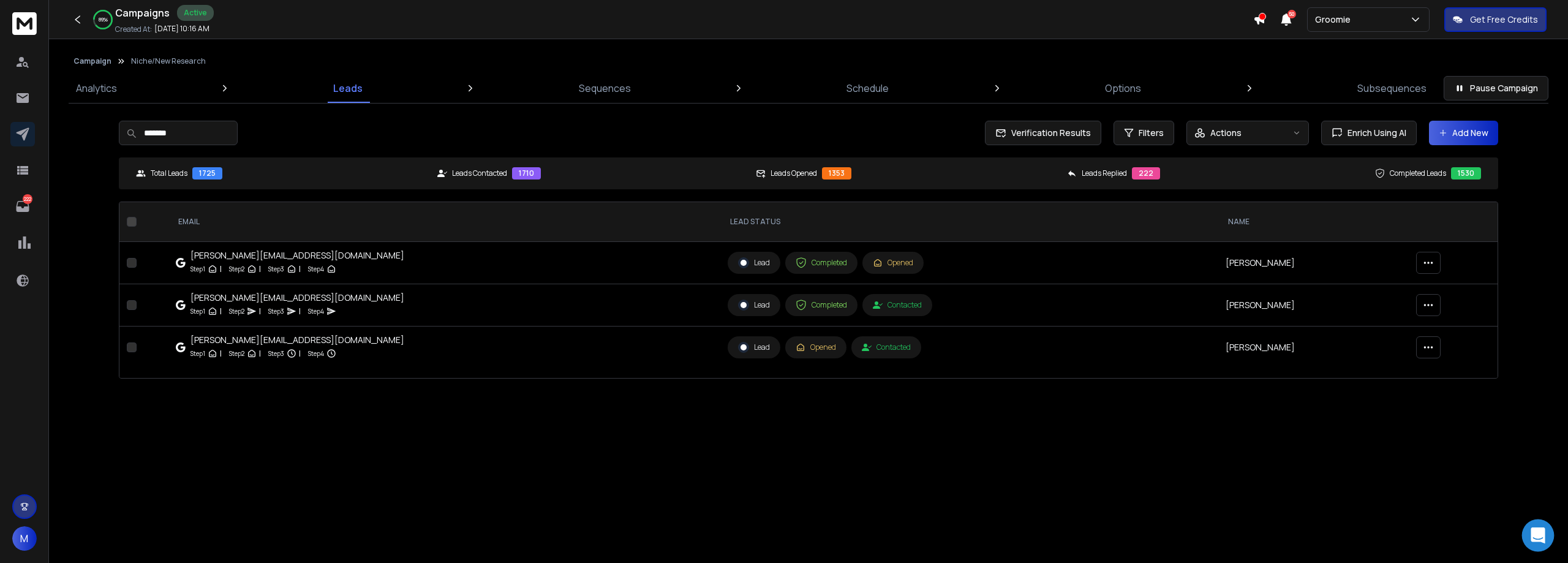
click at [1538, 540] on icon "Open Intercom Messenger" at bounding box center [1537, 535] width 14 height 16
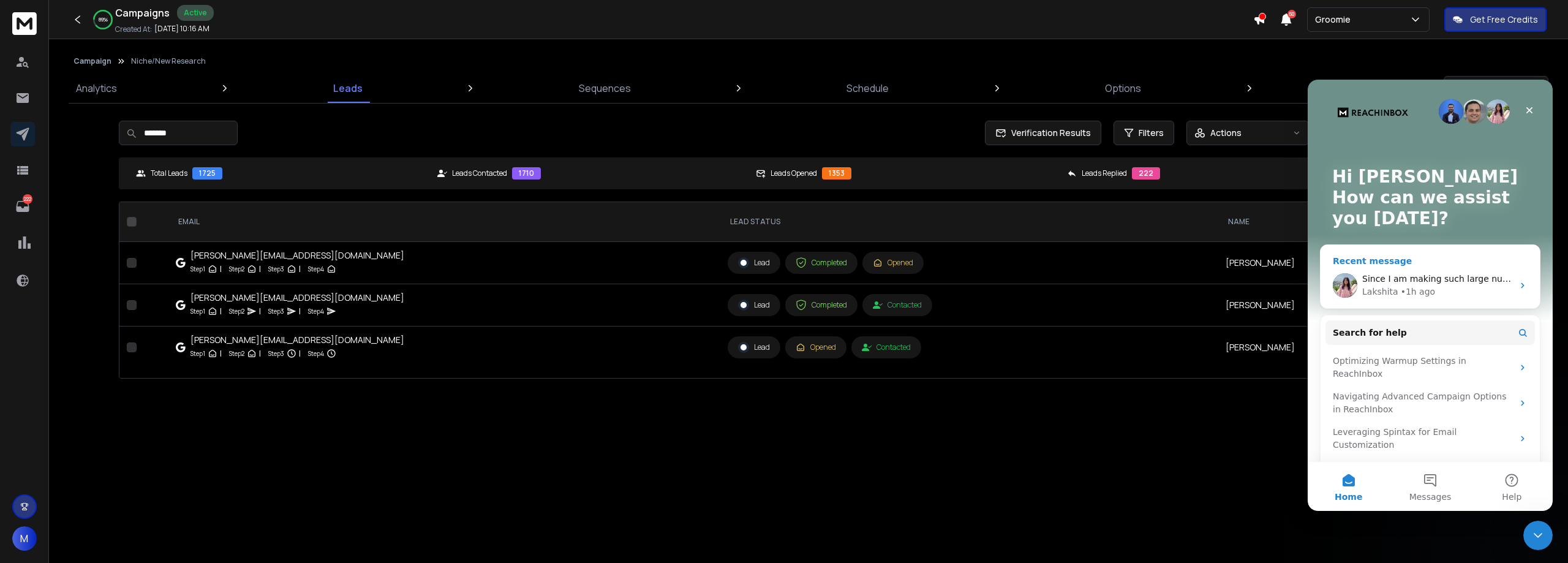
click at [1450, 280] on span "Since I am making such large numbers of dataset. does this means all of this ar…" at bounding box center [1576, 278] width 427 height 9
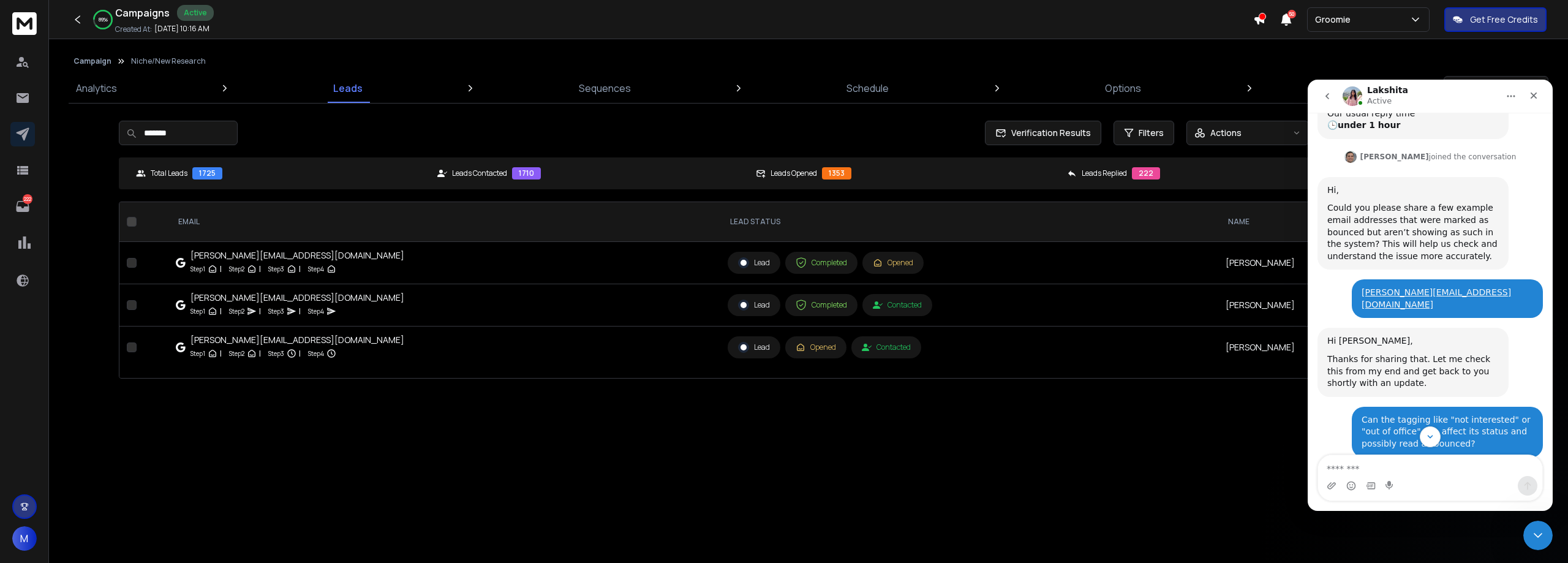
scroll to position [245, 0]
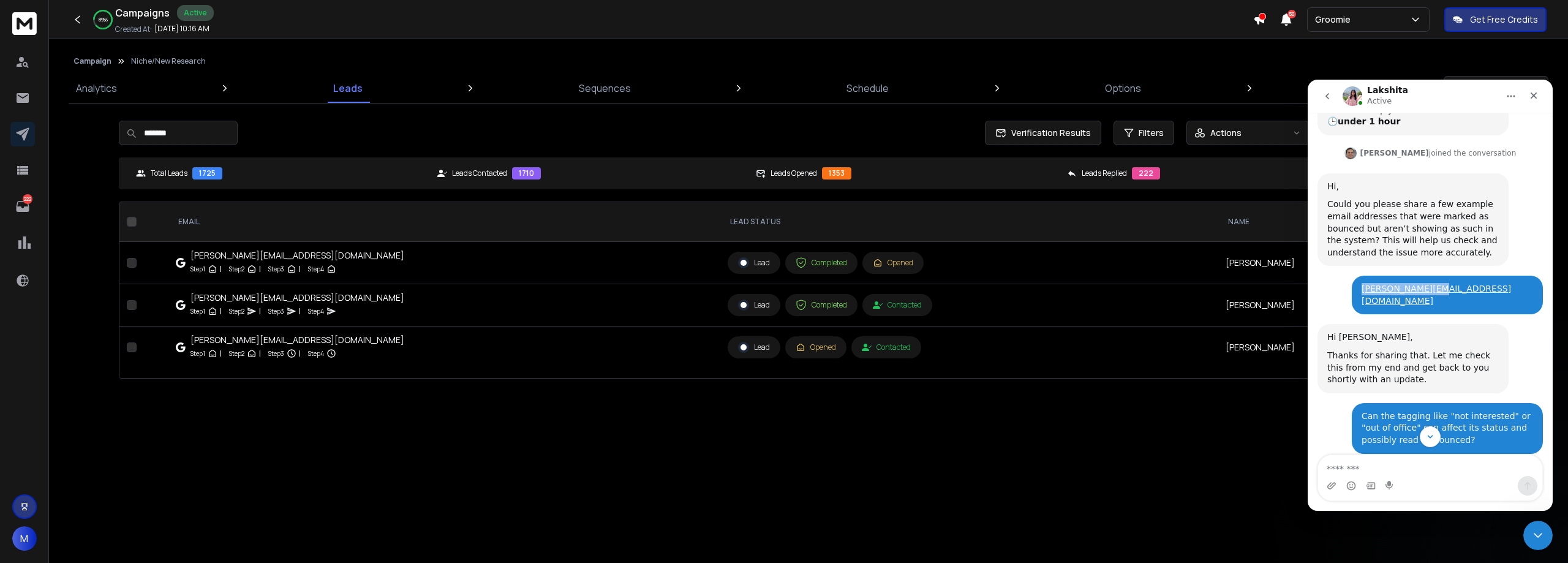
drag, startPoint x: 1452, startPoint y: 254, endPoint x: 1530, endPoint y: 254, distance: 78.0
click at [1530, 275] on div "brandon@lvlup.vc matthew • 2d ago" at bounding box center [1447, 294] width 191 height 39
copy link "[PERSON_NAME][EMAIL_ADDRESS][DOMAIN_NAME]"
click at [644, 440] on div "ReferralStack Unlock AI-powered affiliate growth Lifetime Deals available! Clai…" at bounding box center [784, 281] width 1568 height 563
click at [1534, 100] on icon "Close" at bounding box center [1534, 96] width 9 height 9
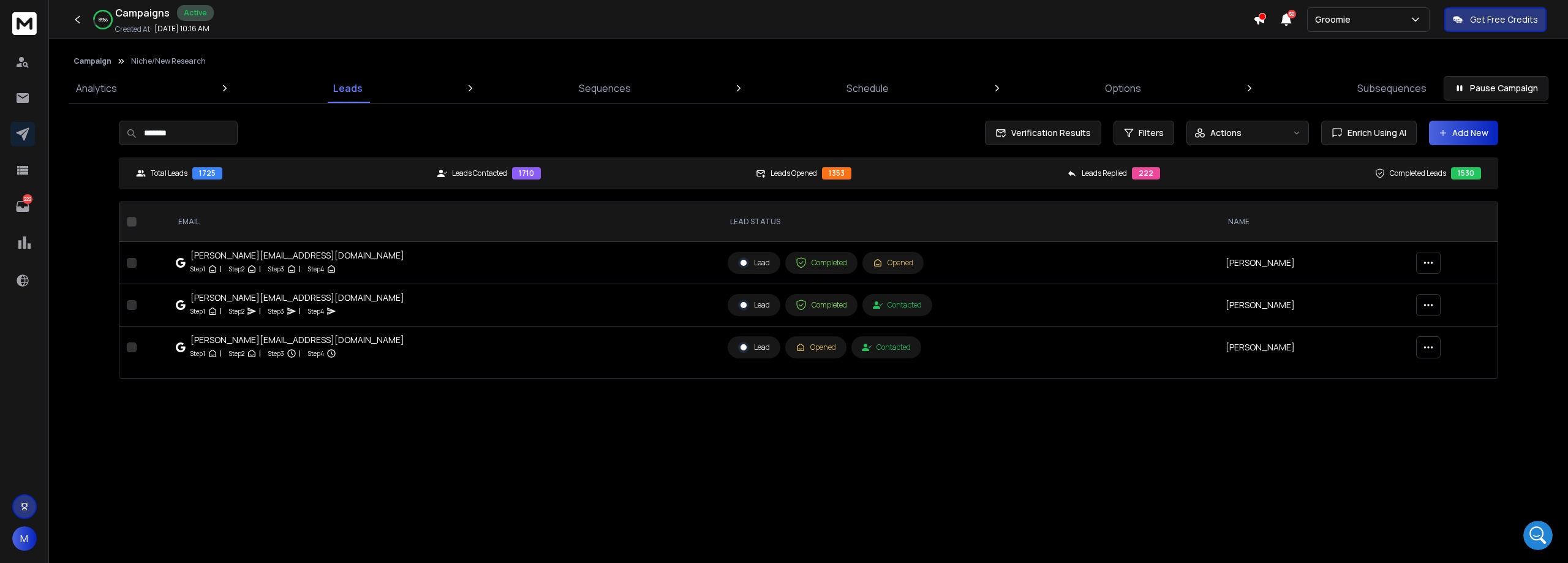
scroll to position [2660, 0]
click at [482, 334] on td "brandon@lvlup.vc Step 1 | Step 2 | Step 3 | Step 4" at bounding box center [444, 348] width 552 height 42
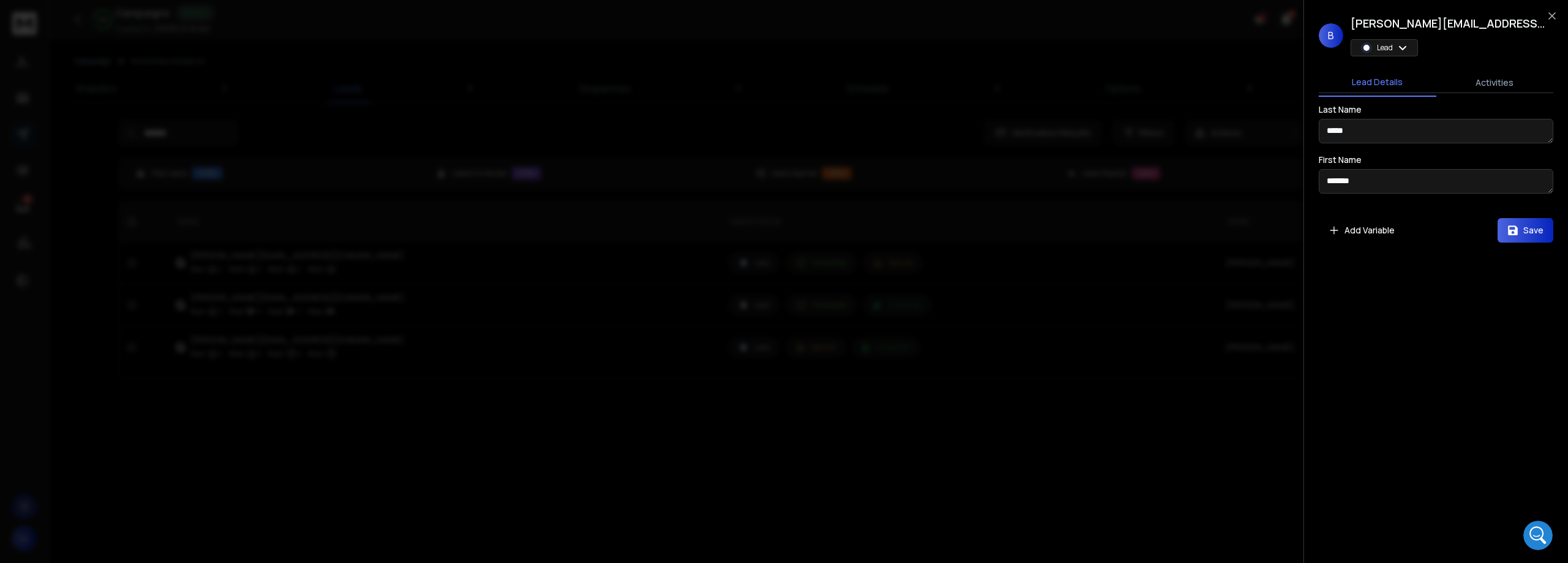
click at [1473, 90] on button "Activities" at bounding box center [1495, 83] width 117 height 27
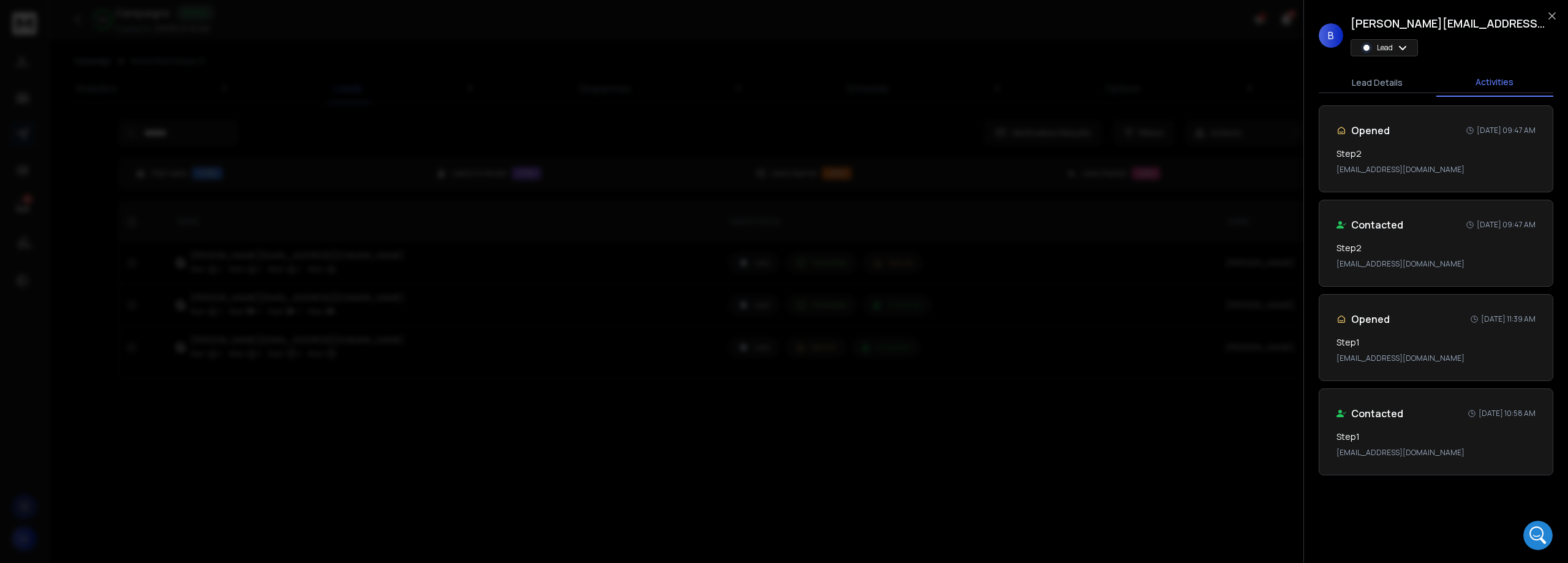
click at [1154, 15] on div at bounding box center [784, 281] width 1568 height 563
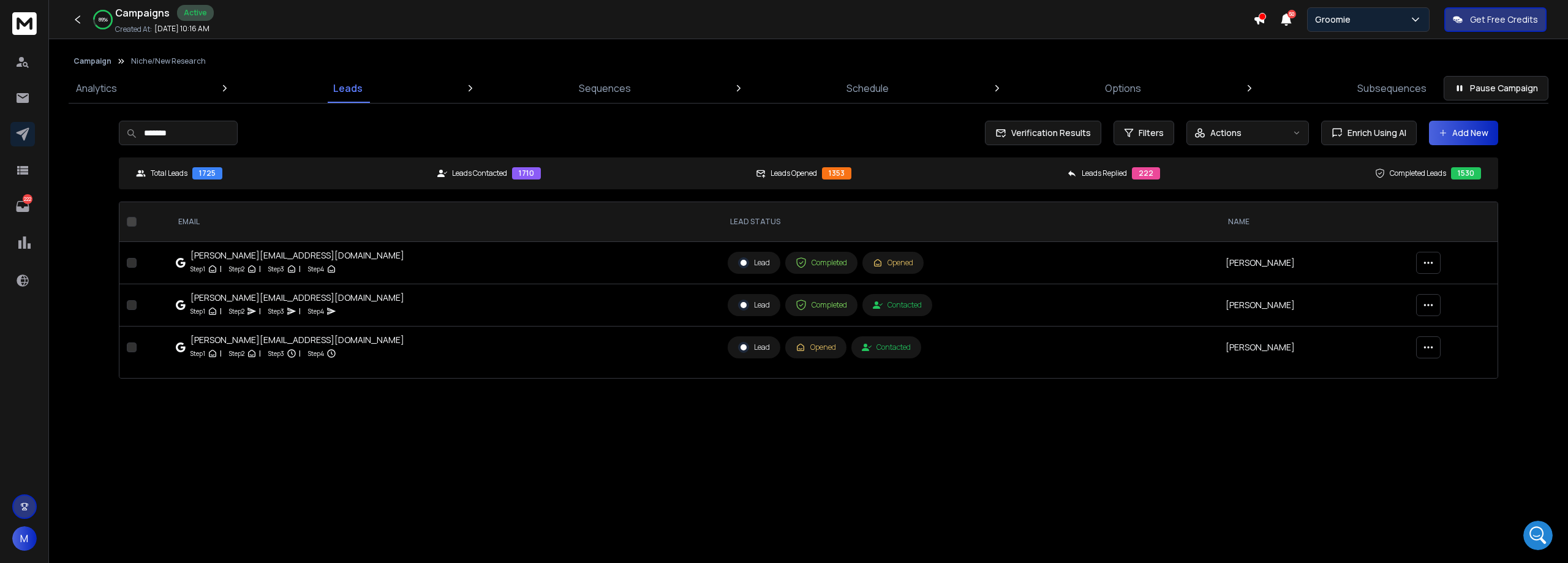
click at [1345, 22] on p "Groomie" at bounding box center [1335, 19] width 40 height 12
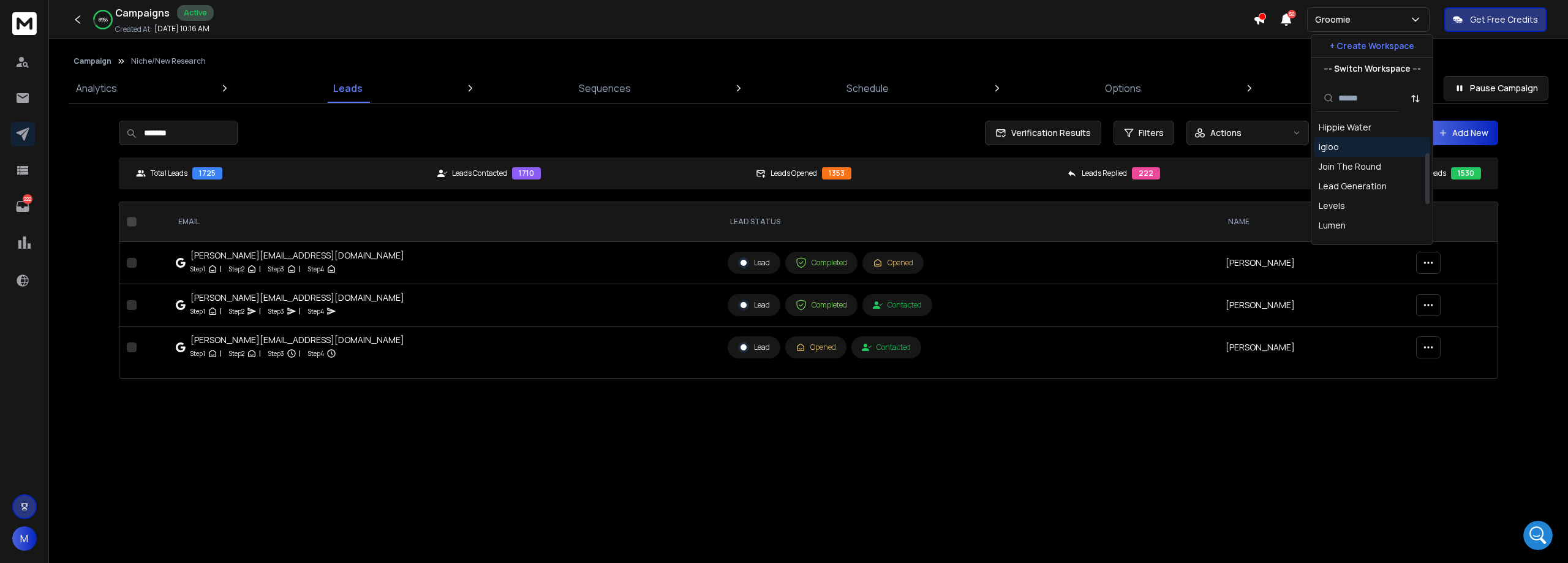
scroll to position [82, 0]
click at [1383, 201] on div "Levels" at bounding box center [1373, 204] width 116 height 20
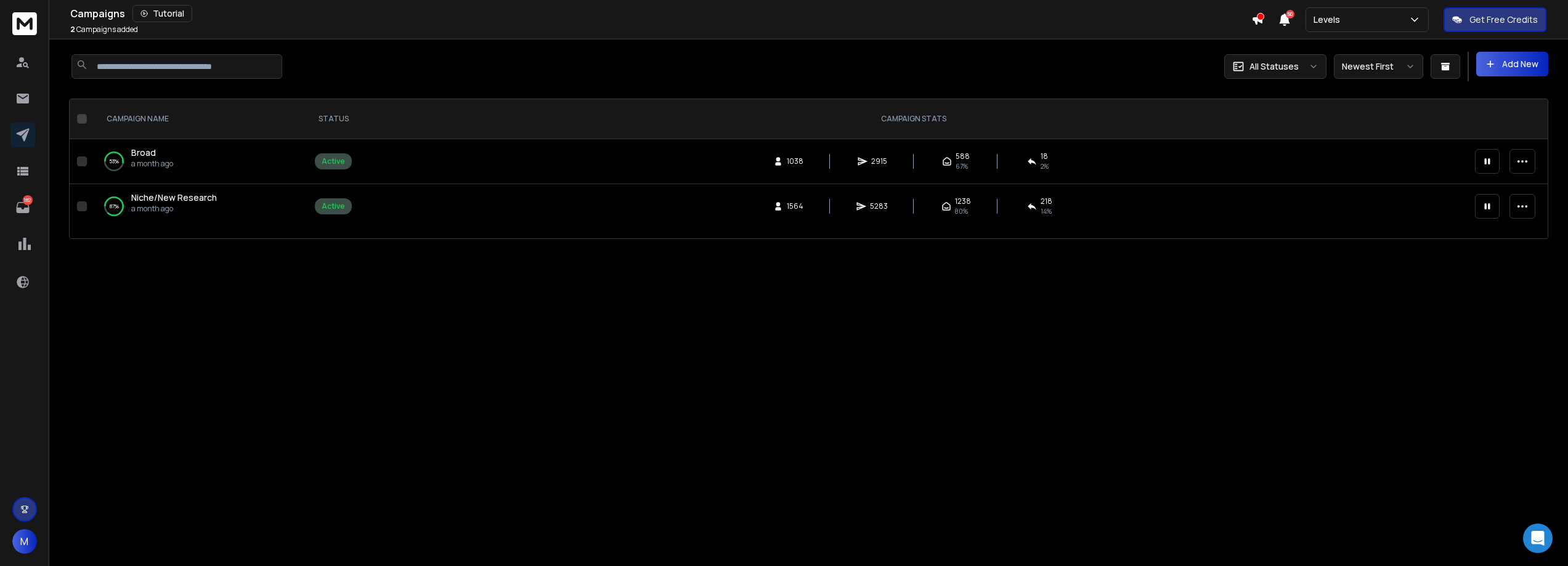
click at [232, 209] on div "87 % Niche/New Research a month ago" at bounding box center [199, 206] width 191 height 29
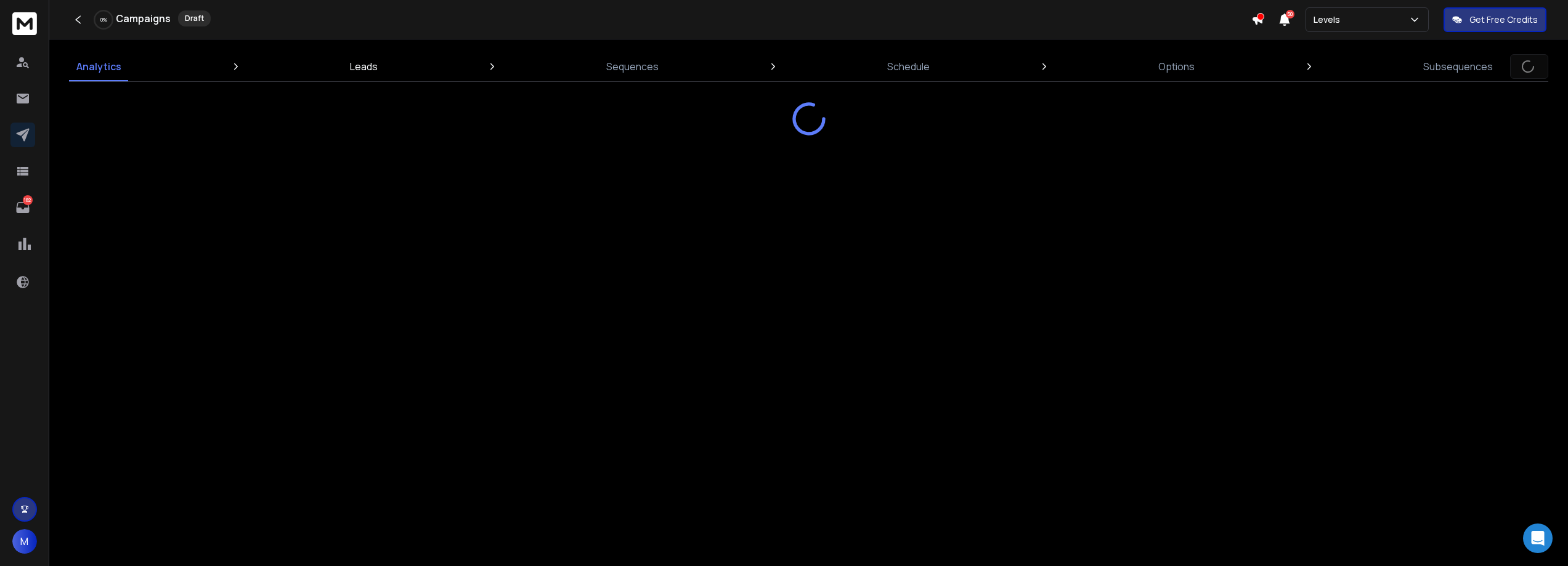
click at [374, 71] on p "Leads" at bounding box center [363, 67] width 27 height 15
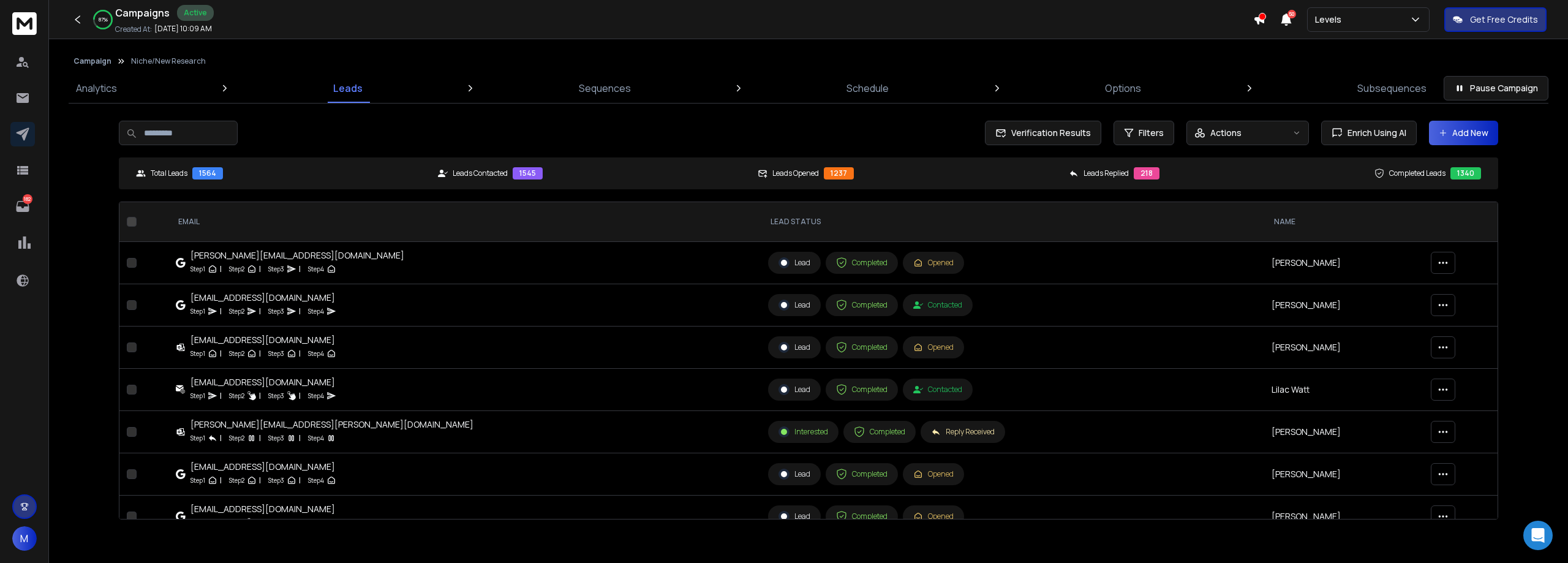
click at [197, 136] on input at bounding box center [178, 133] width 118 height 24
paste input "**********"
type input "**********"
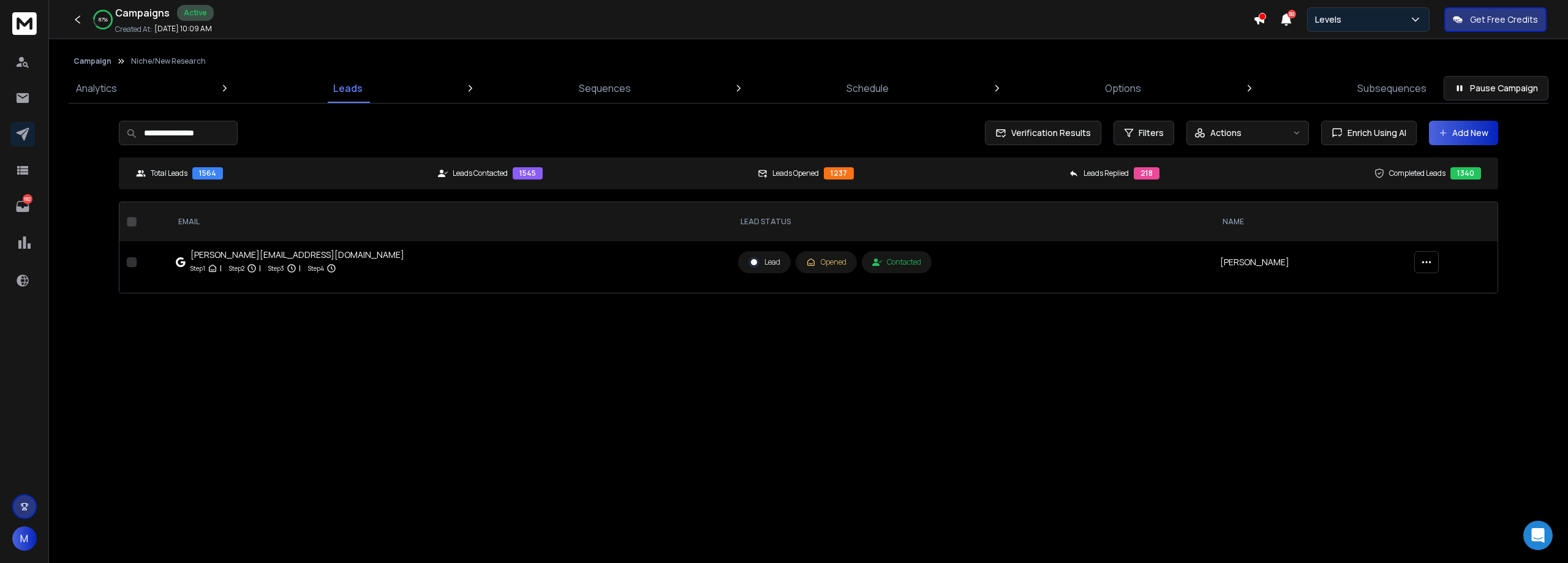
click at [1396, 21] on div "Levels" at bounding box center [1368, 19] width 106 height 12
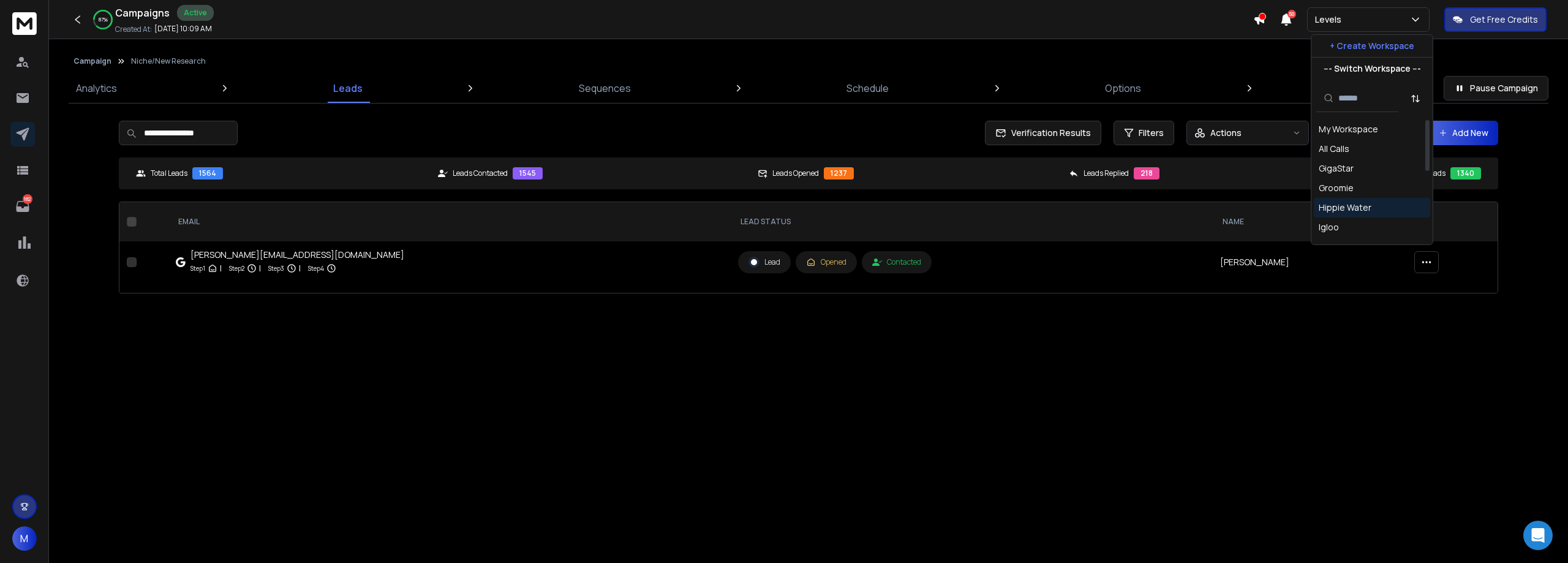
click at [1381, 211] on div "Hippie Water" at bounding box center [1373, 208] width 116 height 20
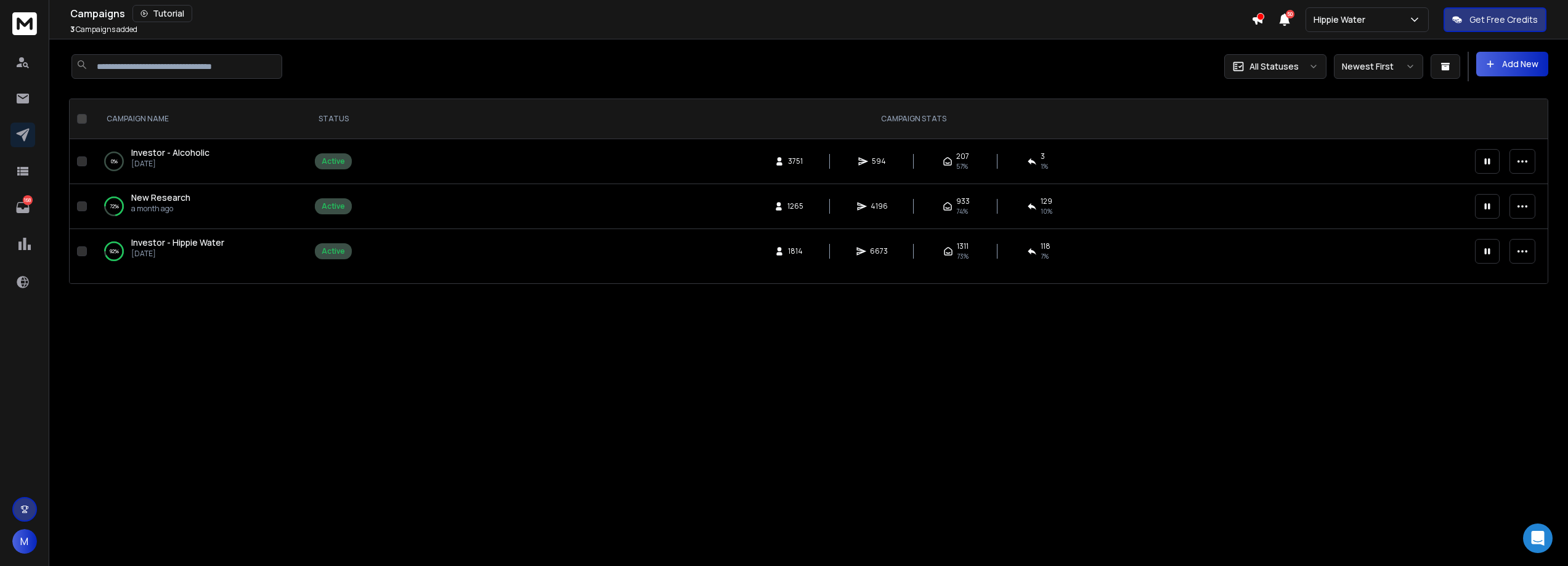
click at [183, 252] on p "[DATE]" at bounding box center [178, 253] width 93 height 9
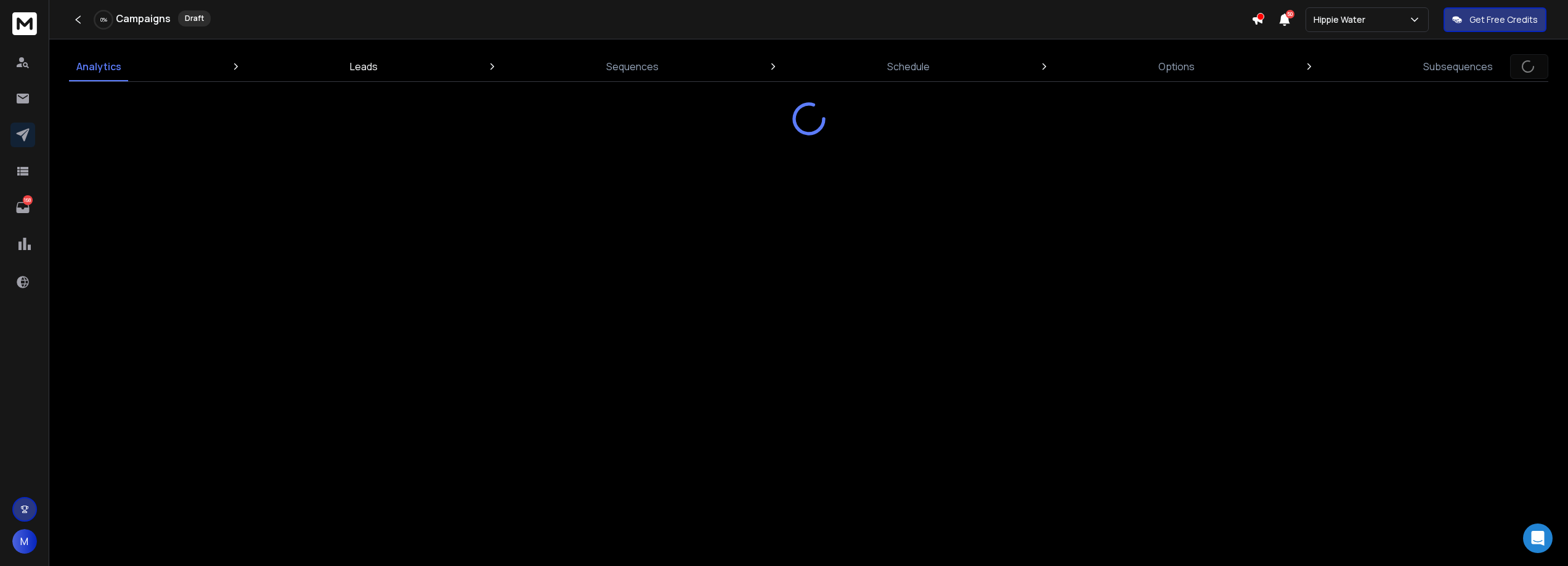
click at [371, 67] on p "Leads" at bounding box center [363, 67] width 27 height 15
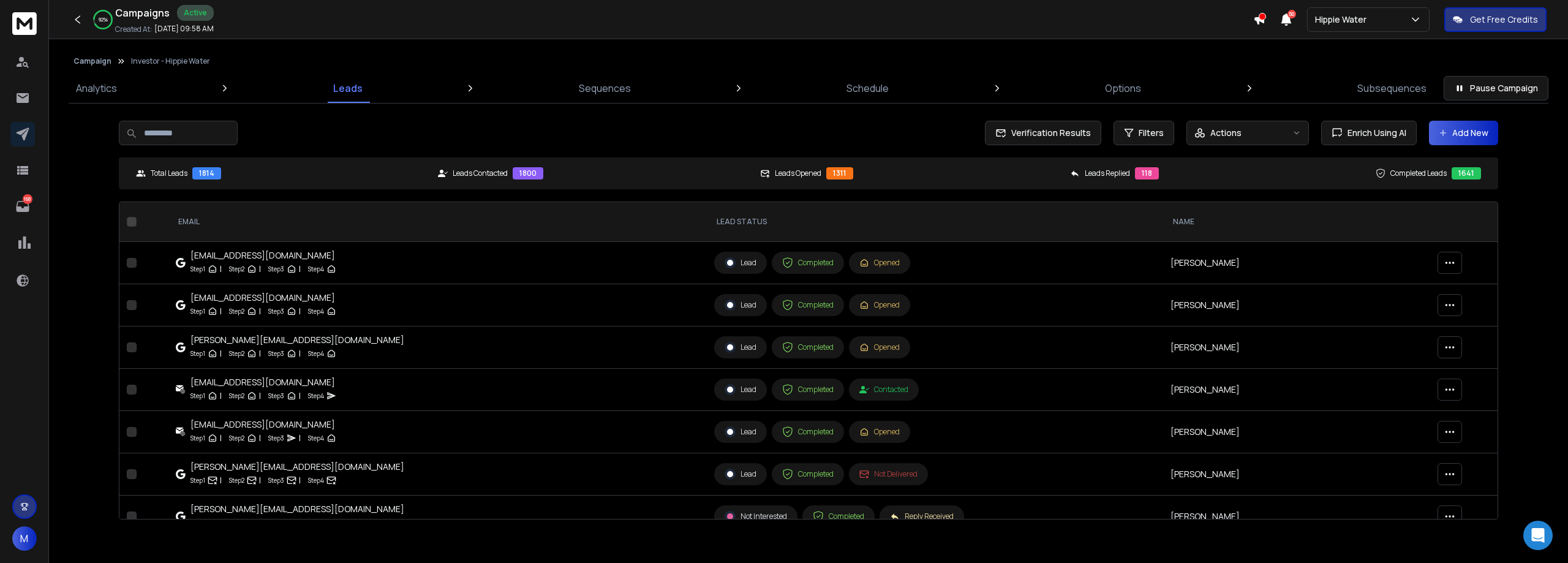
click at [167, 138] on input at bounding box center [178, 133] width 118 height 24
paste input "**********"
type input "**********"
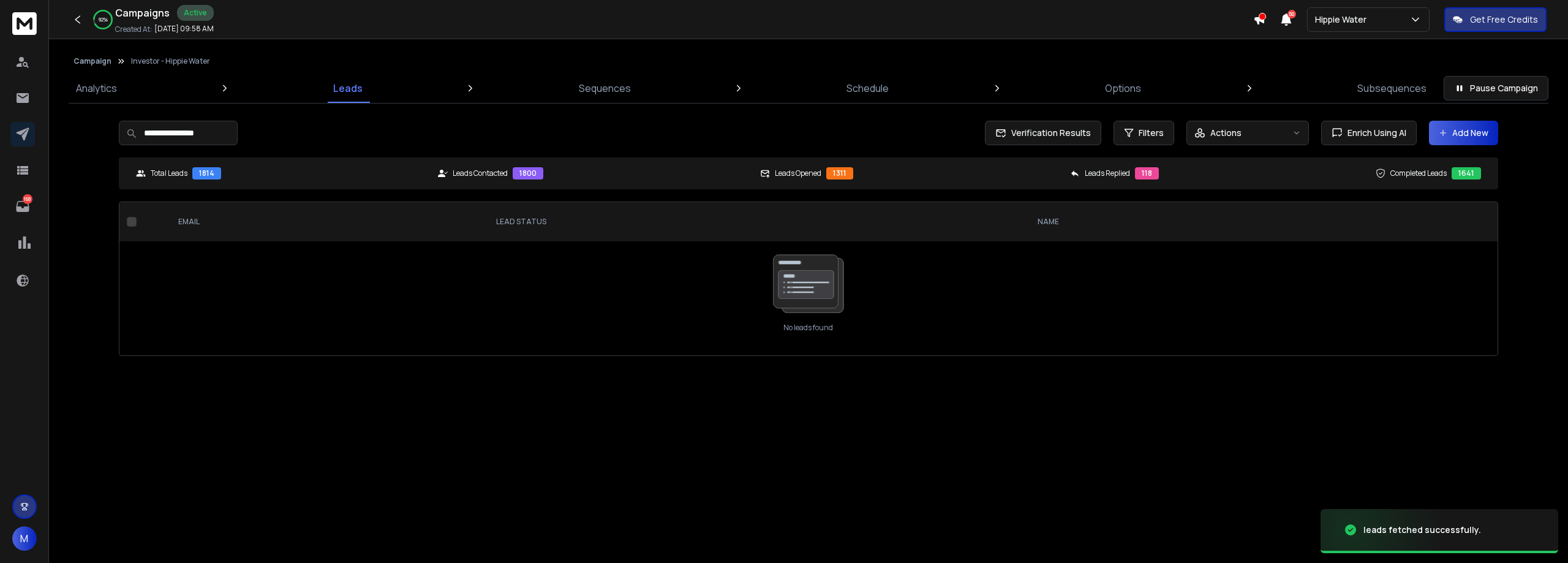
click at [17, 134] on icon at bounding box center [23, 134] width 15 height 15
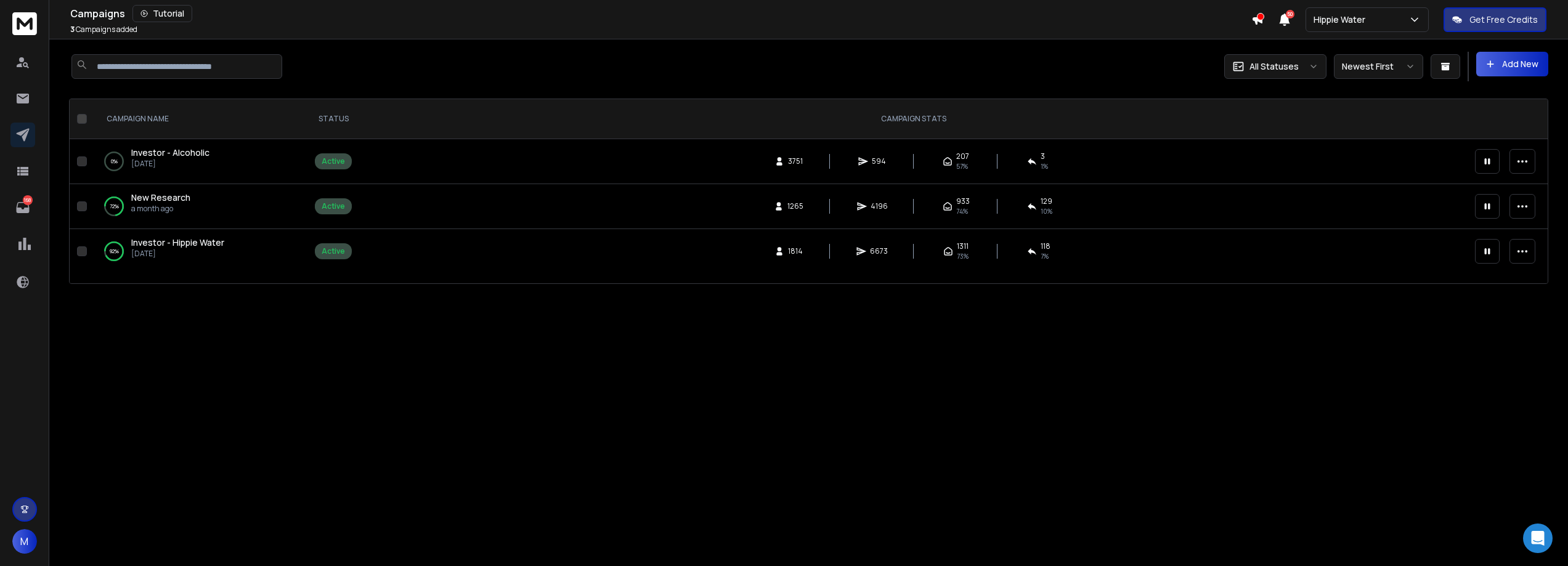
click at [262, 203] on div "72 % New Research a month ago" at bounding box center [199, 206] width 191 height 29
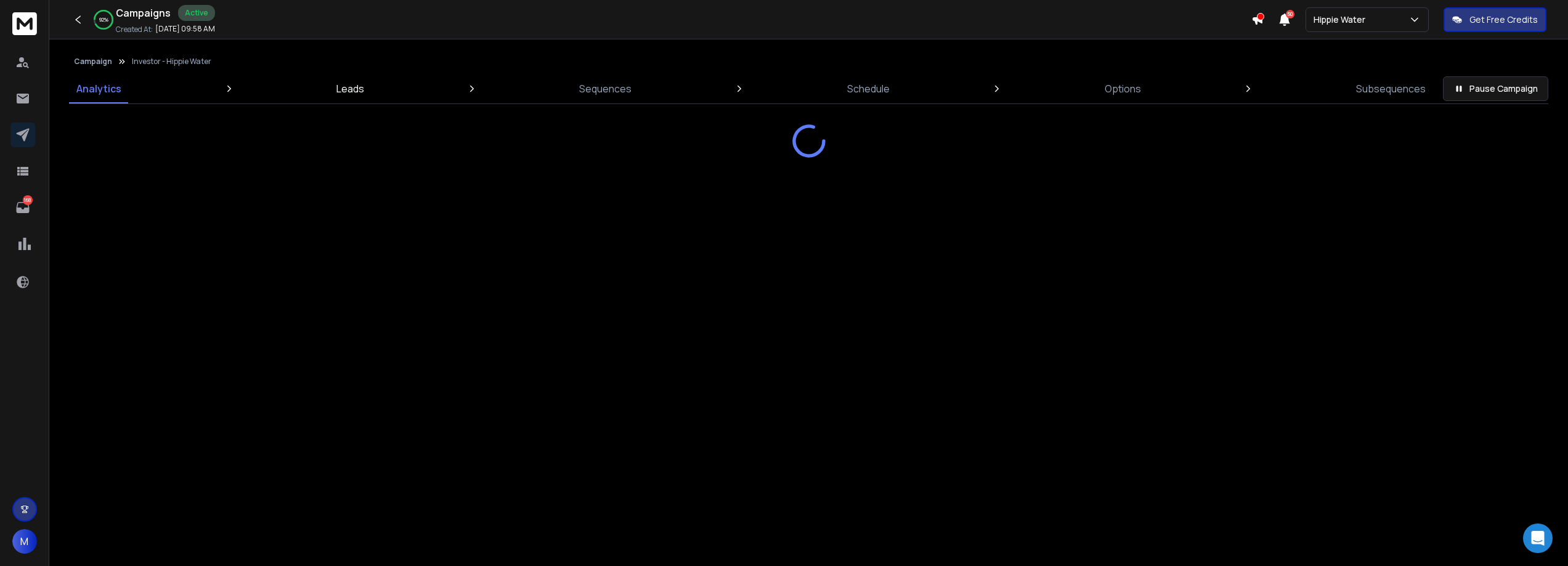
click at [364, 82] on link "Leads" at bounding box center [350, 88] width 43 height 29
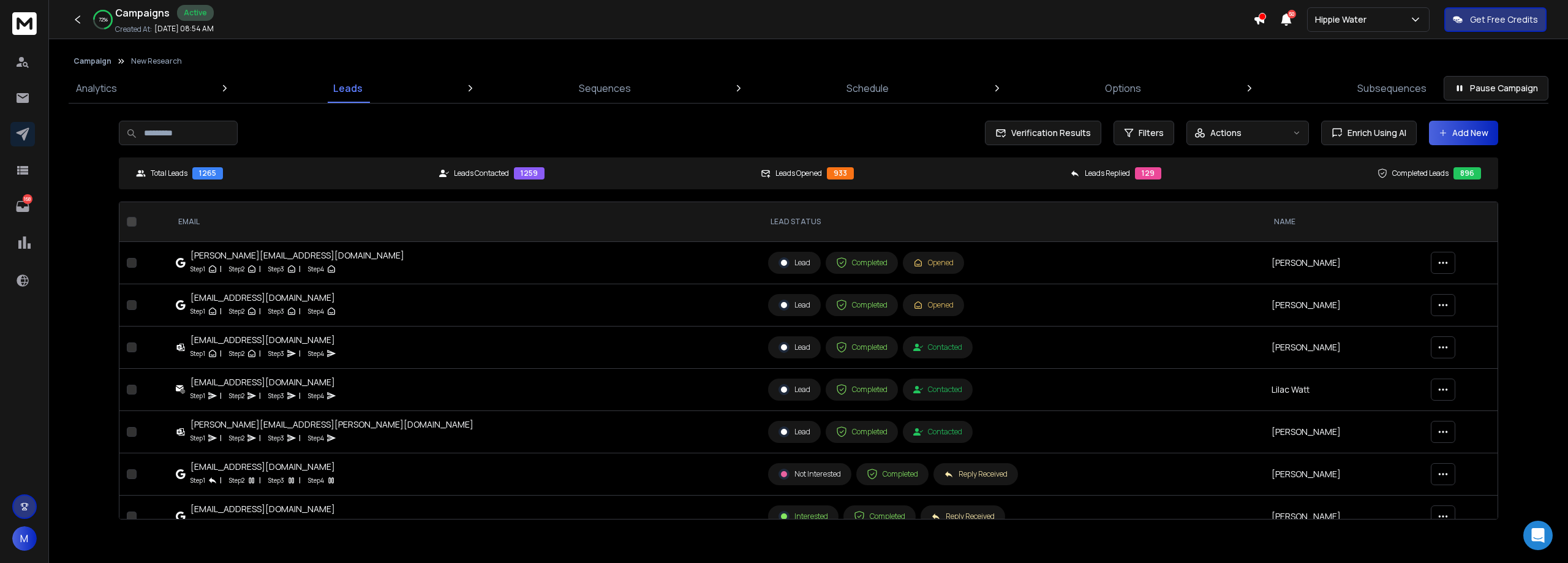
click at [184, 117] on div "Verification Results Filters Actions Enrich Using AI Add New Total Leads 1265 L…" at bounding box center [808, 314] width 1480 height 397
click at [185, 124] on input at bounding box center [178, 133] width 118 height 24
paste input "**********"
type input "**********"
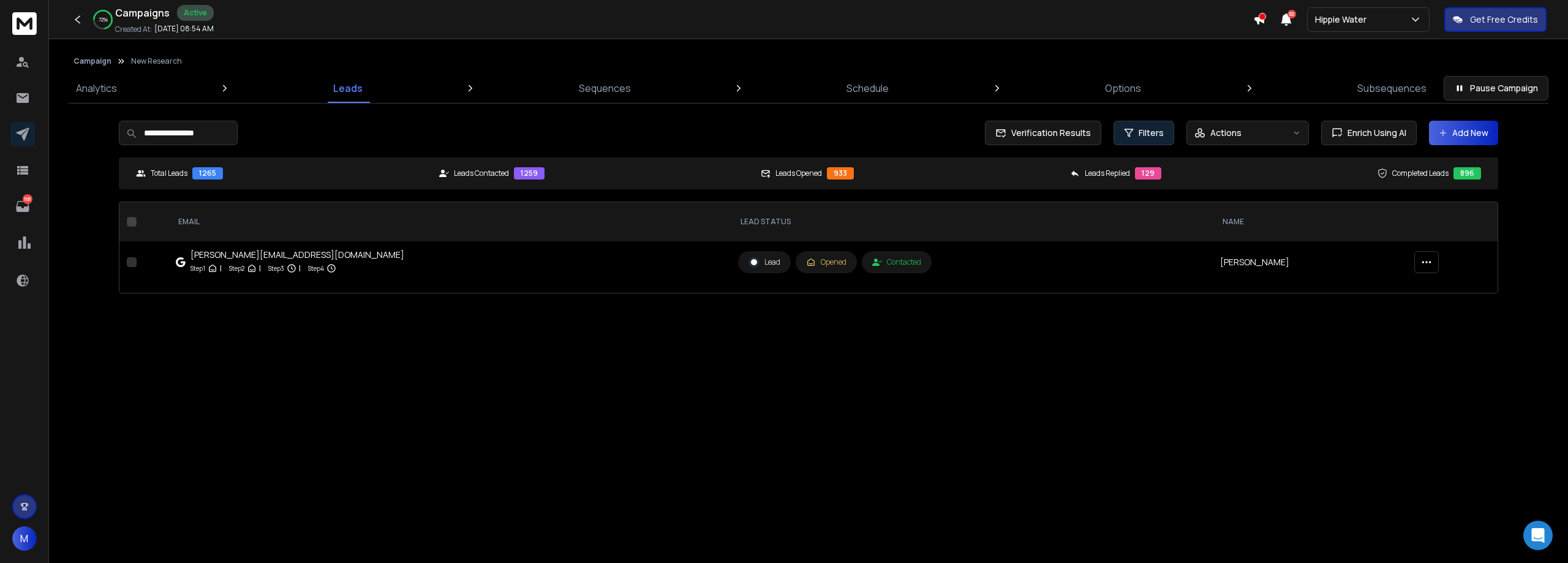
click at [1157, 124] on button "Filters" at bounding box center [1143, 133] width 61 height 24
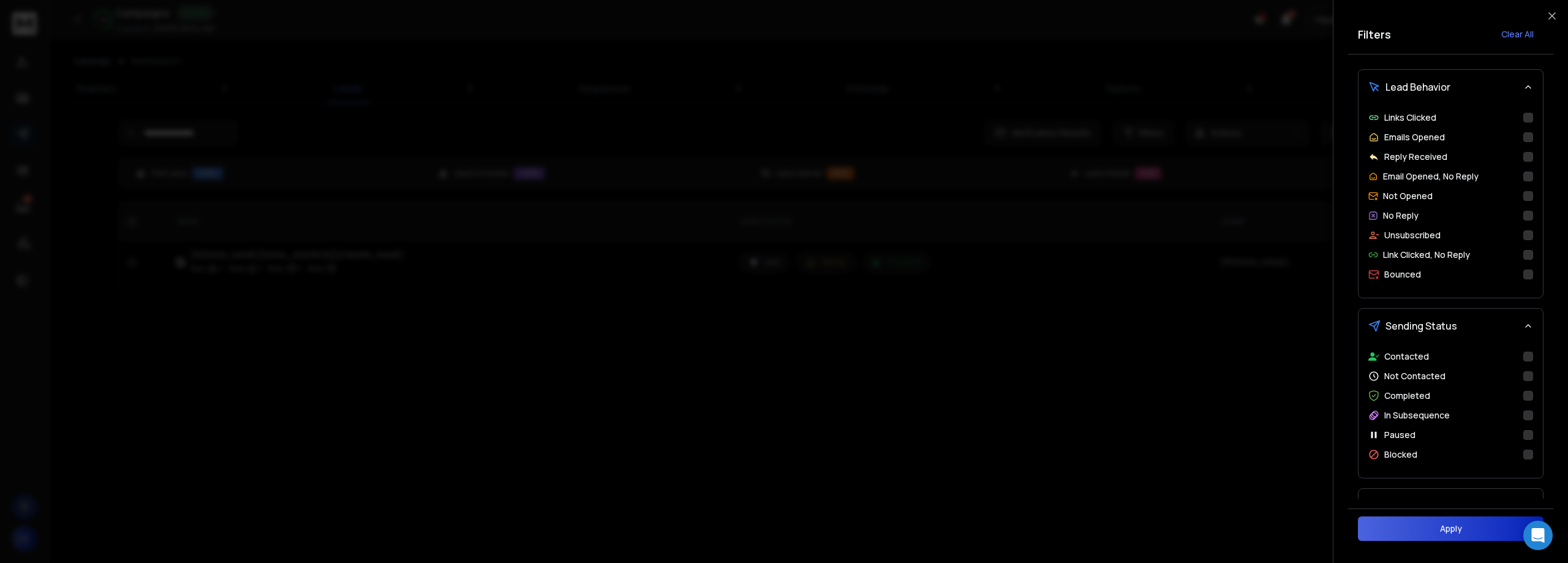
click at [1106, 386] on div at bounding box center [784, 281] width 1568 height 563
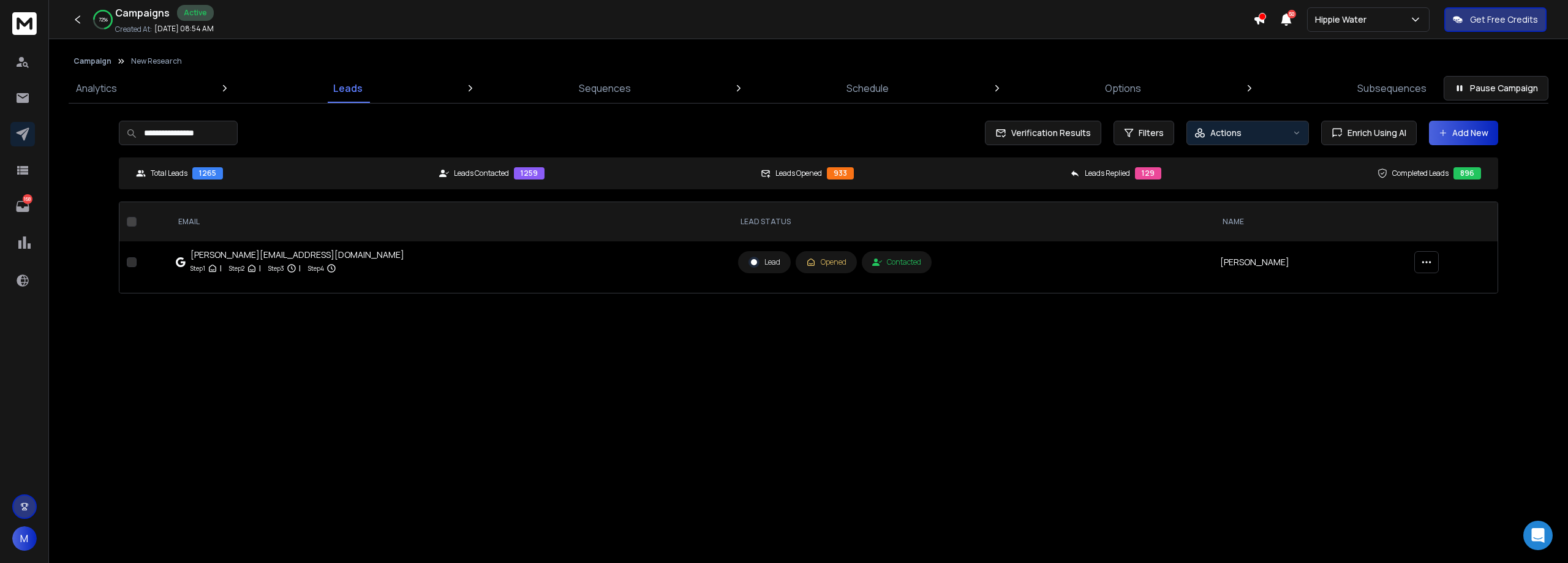
click at [1219, 131] on p "Actions" at bounding box center [1225, 133] width 31 height 12
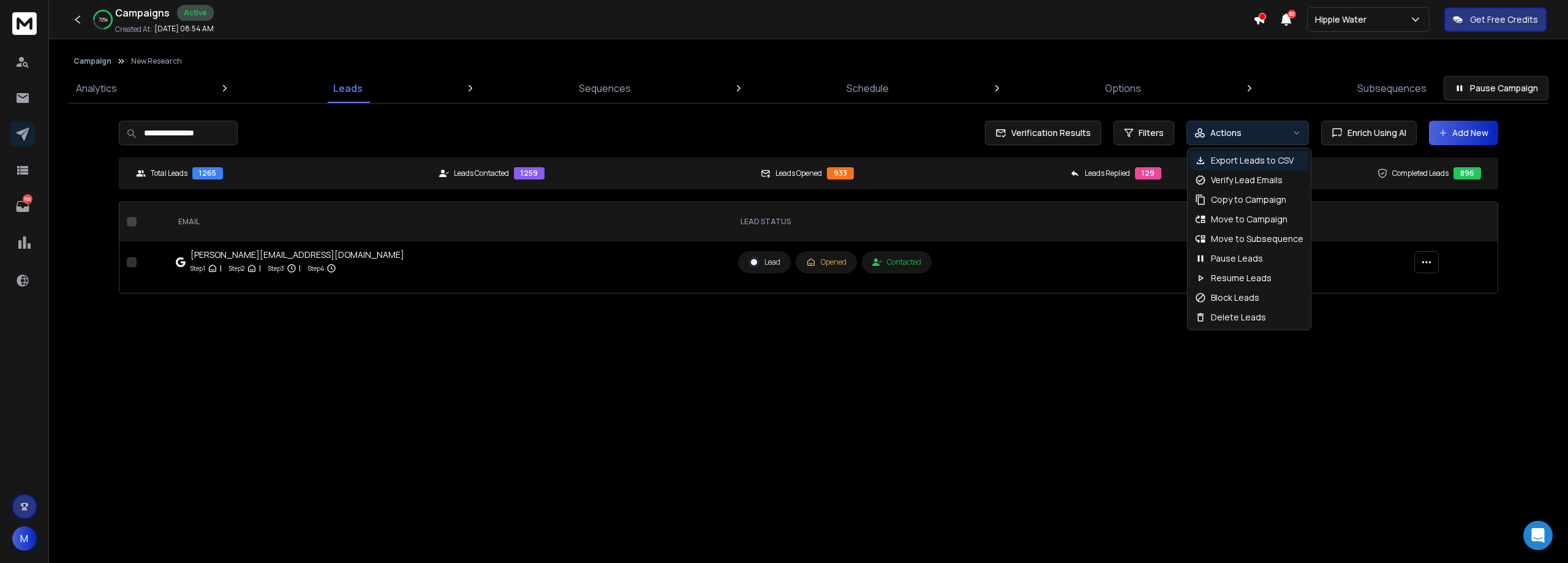
click at [1219, 131] on p "Actions" at bounding box center [1225, 133] width 31 height 12
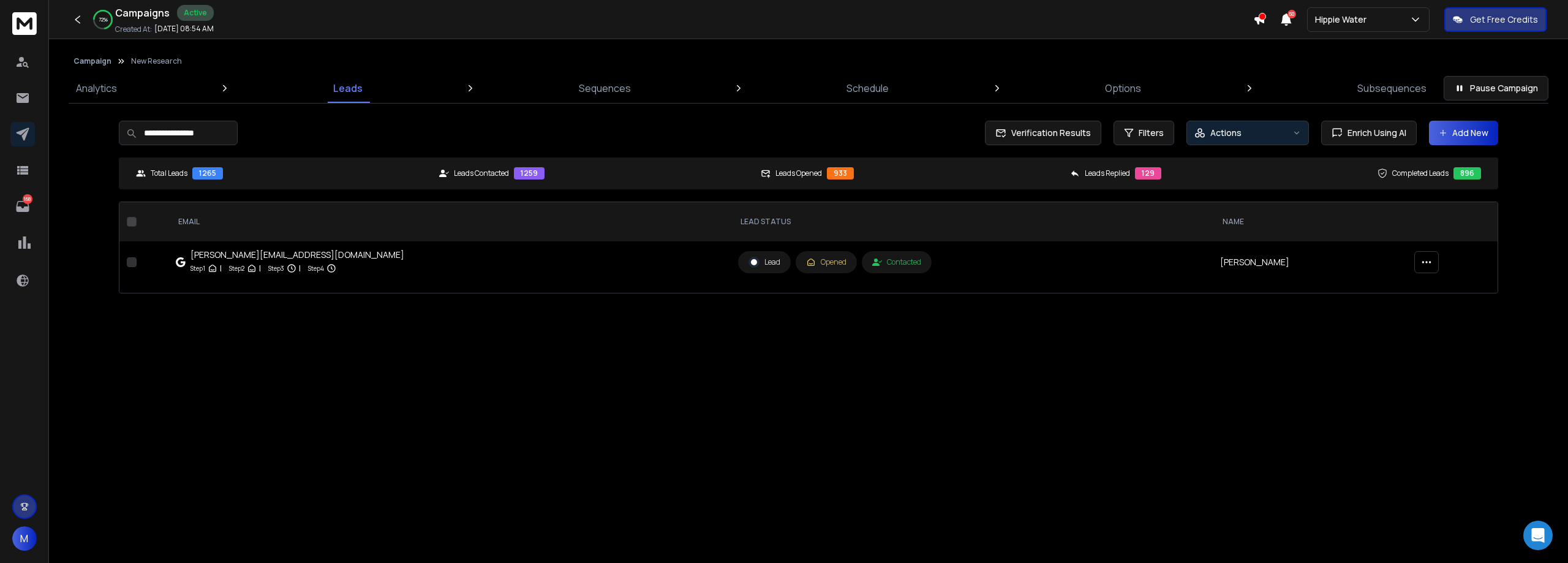
click at [1219, 131] on p "Actions" at bounding box center [1225, 133] width 31 height 12
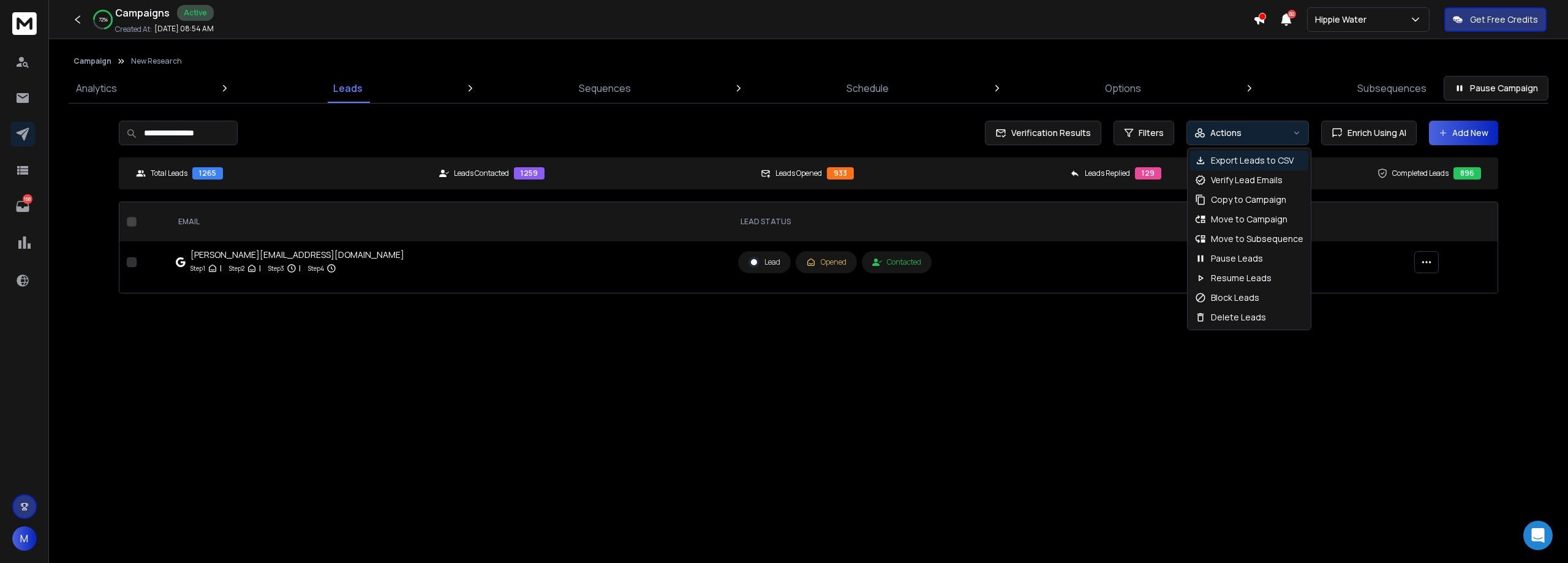
click at [1219, 131] on p "Actions" at bounding box center [1225, 133] width 31 height 12
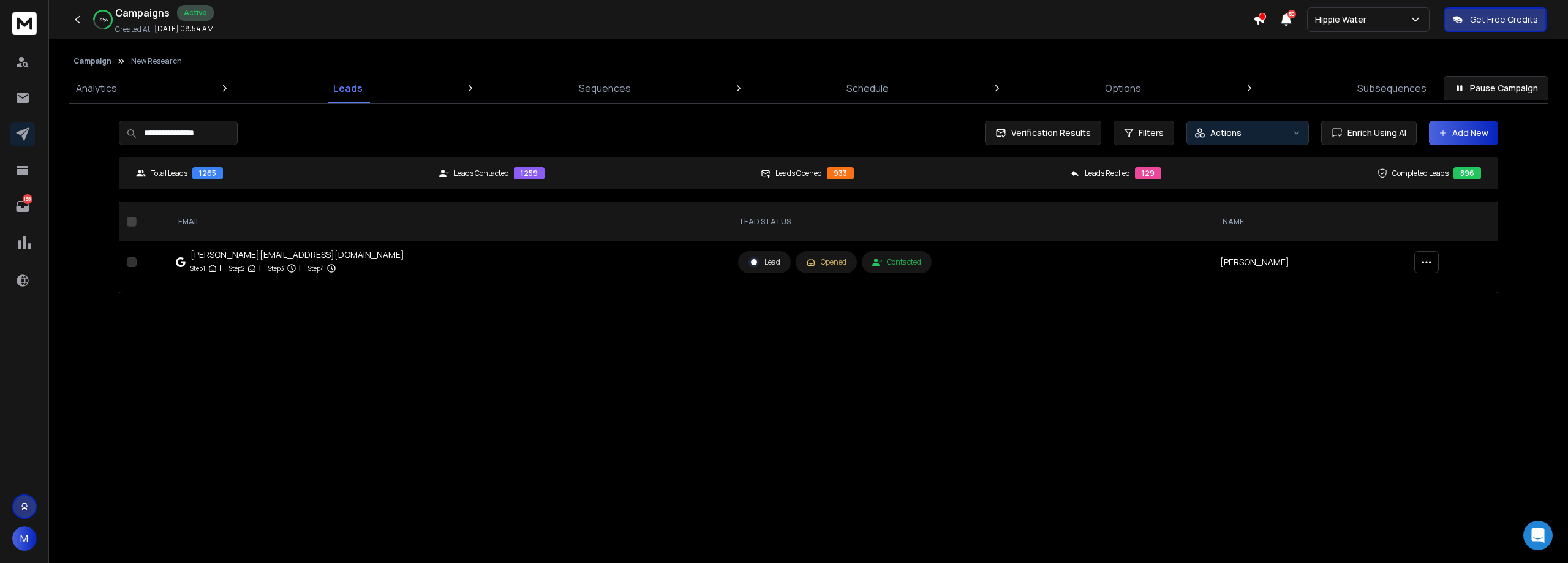
click at [1199, 132] on icon "button" at bounding box center [1200, 131] width 4 height 4
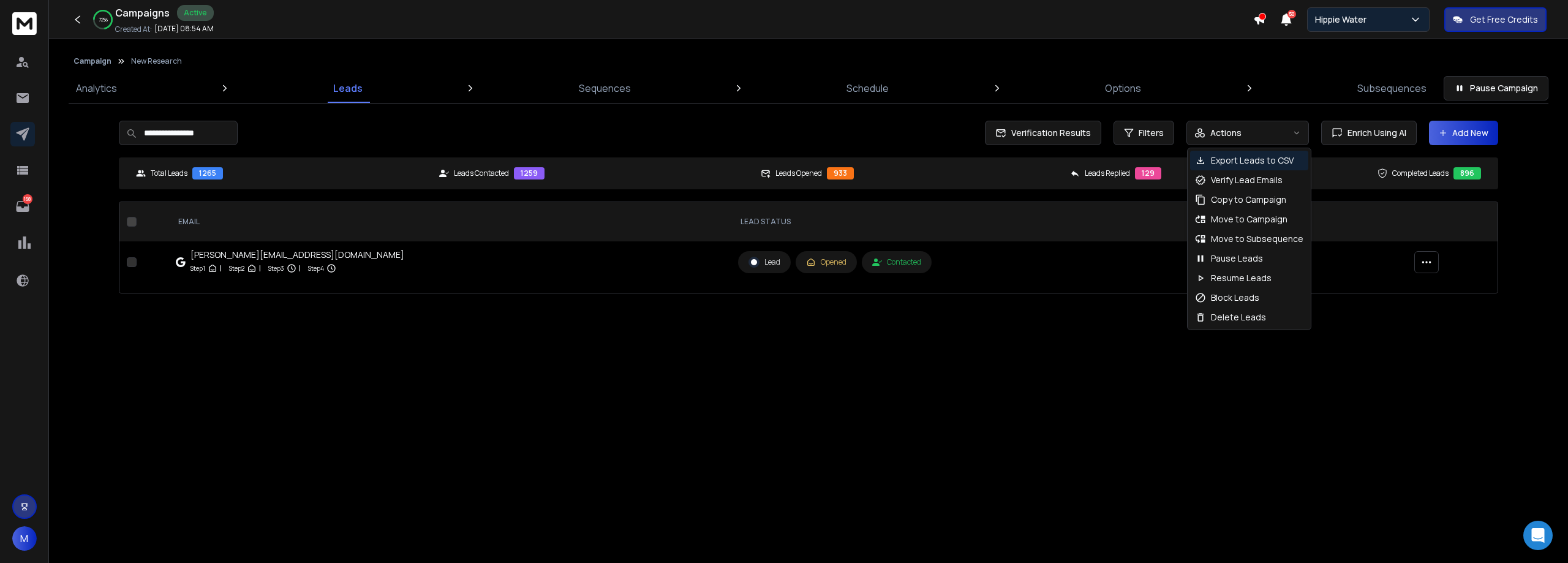
click at [1346, 20] on p "Hippie Water" at bounding box center [1343, 19] width 56 height 12
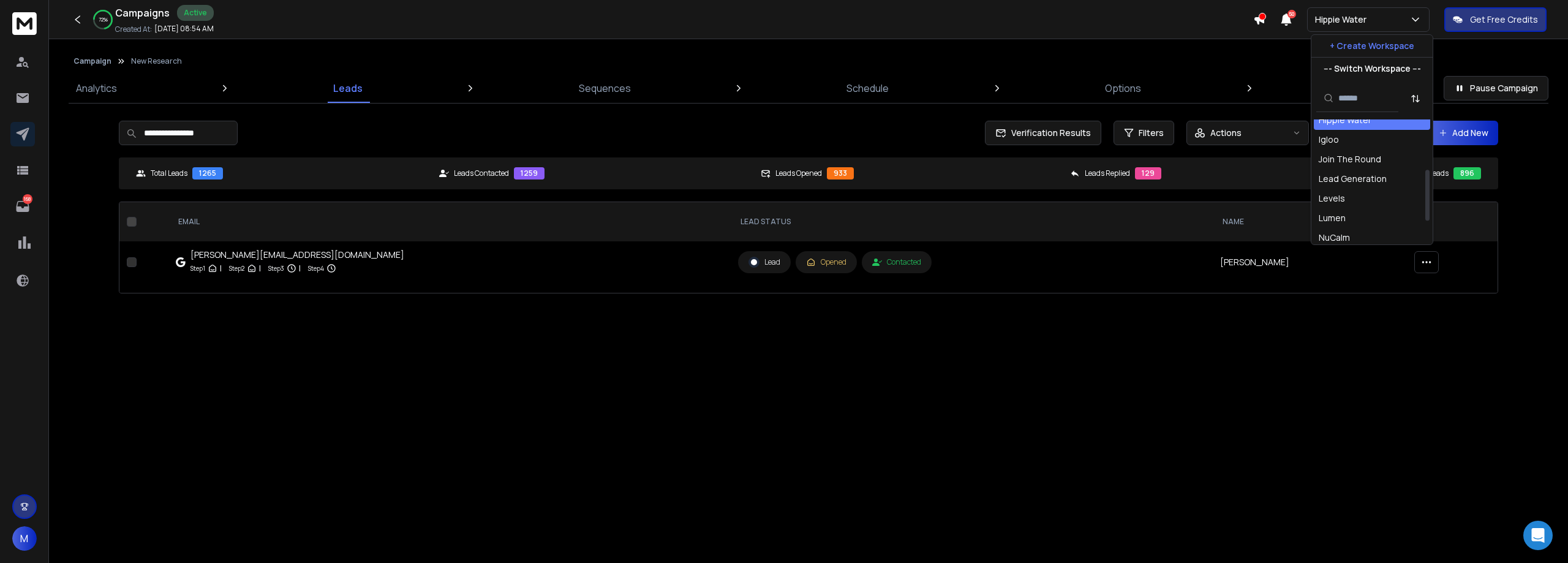
scroll to position [82, 0]
click at [1360, 207] on div "Levels" at bounding box center [1373, 204] width 116 height 20
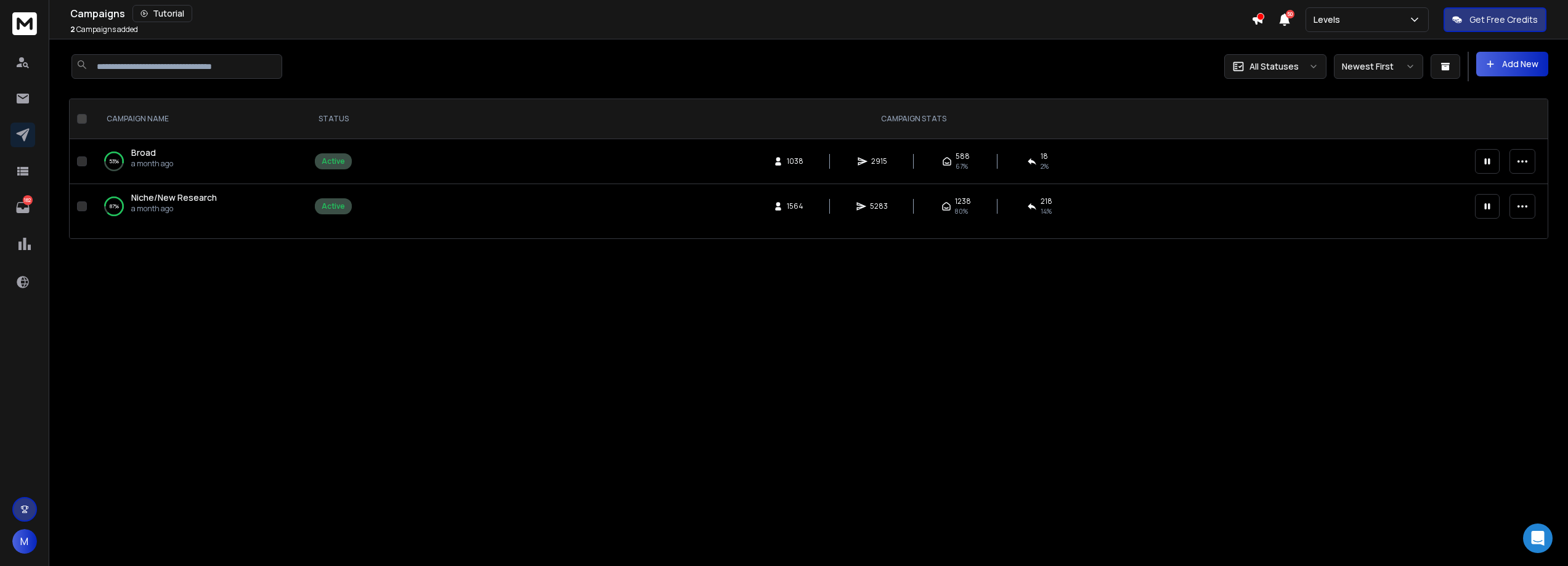
click at [165, 212] on p "a month ago" at bounding box center [174, 209] width 86 height 9
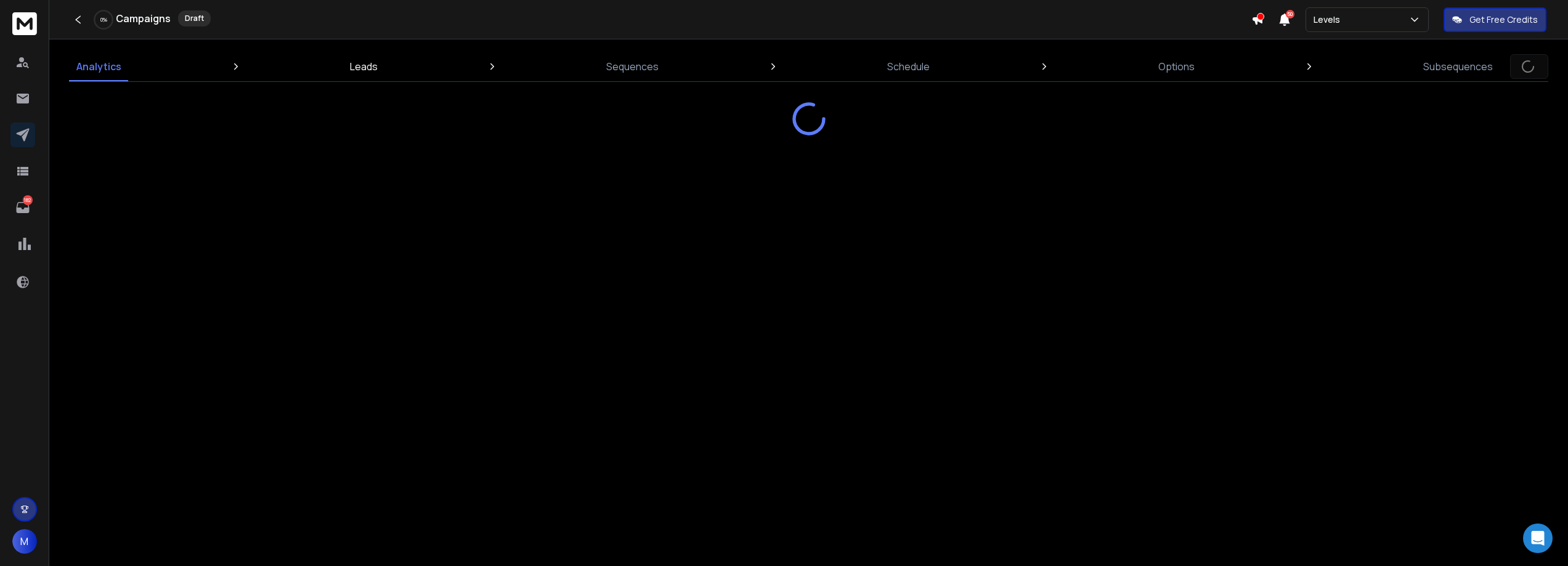
click at [353, 74] on link "Leads" at bounding box center [364, 66] width 43 height 29
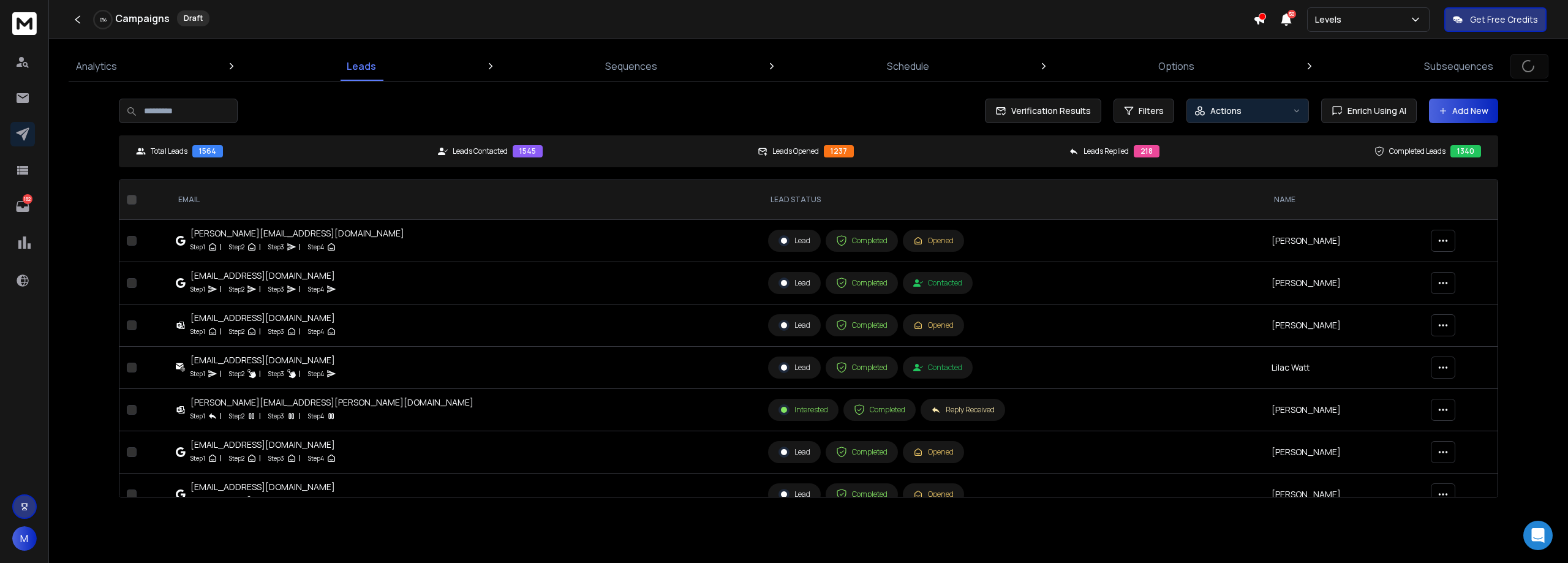
click at [1232, 100] on button "Actions" at bounding box center [1248, 111] width 122 height 24
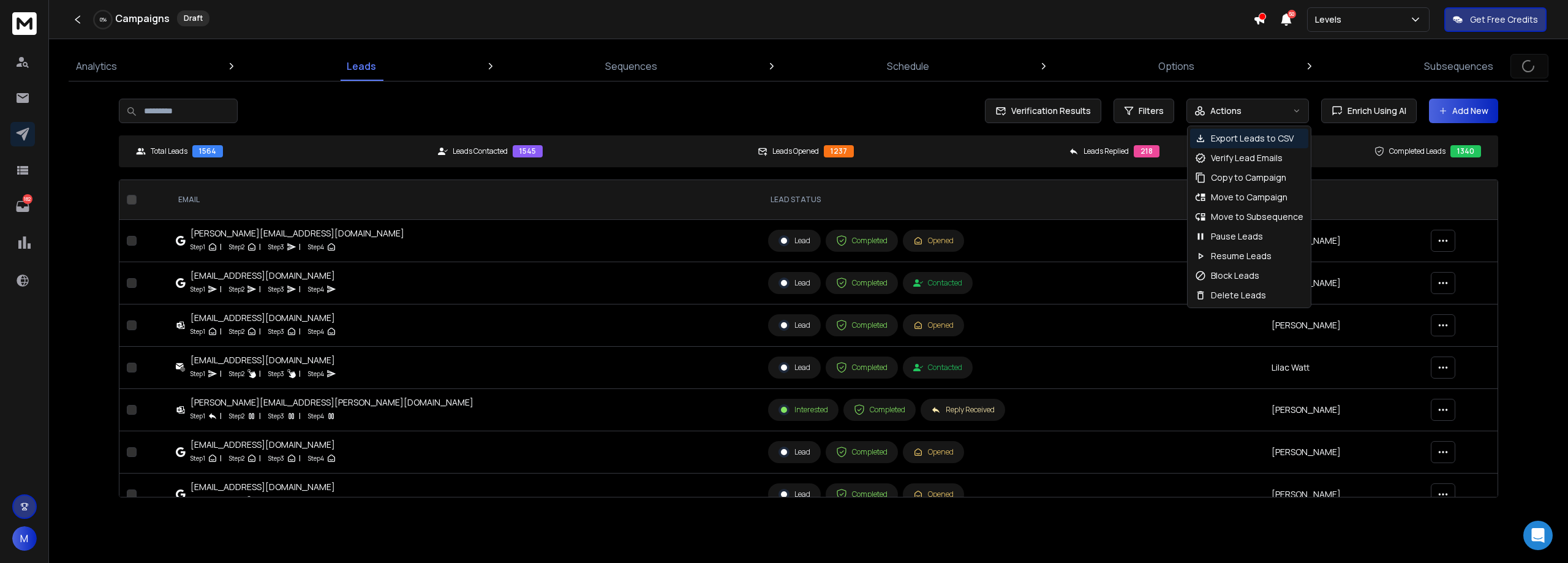
click at [1234, 117] on p "Actions" at bounding box center [1225, 111] width 31 height 12
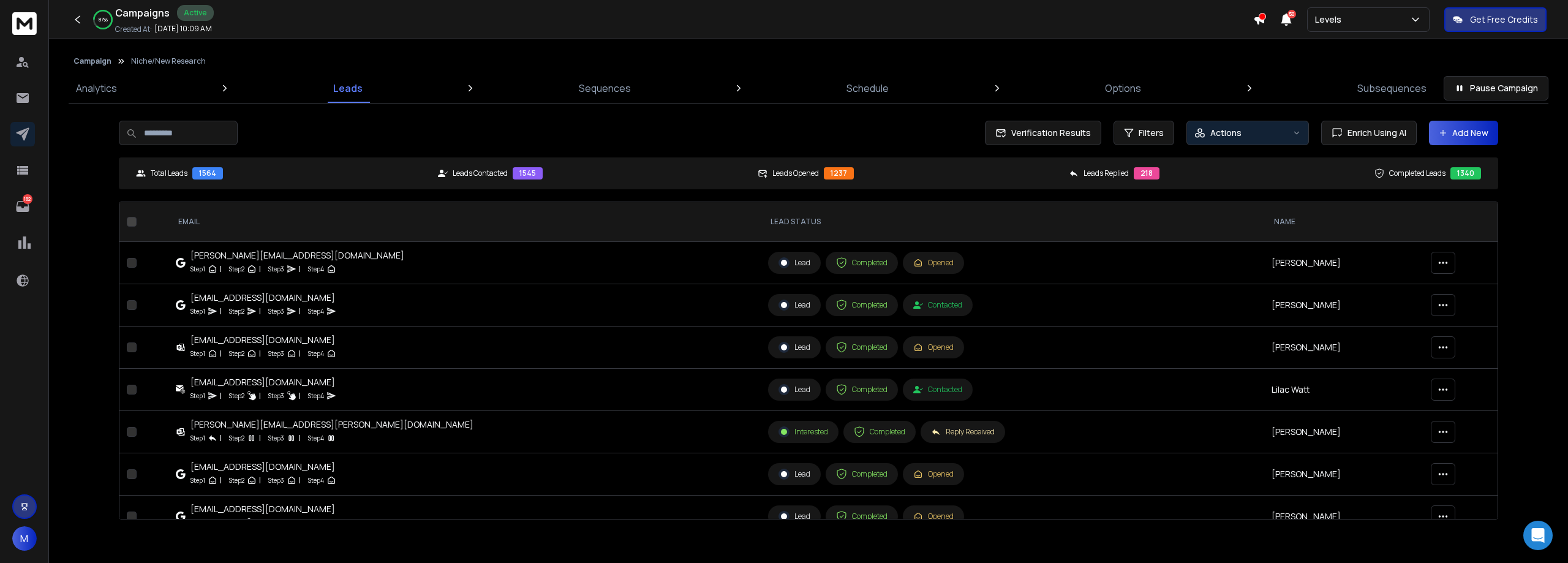
click at [1228, 132] on p "Actions" at bounding box center [1225, 133] width 31 height 12
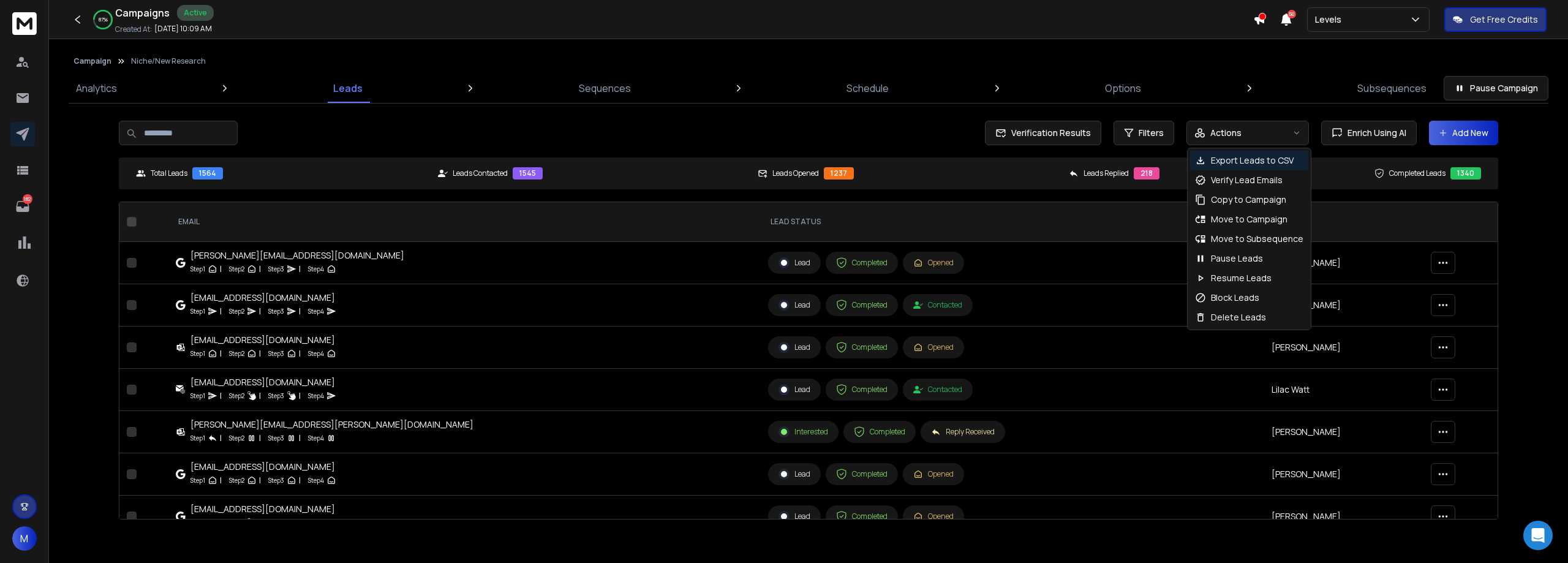
click at [1234, 160] on p "Export Leads to CSV" at bounding box center [1252, 160] width 83 height 12
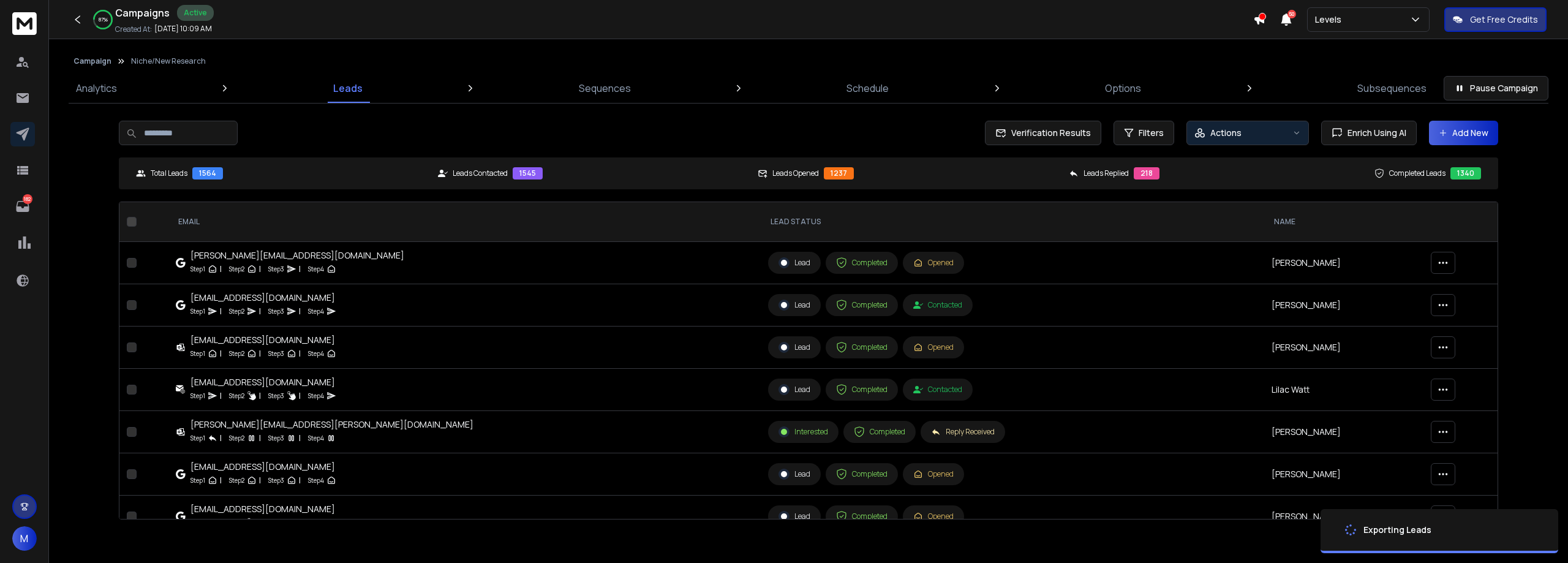
click at [1262, 139] on button "Actions" at bounding box center [1248, 133] width 122 height 24
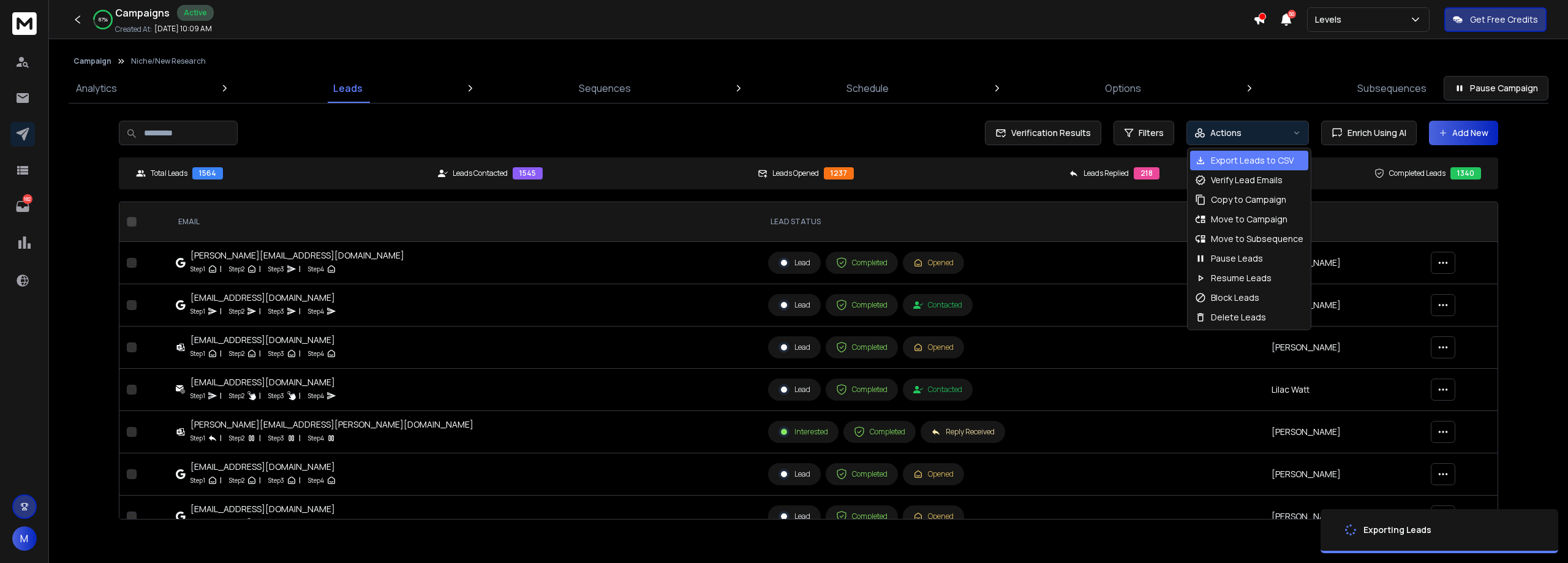
click at [1262, 139] on button "Actions" at bounding box center [1248, 133] width 122 height 24
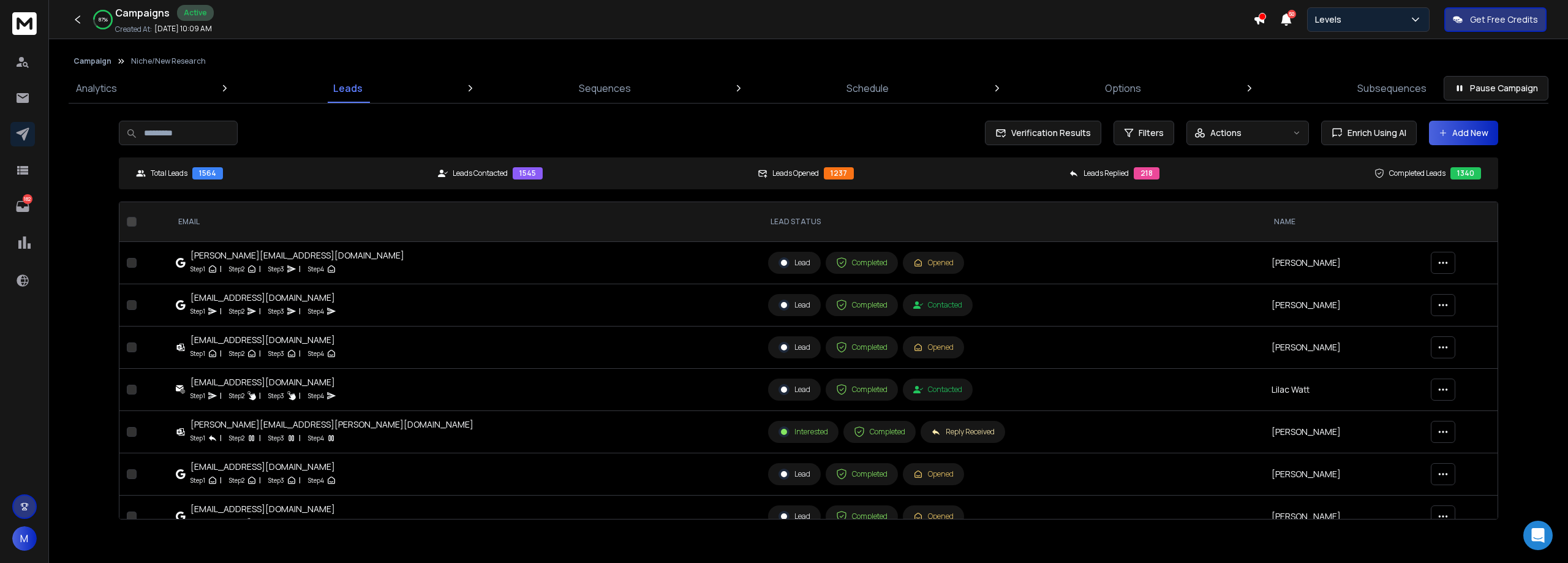
click at [1335, 27] on button "Levels" at bounding box center [1368, 20] width 122 height 24
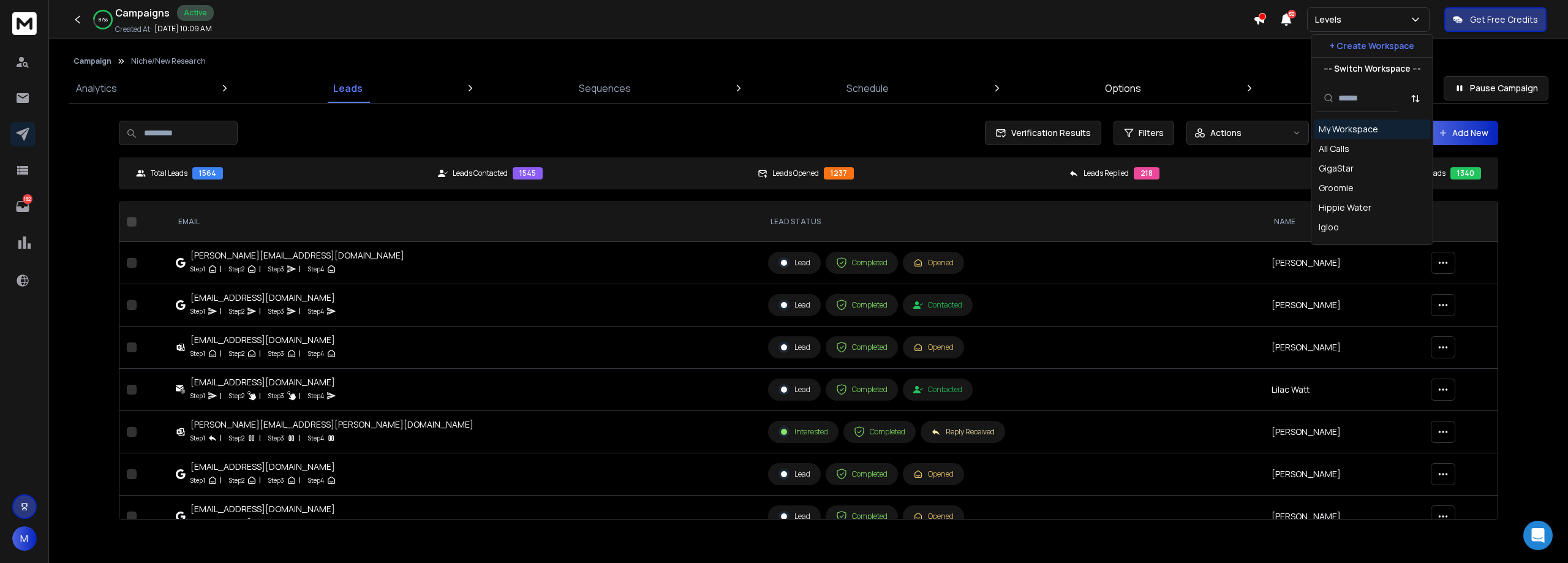
click at [1099, 89] on link "Options" at bounding box center [1123, 87] width 51 height 29
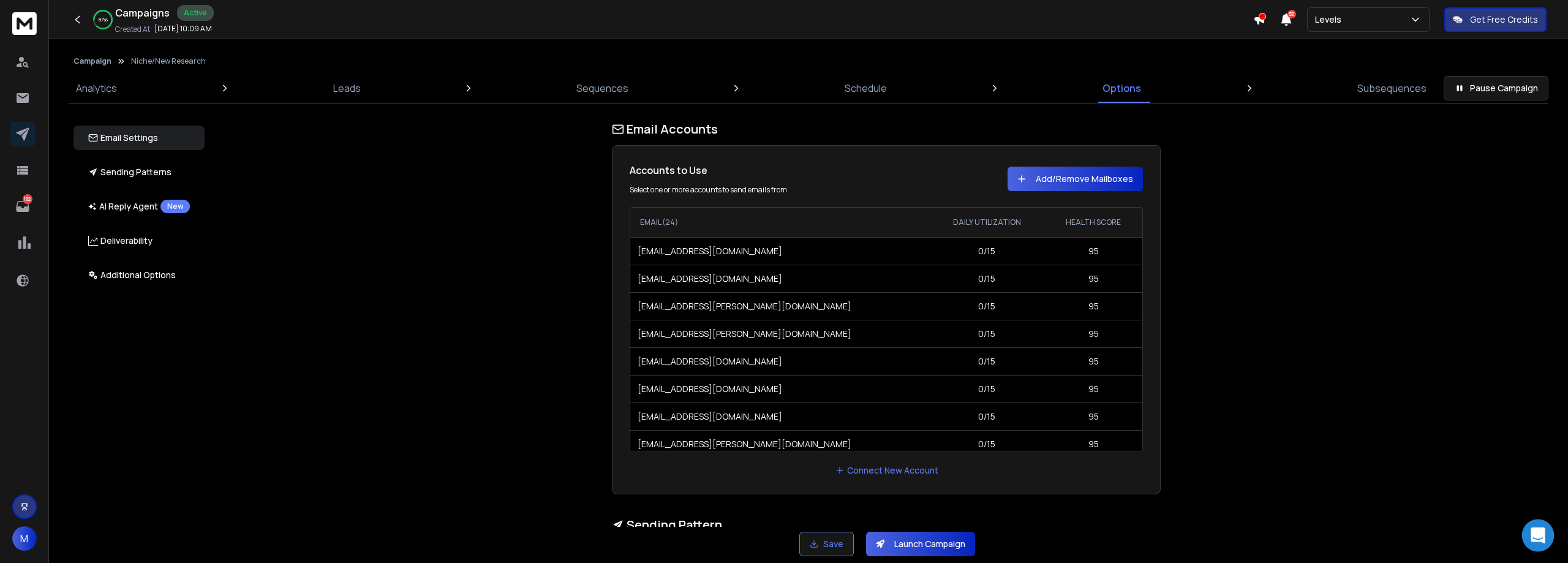
click at [1542, 547] on div "Open Intercom Messenger" at bounding box center [1538, 536] width 33 height 33
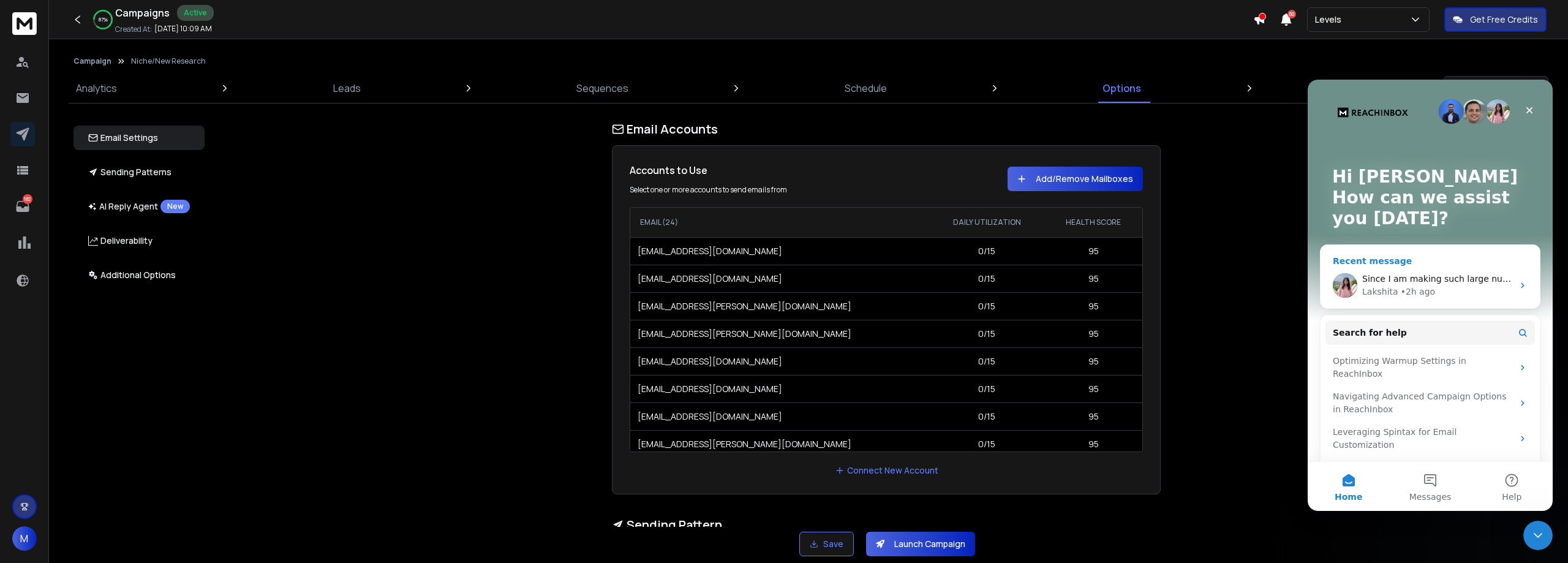
click at [1422, 293] on div "• 2h ago" at bounding box center [1418, 292] width 35 height 13
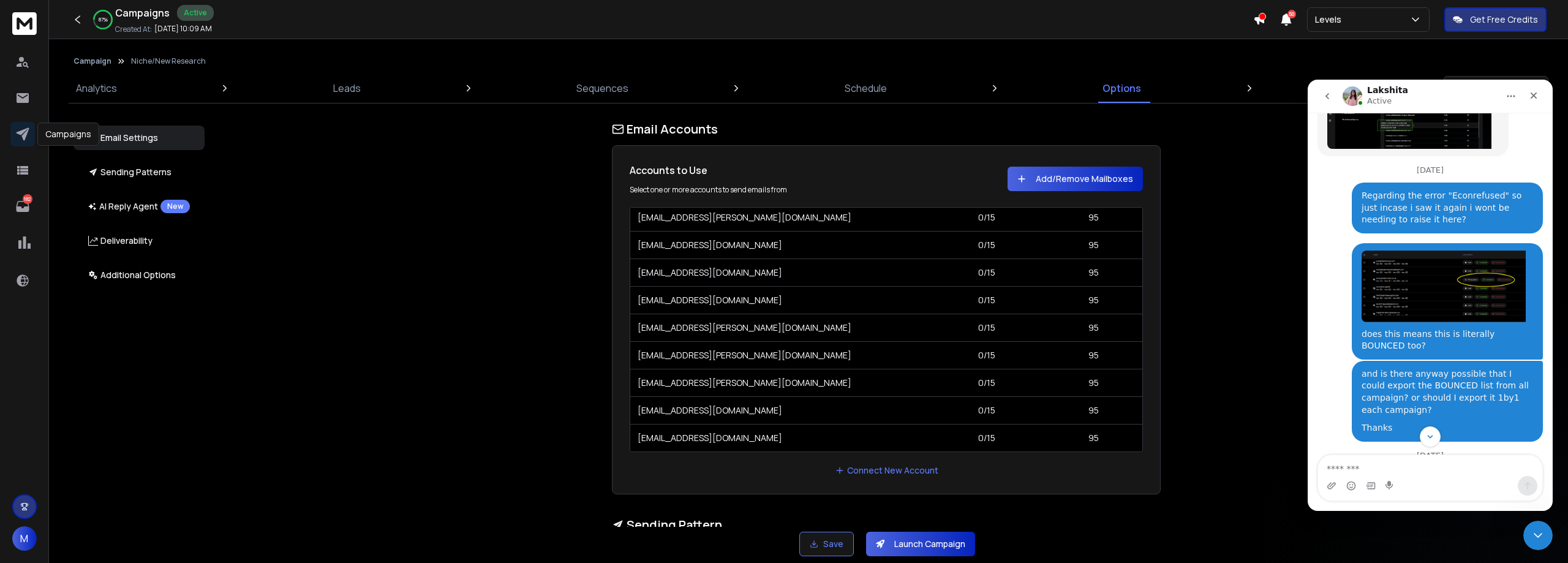
click at [33, 125] on link at bounding box center [23, 134] width 24 height 24
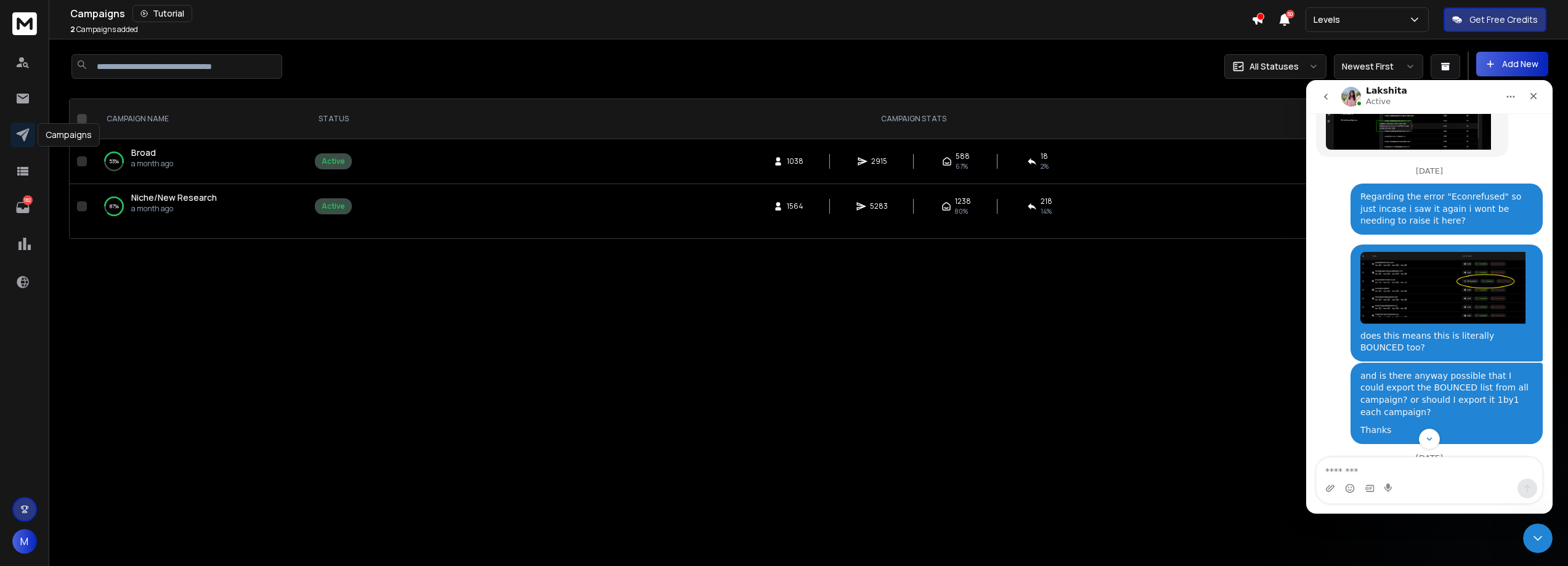
click at [213, 206] on p "a month ago" at bounding box center [174, 209] width 86 height 9
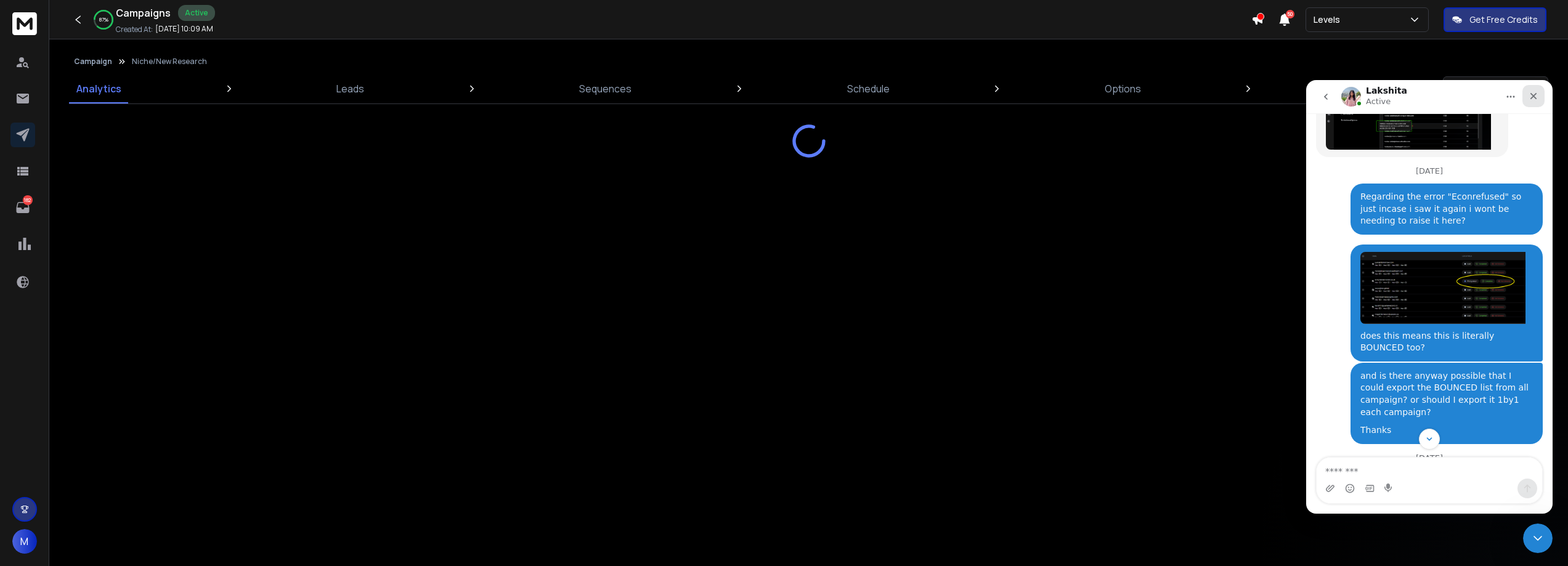
click at [1532, 93] on icon "Close" at bounding box center [1534, 96] width 9 height 9
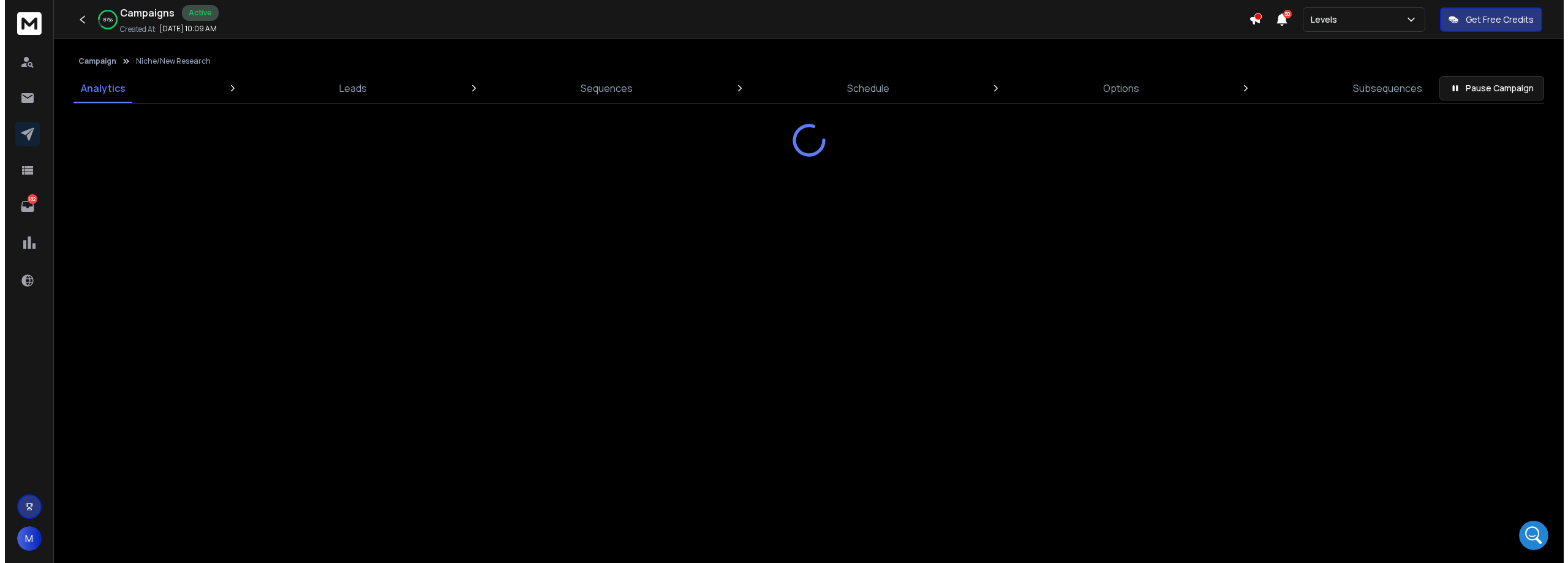
scroll to position [2660, 0]
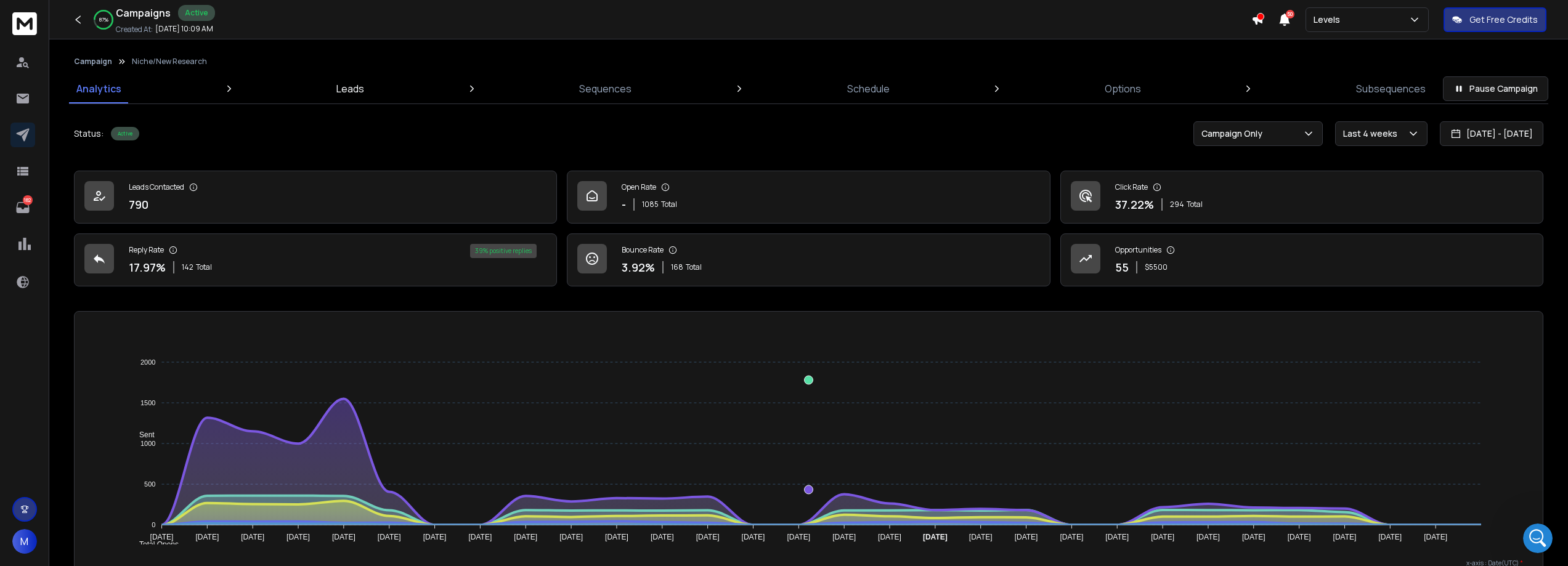
click at [348, 84] on p "Leads" at bounding box center [350, 89] width 27 height 15
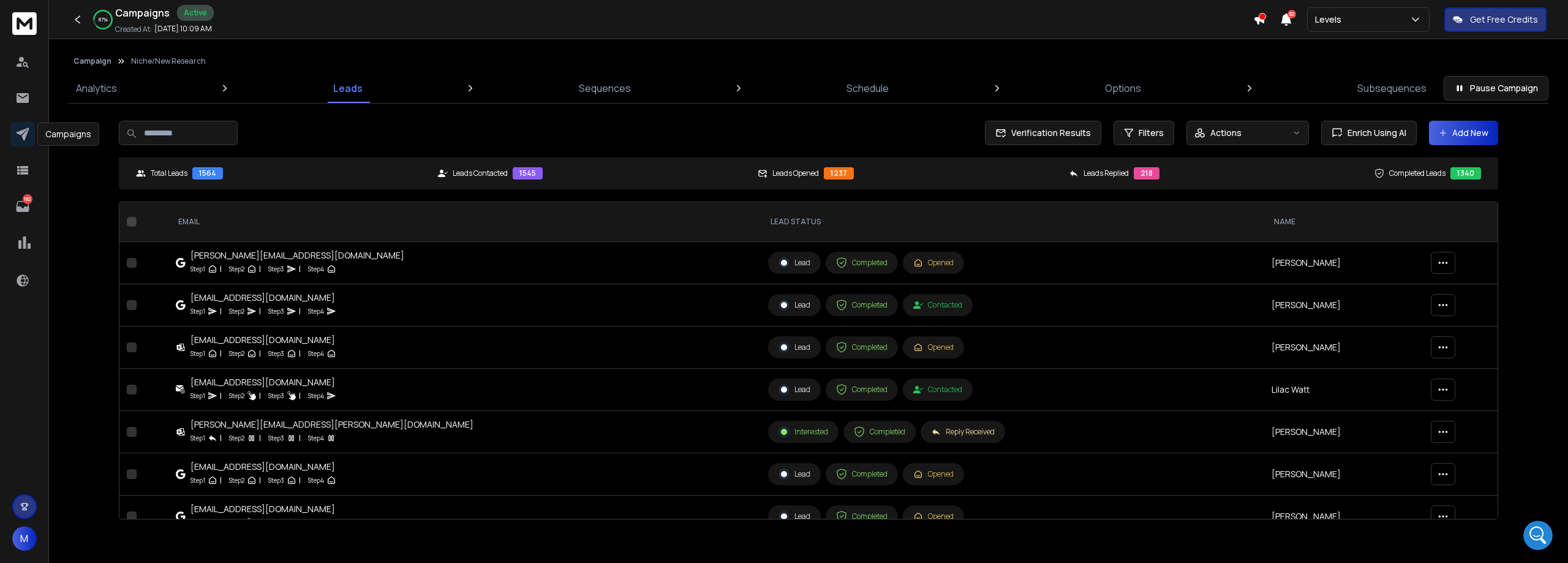
click at [21, 140] on icon at bounding box center [23, 134] width 15 height 15
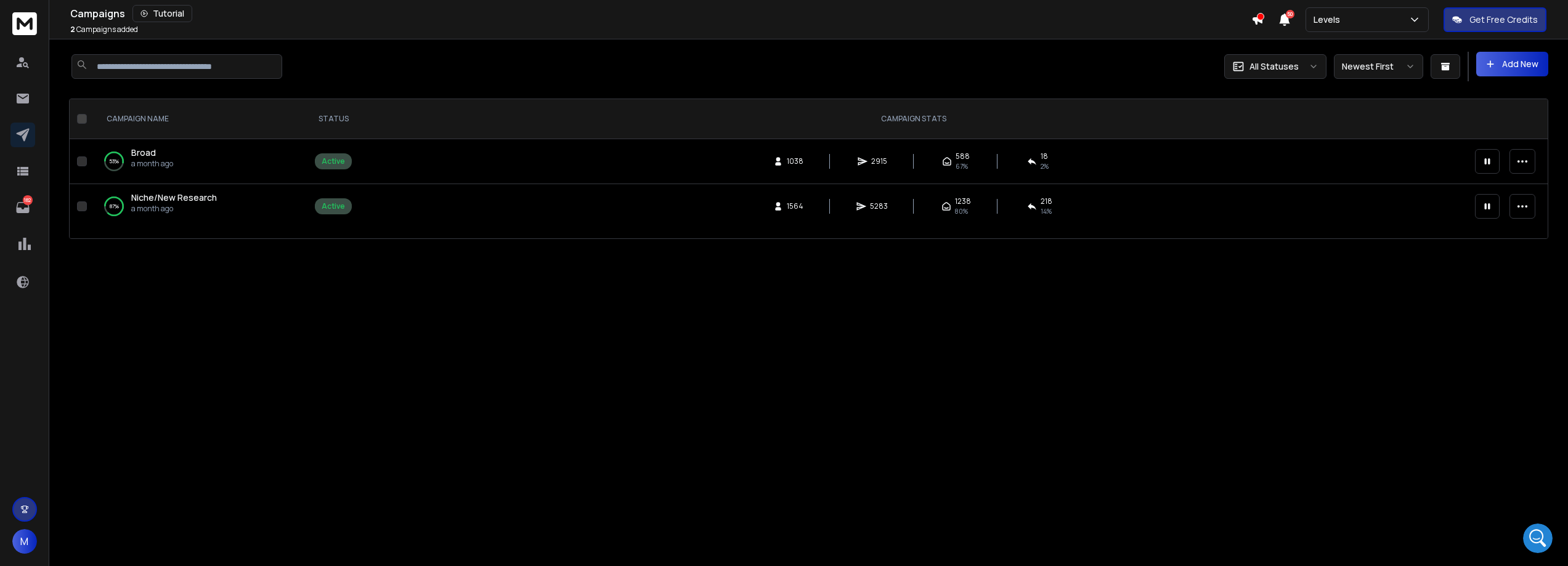
click at [181, 172] on div "53 % Broad a month ago" at bounding box center [199, 161] width 191 height 29
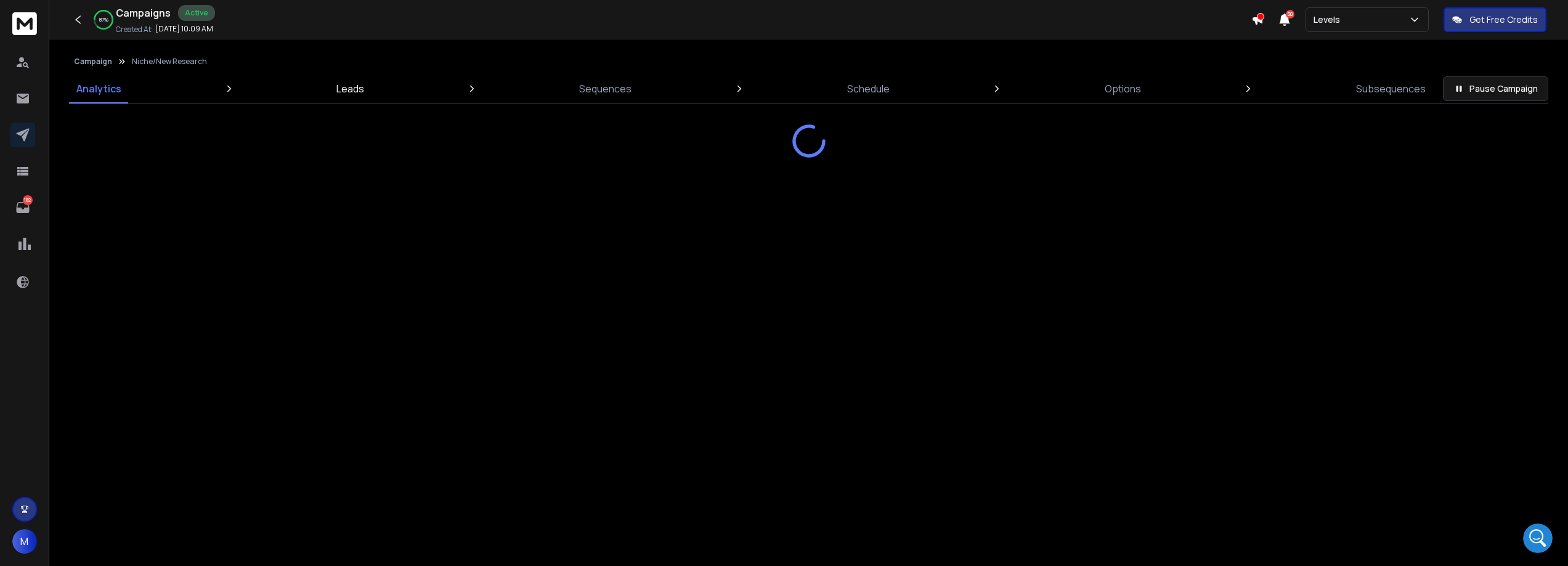
click at [359, 96] on link "Leads" at bounding box center [350, 88] width 43 height 29
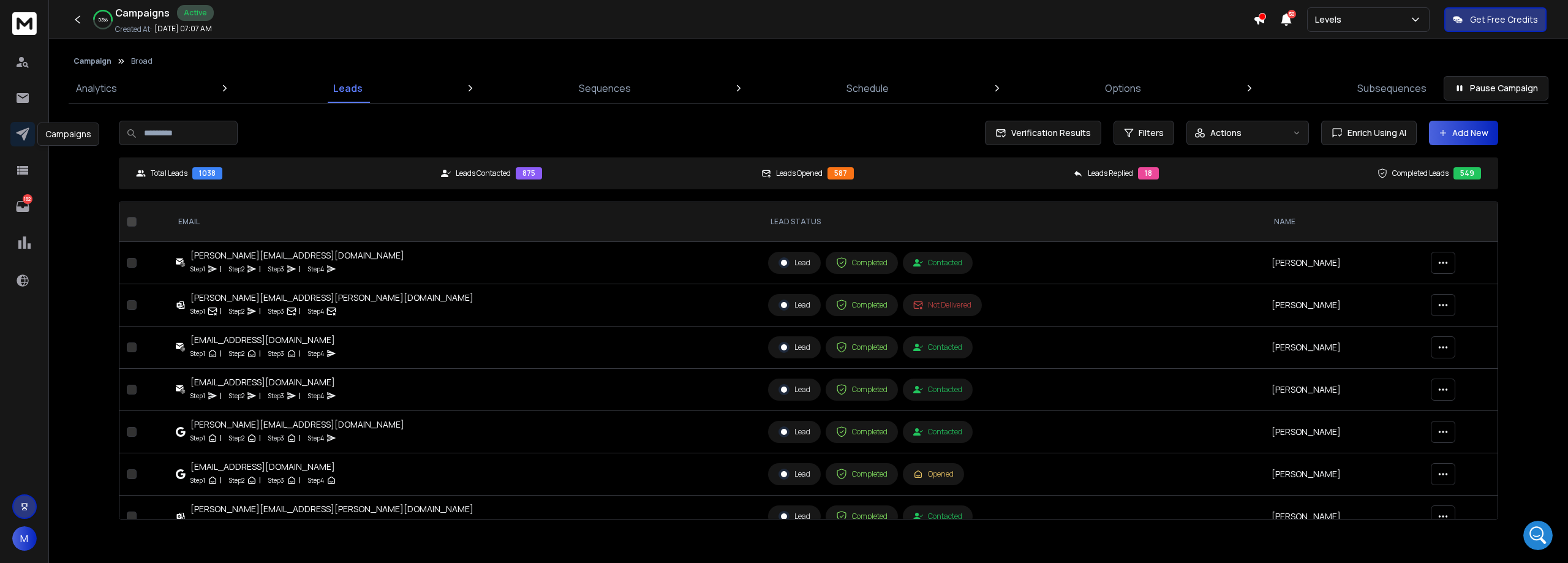
click at [34, 138] on link at bounding box center [23, 134] width 24 height 24
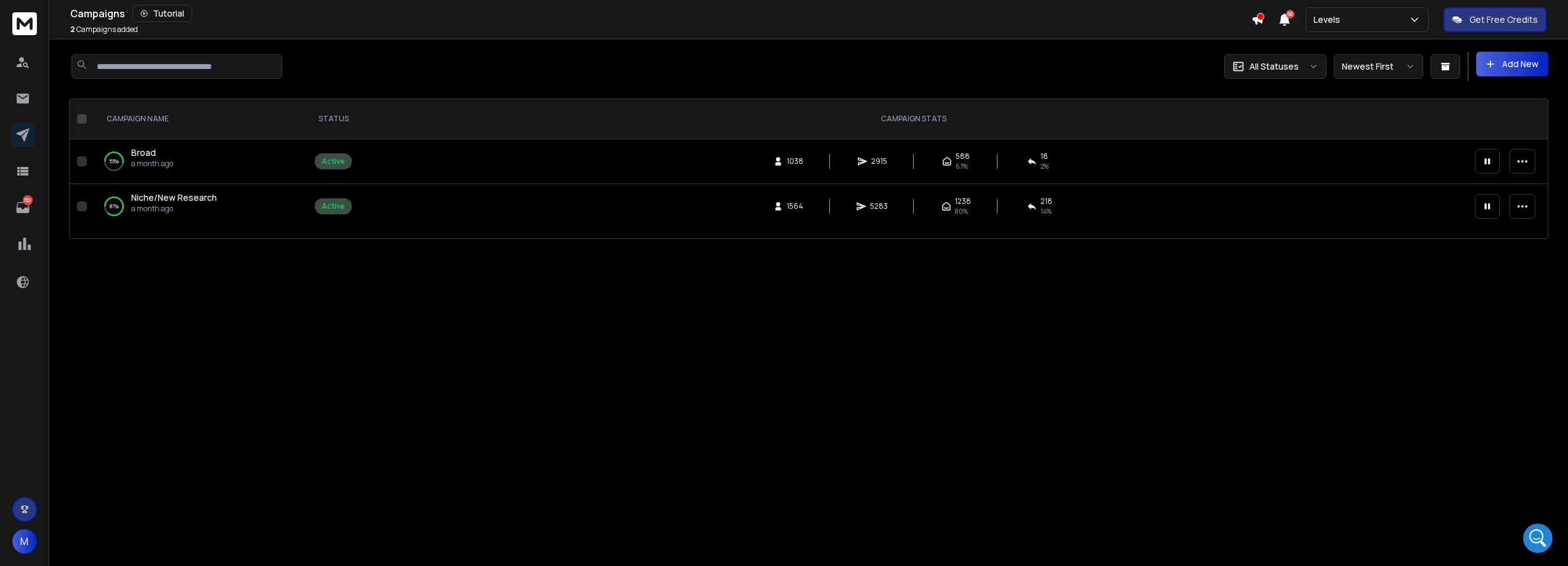
click at [198, 204] on p "a month ago" at bounding box center [174, 209] width 86 height 9
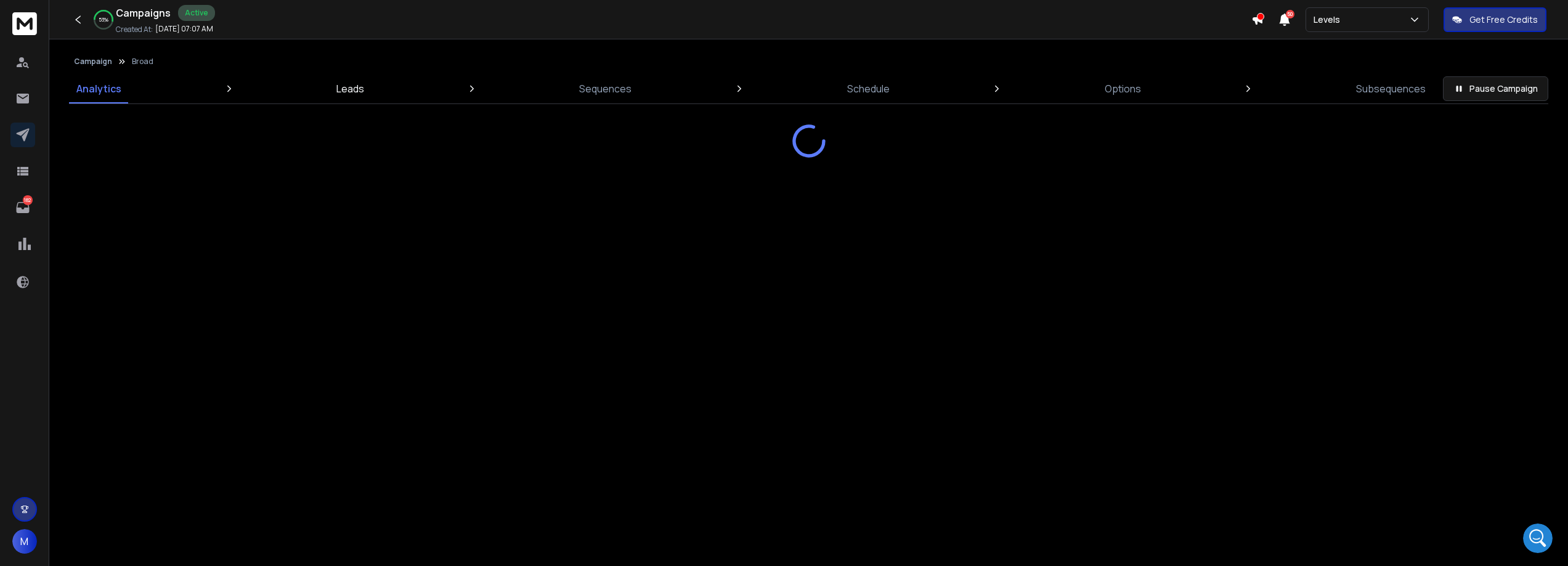
click at [337, 94] on p "Leads" at bounding box center [350, 89] width 27 height 15
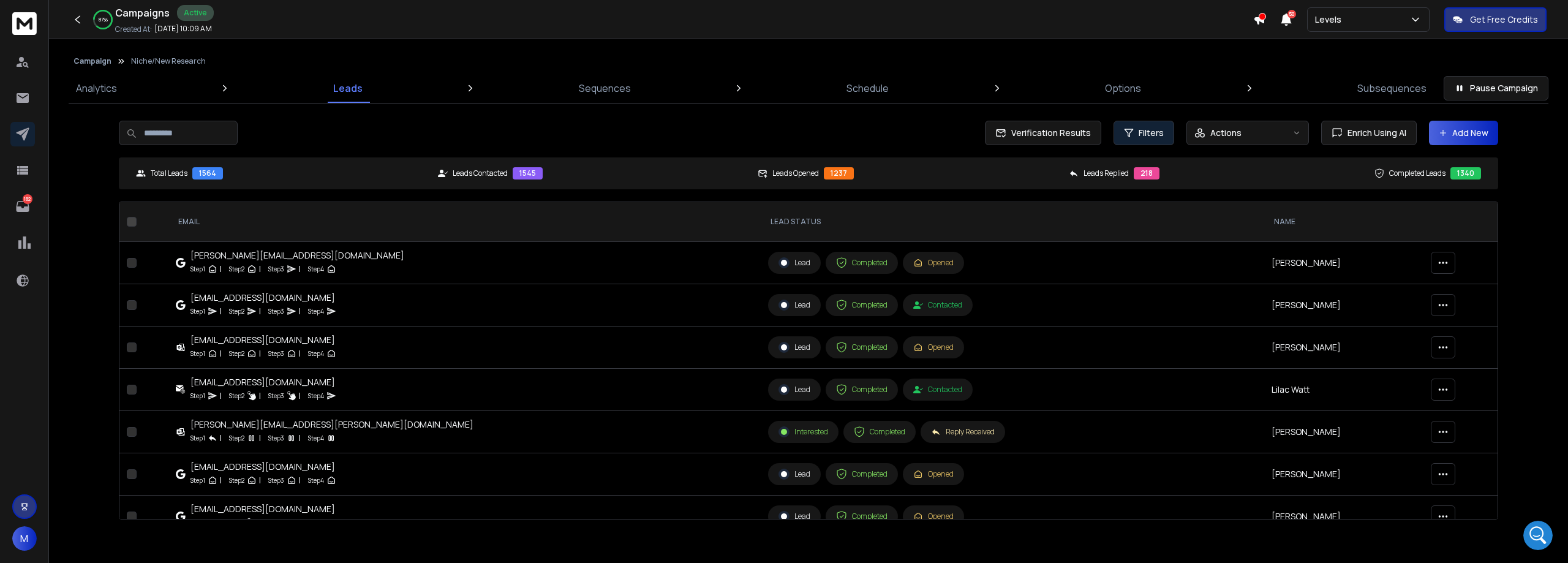
click at [1152, 135] on span "Filters" at bounding box center [1151, 133] width 25 height 12
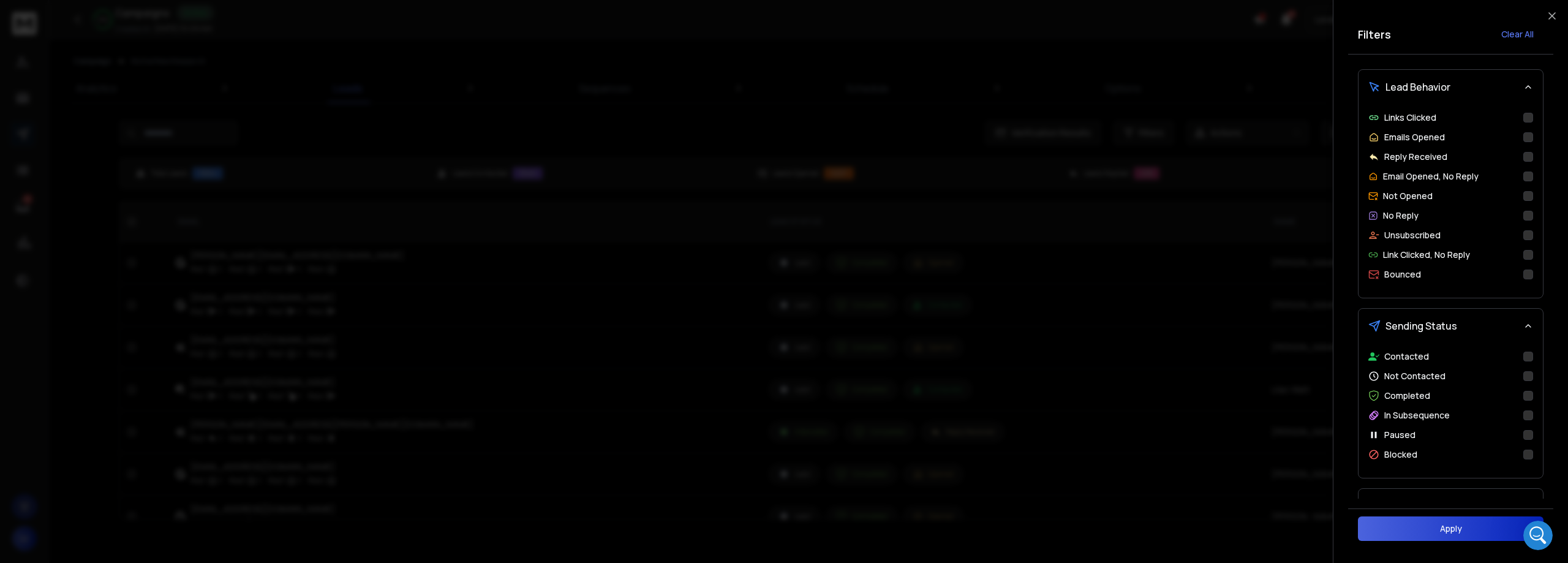
click at [1437, 377] on p "Not Contacted" at bounding box center [1415, 376] width 61 height 12
click at [1524, 377] on button "Not Contacted" at bounding box center [1529, 376] width 9 height 9
click at [1443, 531] on button "Apply" at bounding box center [1452, 529] width 186 height 24
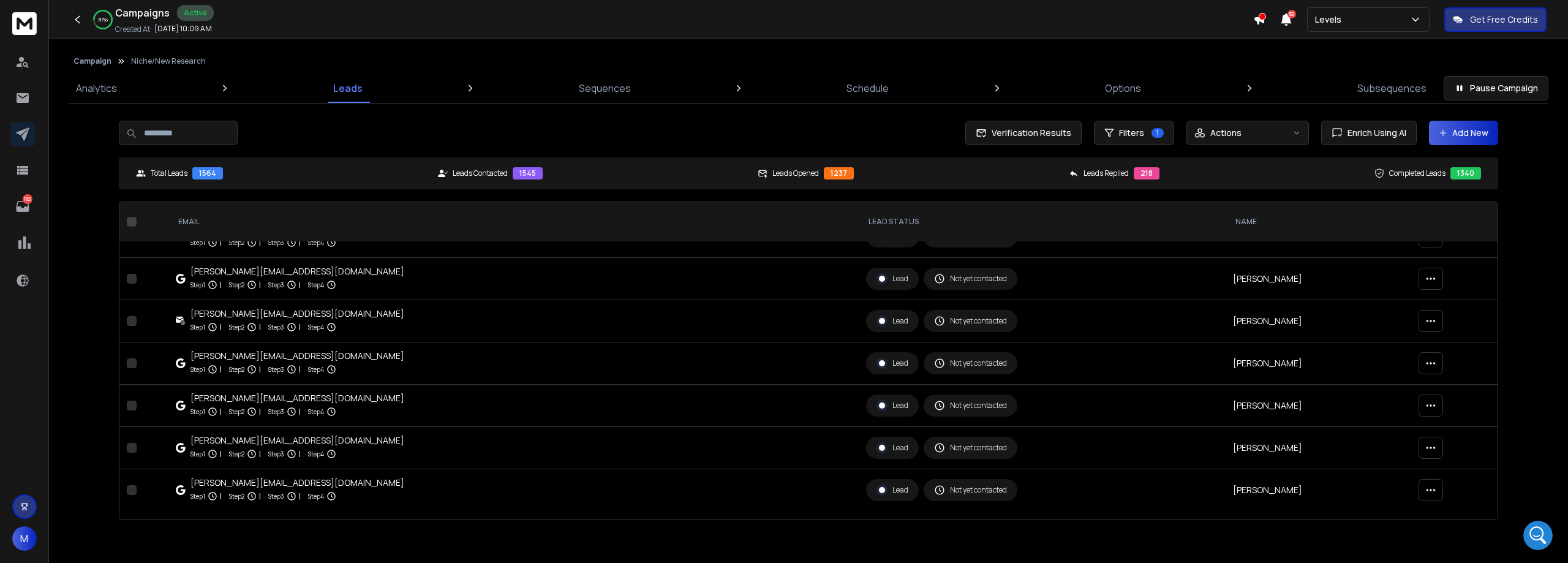
scroll to position [536, 0]
click at [31, 134] on link at bounding box center [23, 134] width 24 height 24
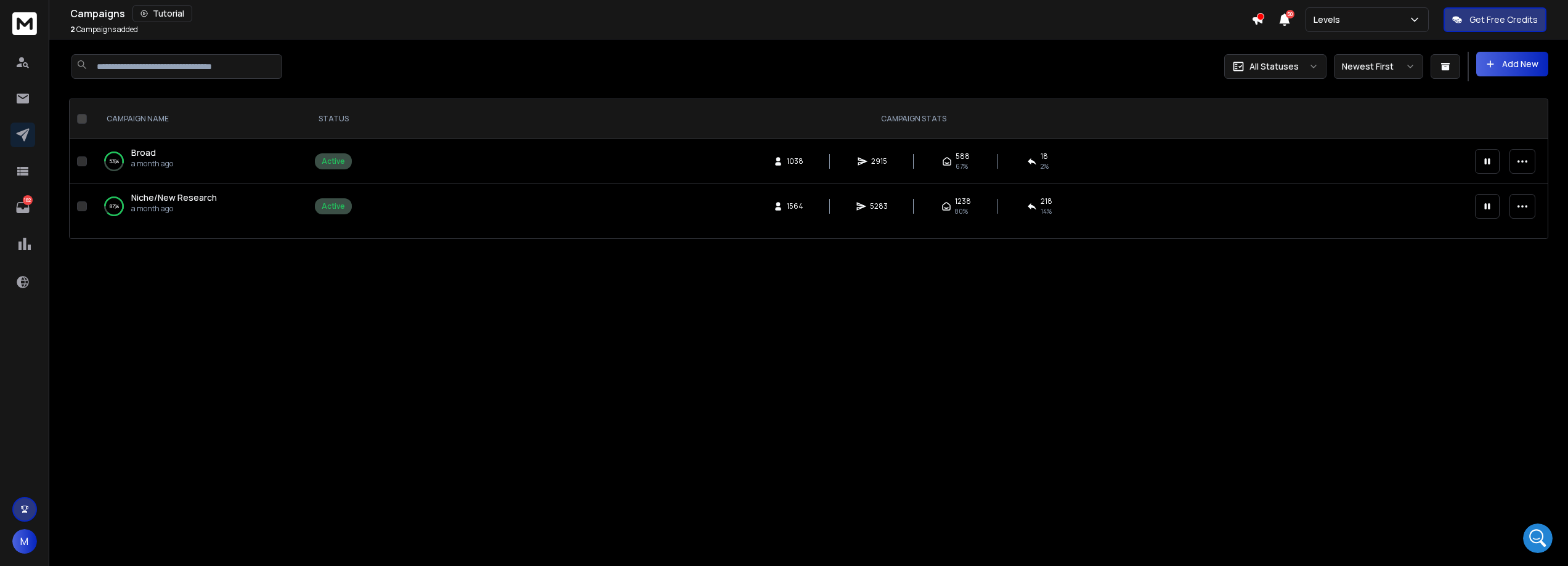
click at [220, 173] on div "53 % Broad a month ago" at bounding box center [199, 161] width 191 height 29
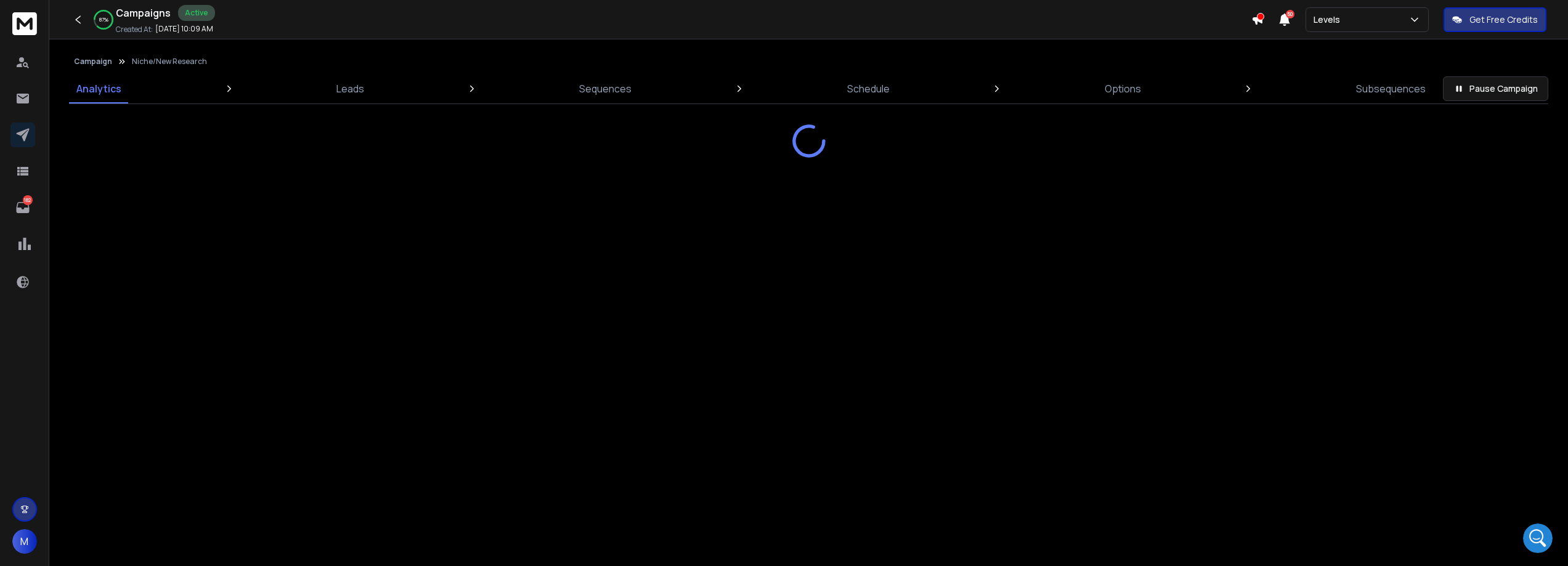
click at [337, 106] on div "Campaign Niche/New Research Analytics Leads Sequences Schedule Options Subseque…" at bounding box center [809, 372] width 1480 height 641
click at [341, 100] on link "Leads" at bounding box center [350, 88] width 43 height 29
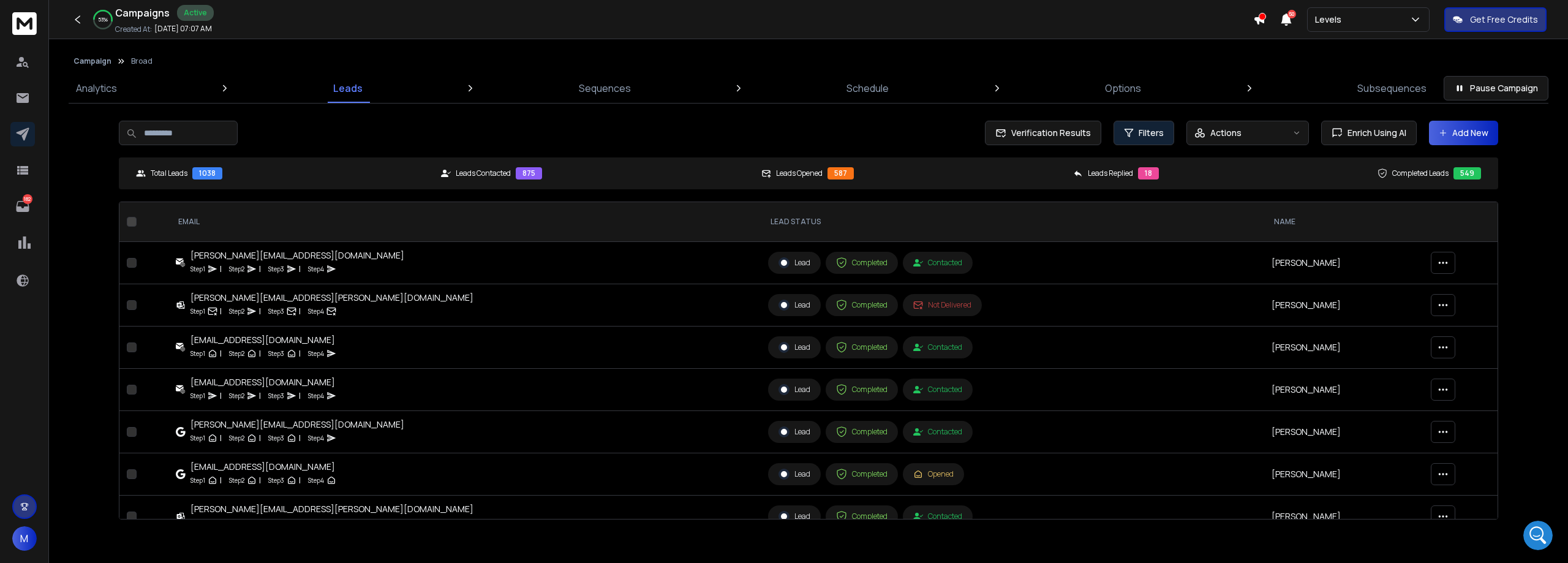
click at [1141, 133] on span "Filters" at bounding box center [1151, 133] width 25 height 12
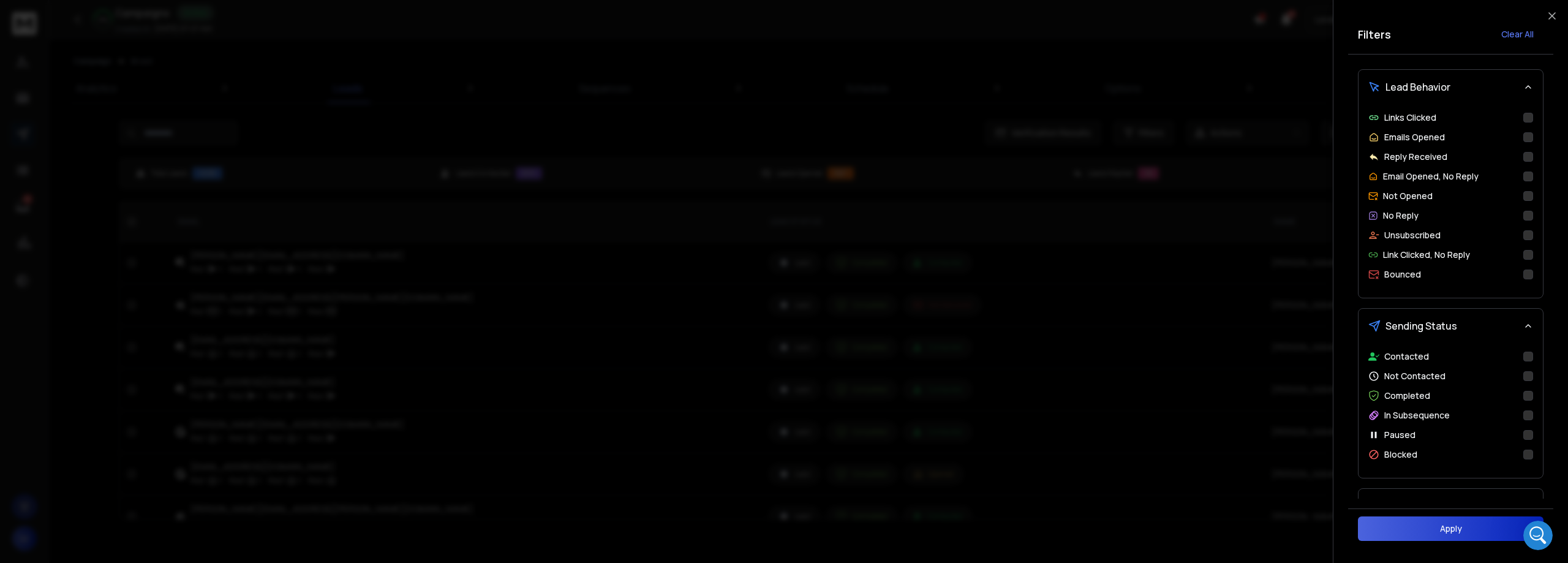
click at [1441, 378] on p "Not Contacted" at bounding box center [1415, 376] width 61 height 12
click at [1524, 378] on button "Not Contacted" at bounding box center [1529, 376] width 9 height 9
click at [1421, 545] on div "Apply" at bounding box center [1451, 528] width 205 height 39
click at [1419, 539] on button "Apply" at bounding box center [1452, 529] width 186 height 24
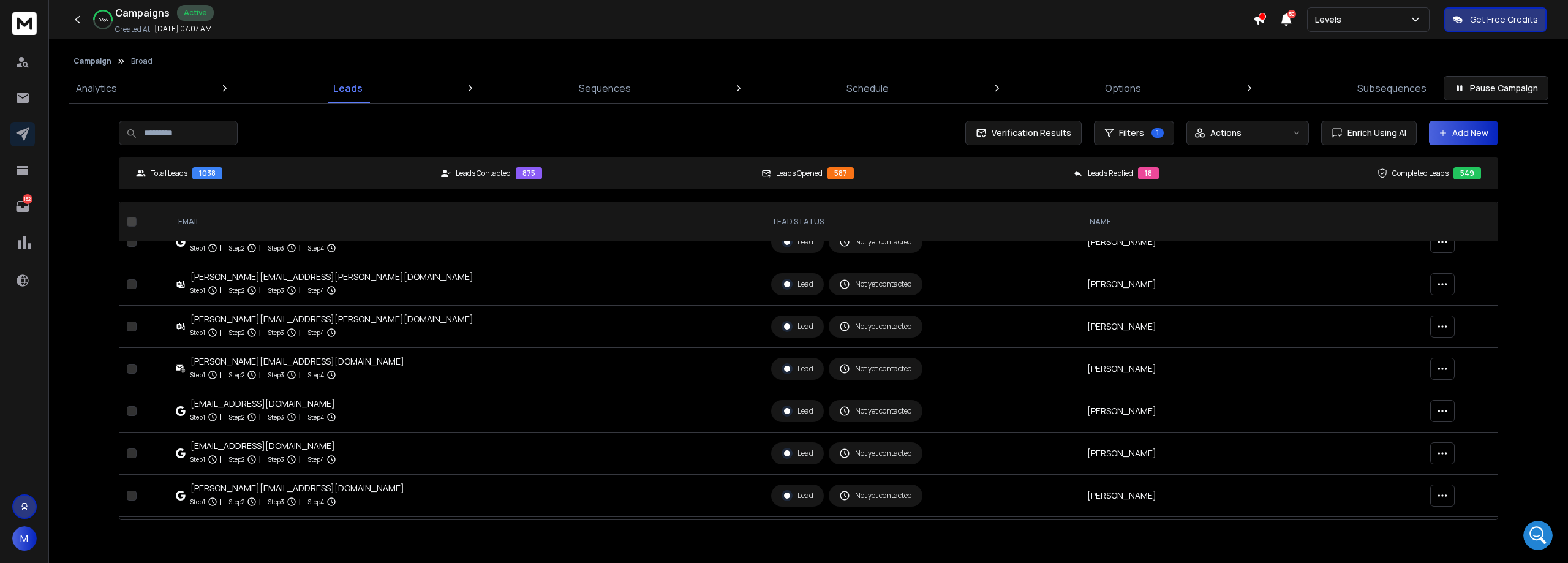
scroll to position [3318, 0]
click at [30, 133] on link at bounding box center [23, 134] width 24 height 24
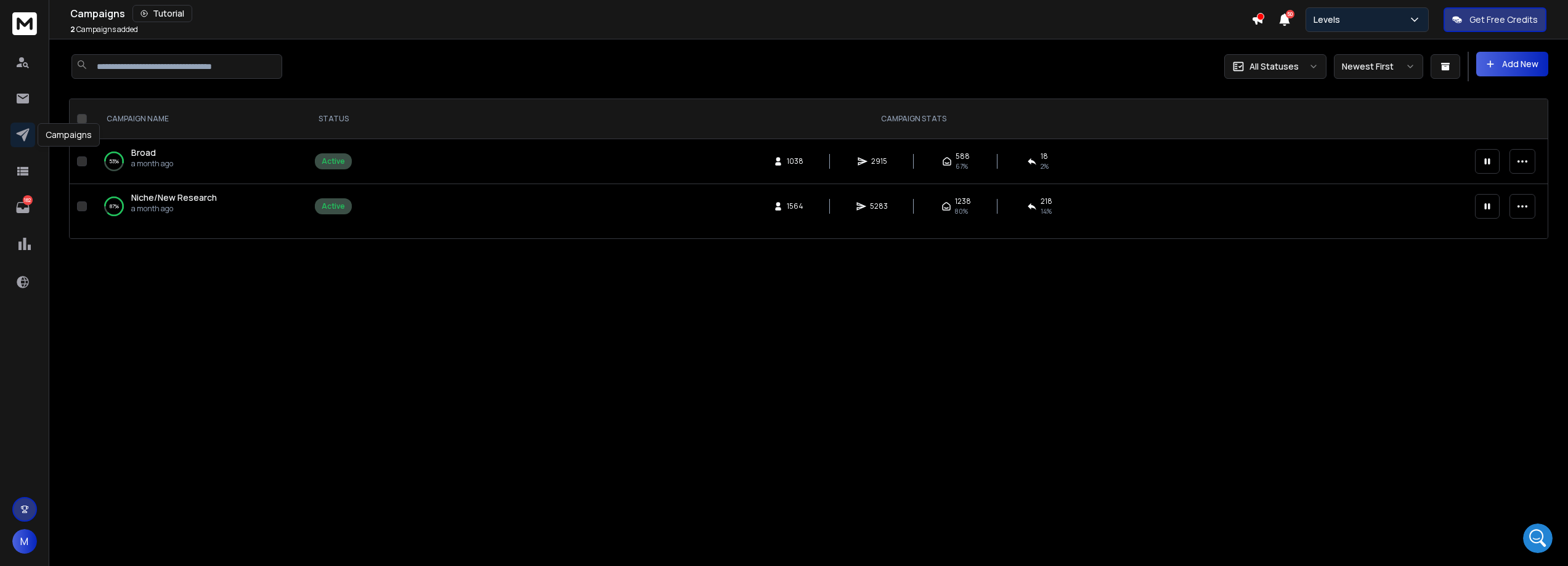
drag, startPoint x: 1387, startPoint y: 38, endPoint x: 1385, endPoint y: 28, distance: 10.2
click at [1387, 38] on div "Campaigns Tutorial 2 Campaigns added 50 Levels Get Free Credits" at bounding box center [784, 20] width 1568 height 40
click at [1385, 28] on button "Levels" at bounding box center [1368, 20] width 123 height 25
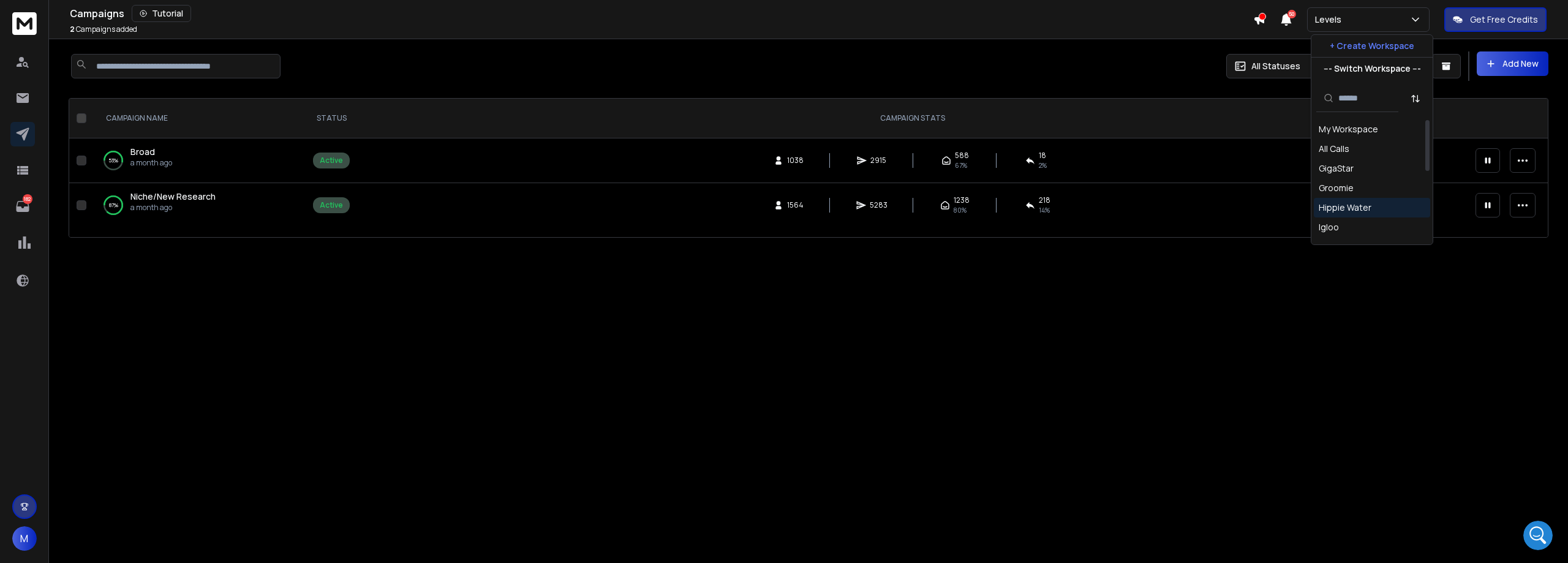
click at [1358, 209] on div "Hippie Water" at bounding box center [1345, 208] width 53 height 12
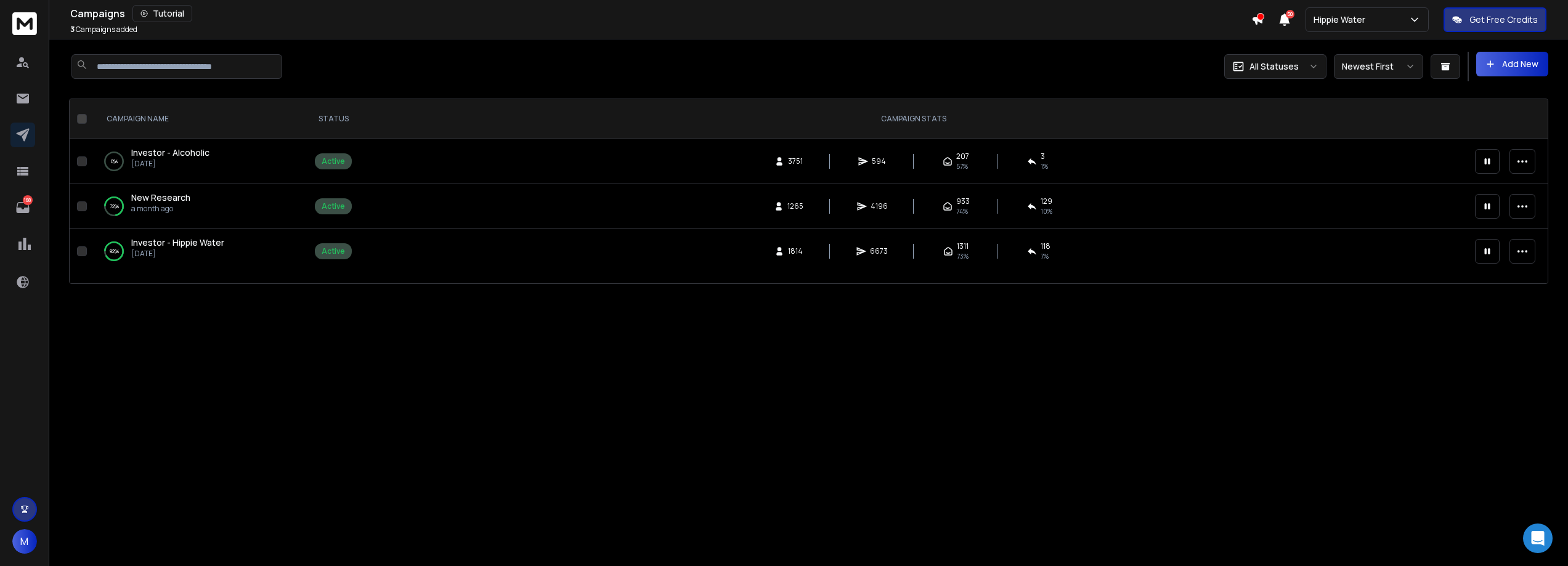
click at [158, 159] on p "[DATE]" at bounding box center [170, 163] width 78 height 9
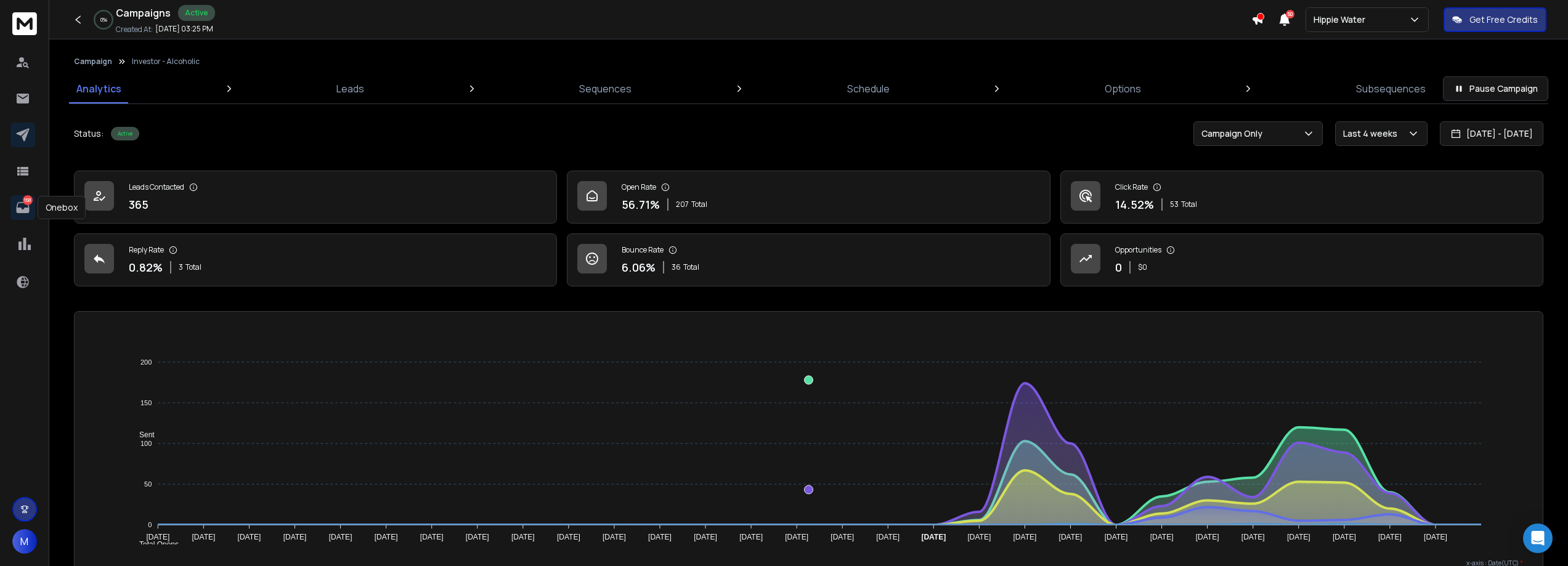
click at [29, 212] on icon at bounding box center [23, 208] width 15 height 15
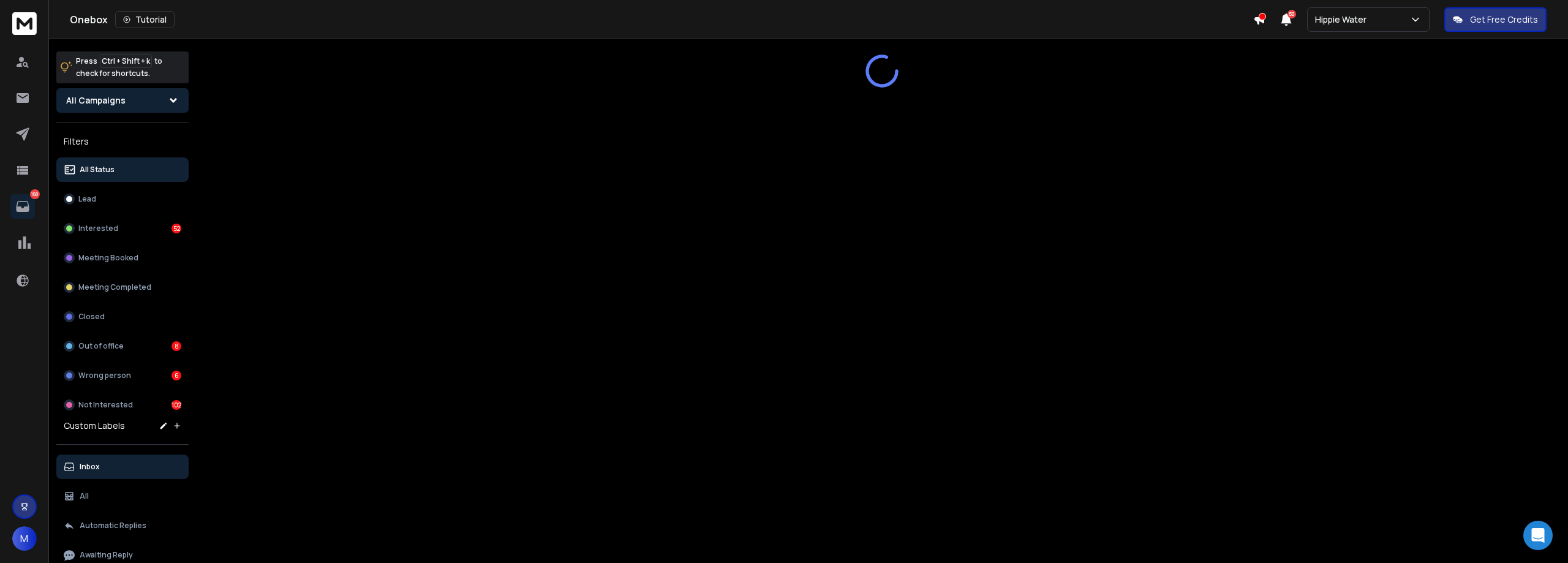
click at [170, 101] on icon at bounding box center [174, 101] width 11 height 11
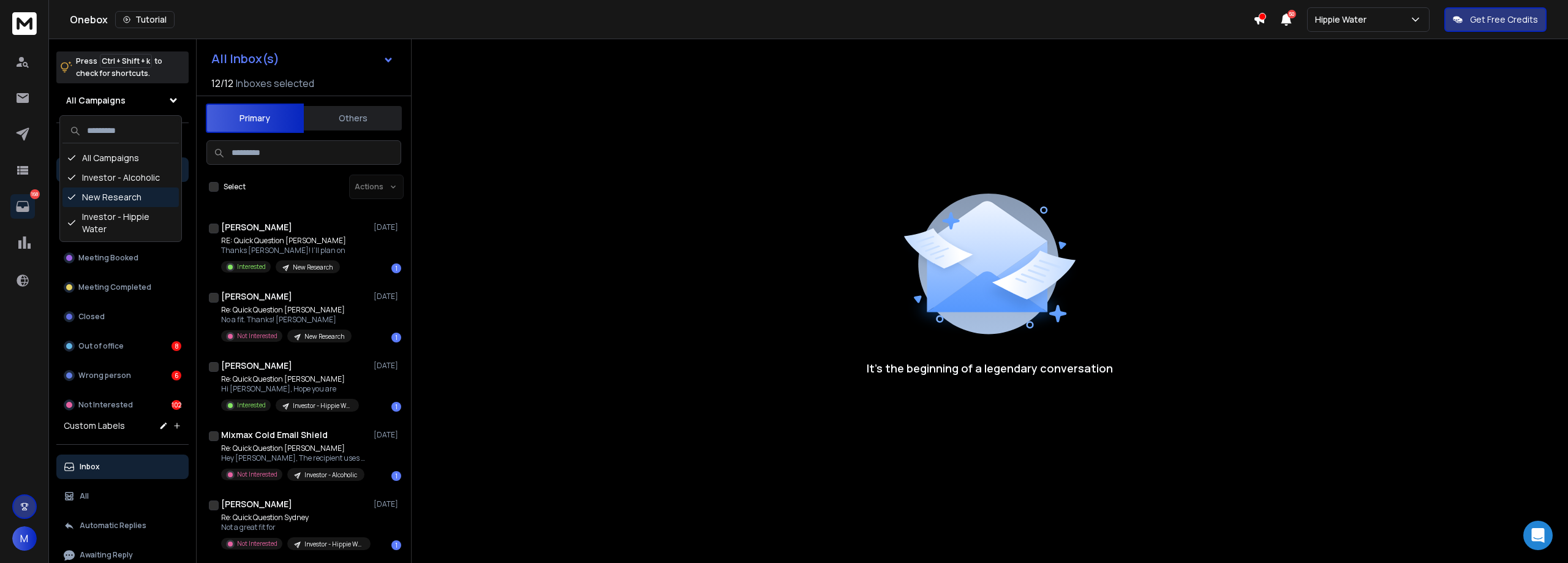
click at [70, 200] on icon at bounding box center [71, 197] width 9 height 9
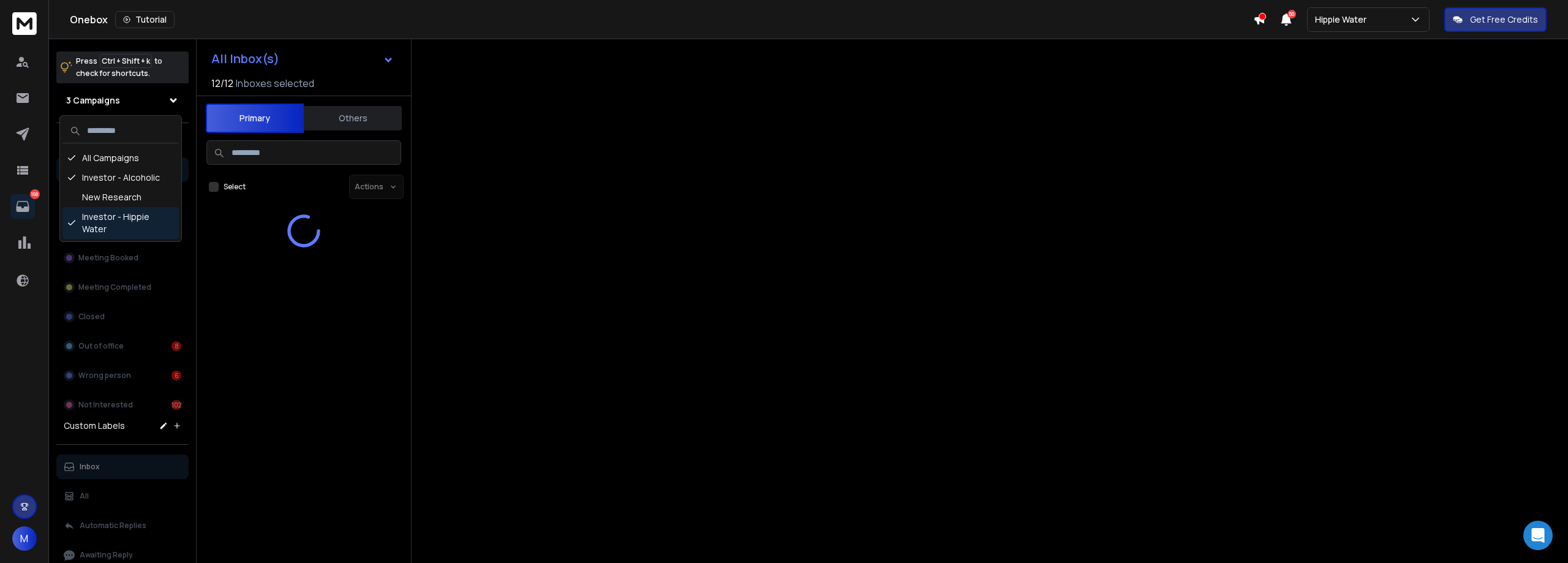
click at [70, 218] on icon at bounding box center [71, 223] width 9 height 9
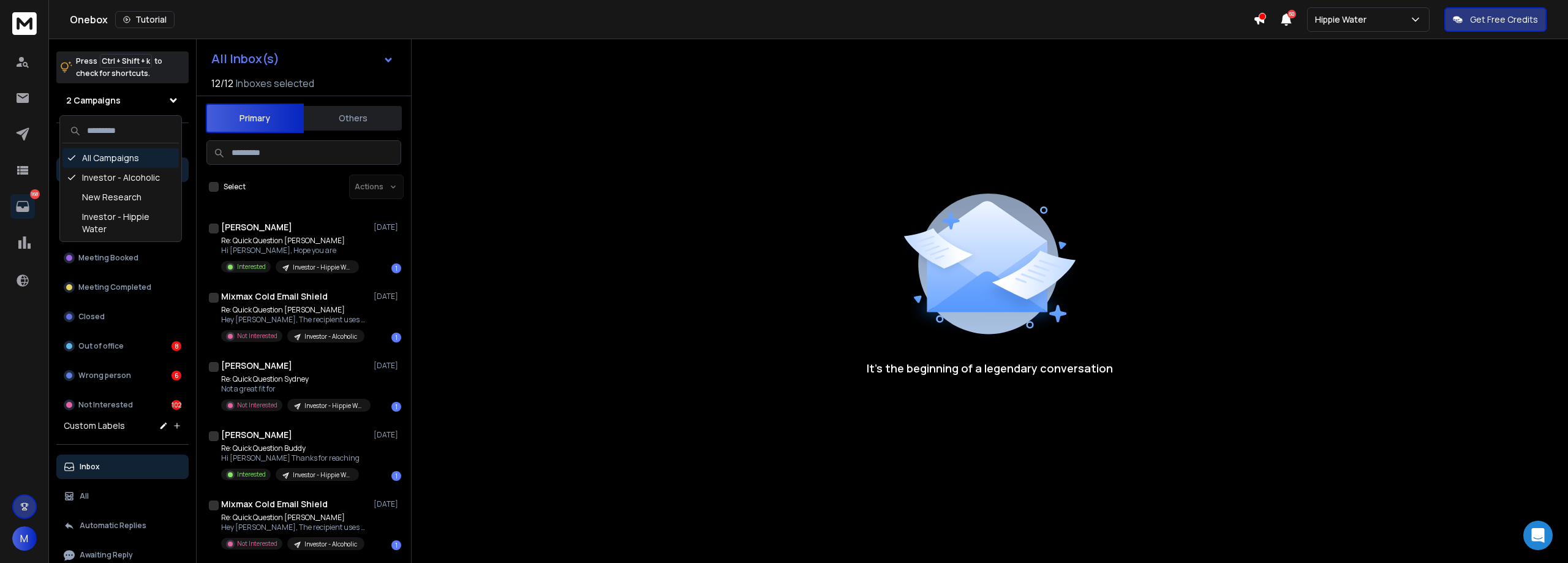
click at [73, 155] on icon at bounding box center [71, 158] width 9 height 9
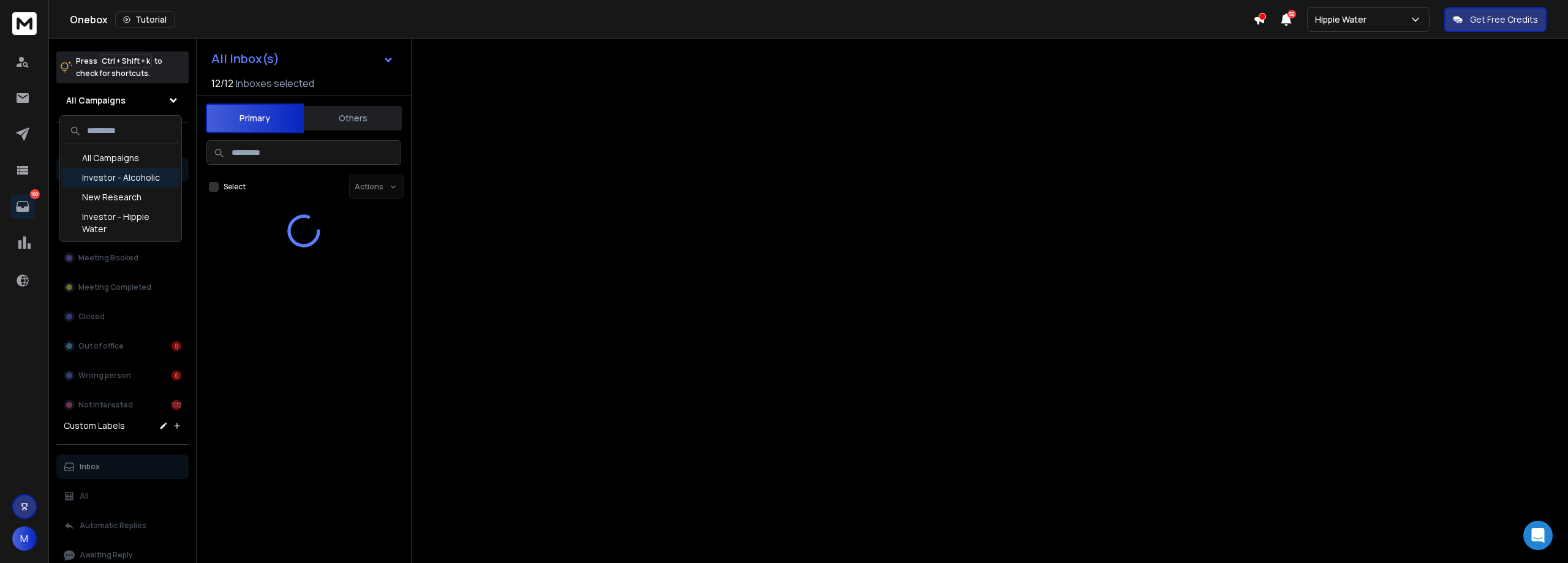
click at [71, 179] on span at bounding box center [71, 178] width 8 height 8
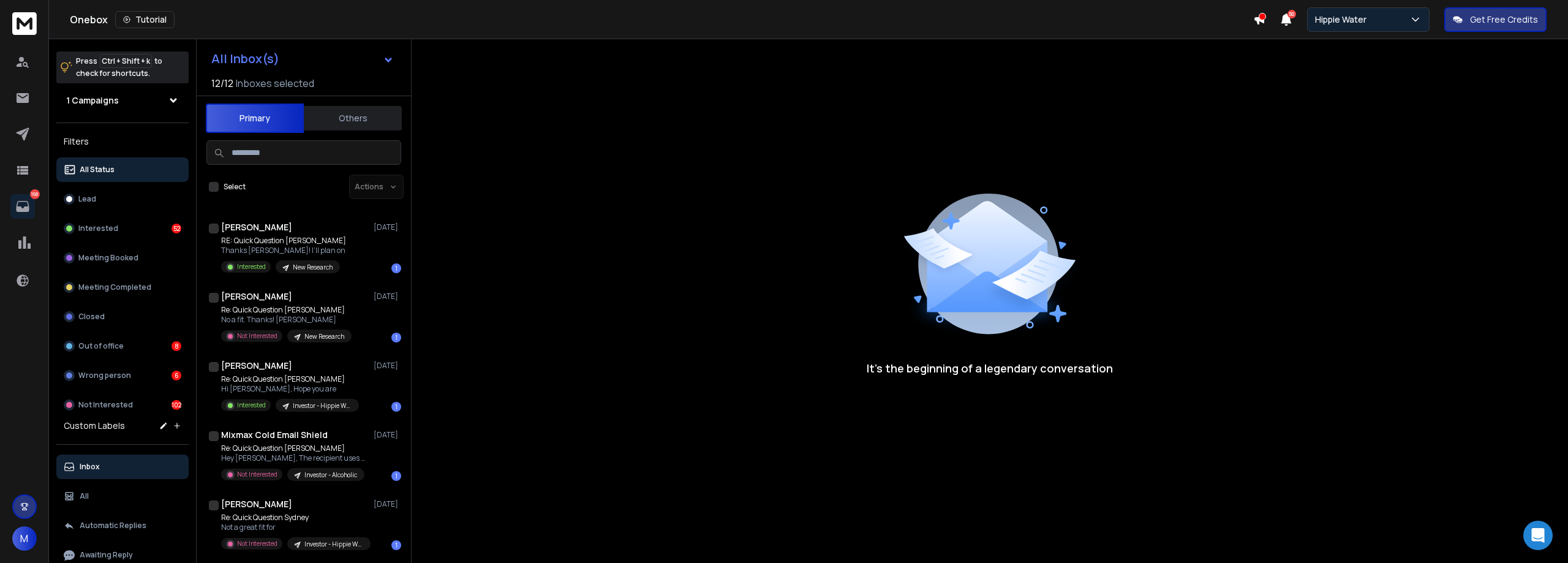
click at [1389, 31] on button "Hippie Water" at bounding box center [1368, 20] width 122 height 24
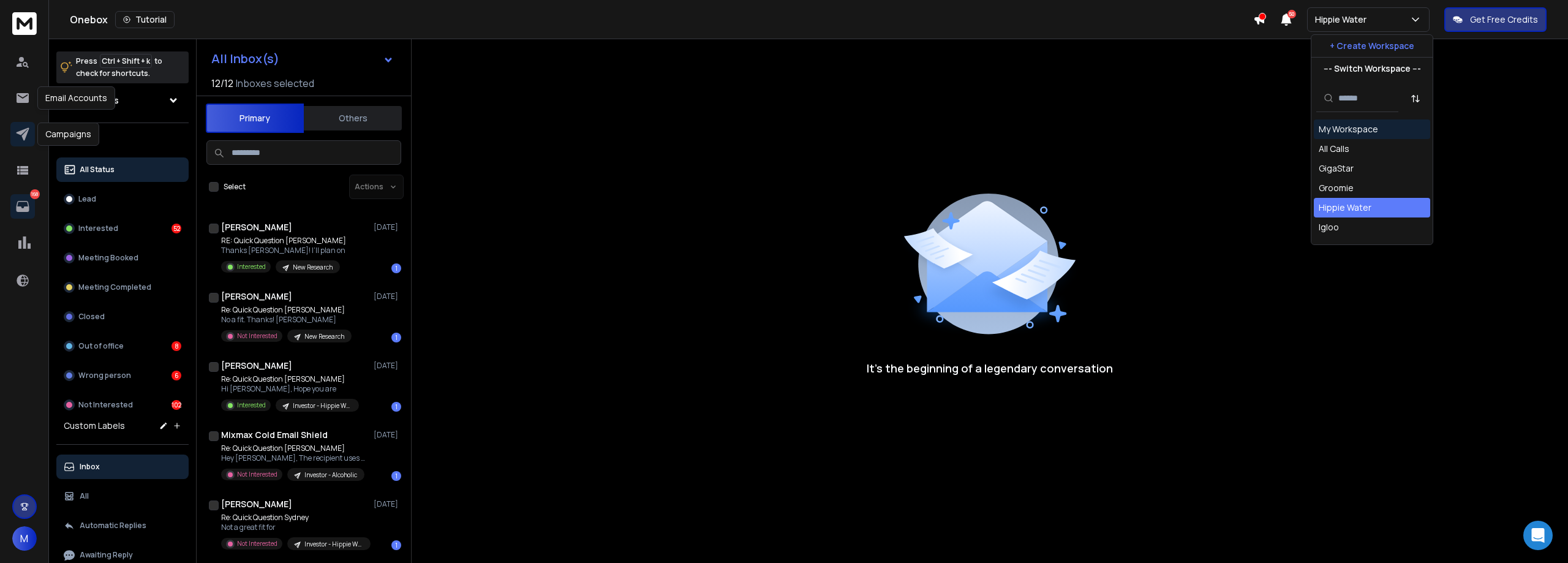
click at [25, 128] on icon at bounding box center [23, 134] width 15 height 15
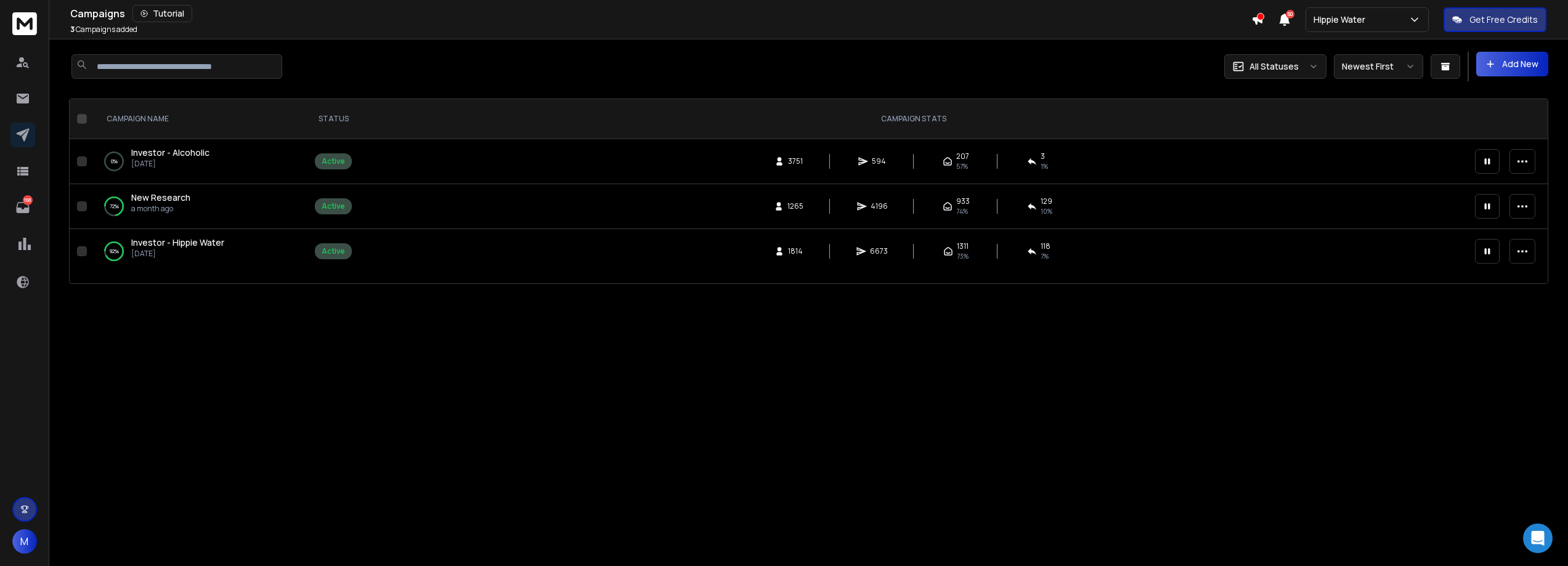
click at [246, 159] on div "0 % Investor - Alcoholic [DATE]" at bounding box center [199, 161] width 191 height 29
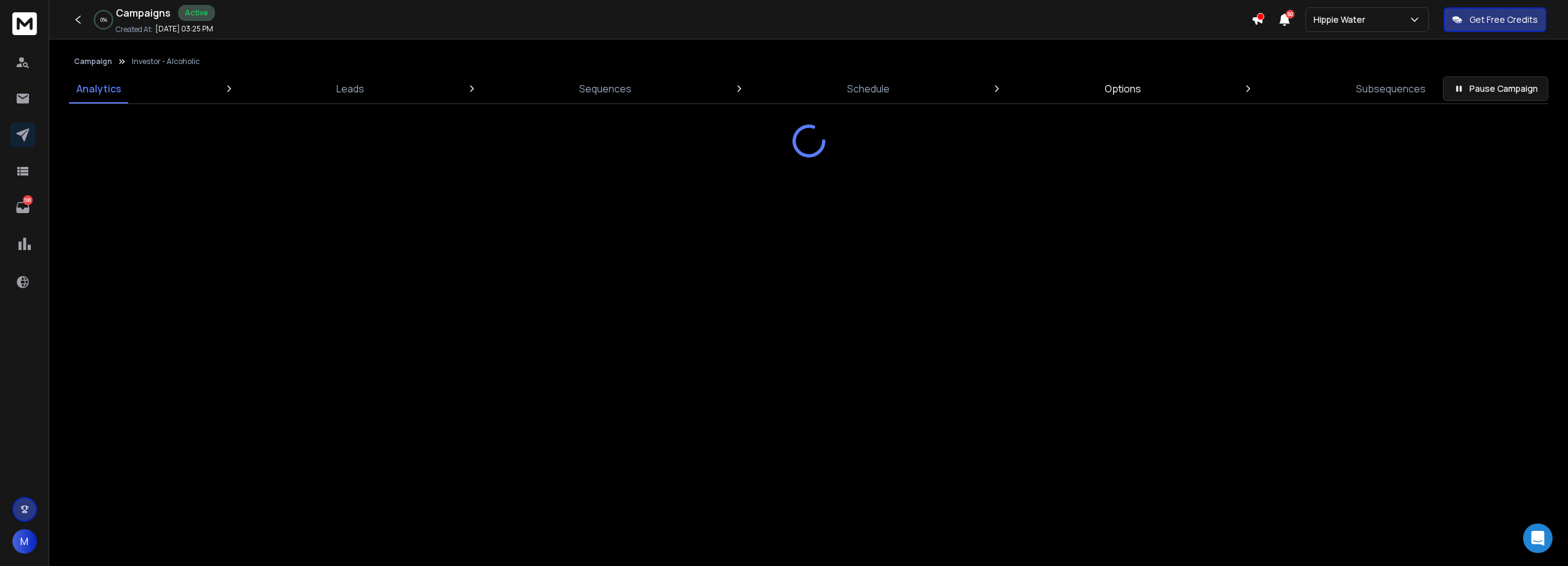
click at [1114, 94] on p "Options" at bounding box center [1123, 89] width 36 height 15
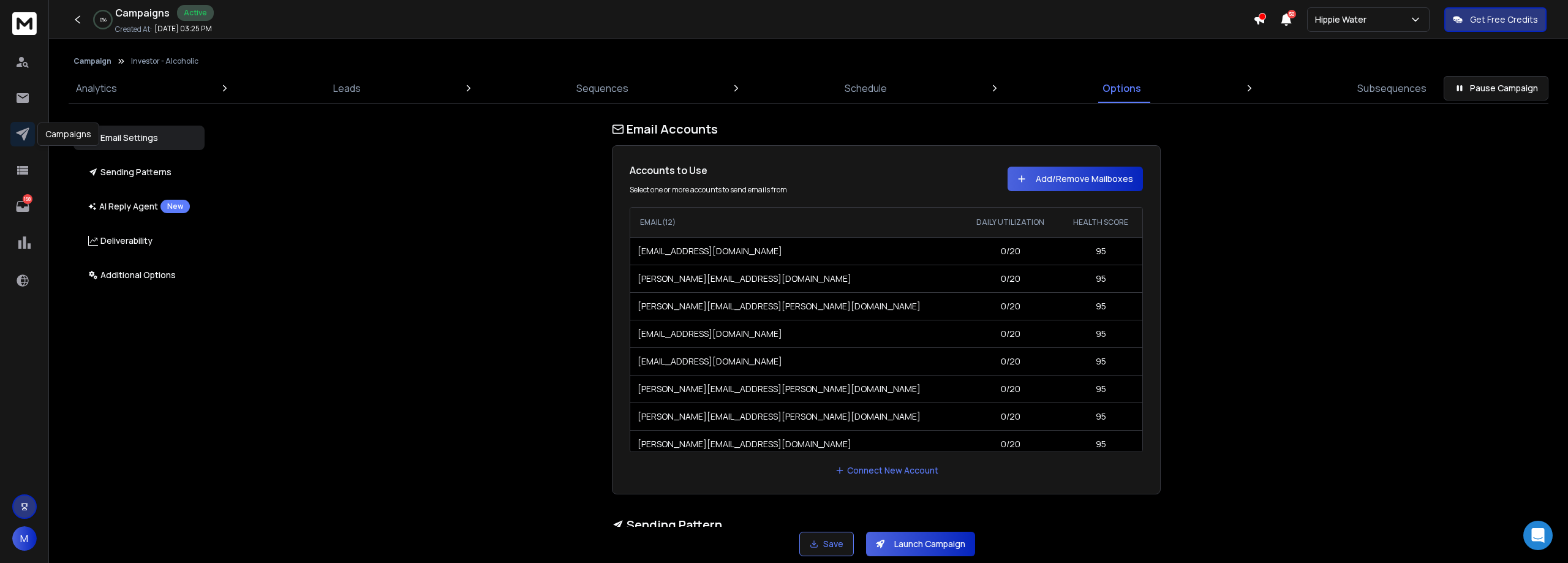
click at [25, 134] on icon at bounding box center [23, 134] width 13 height 13
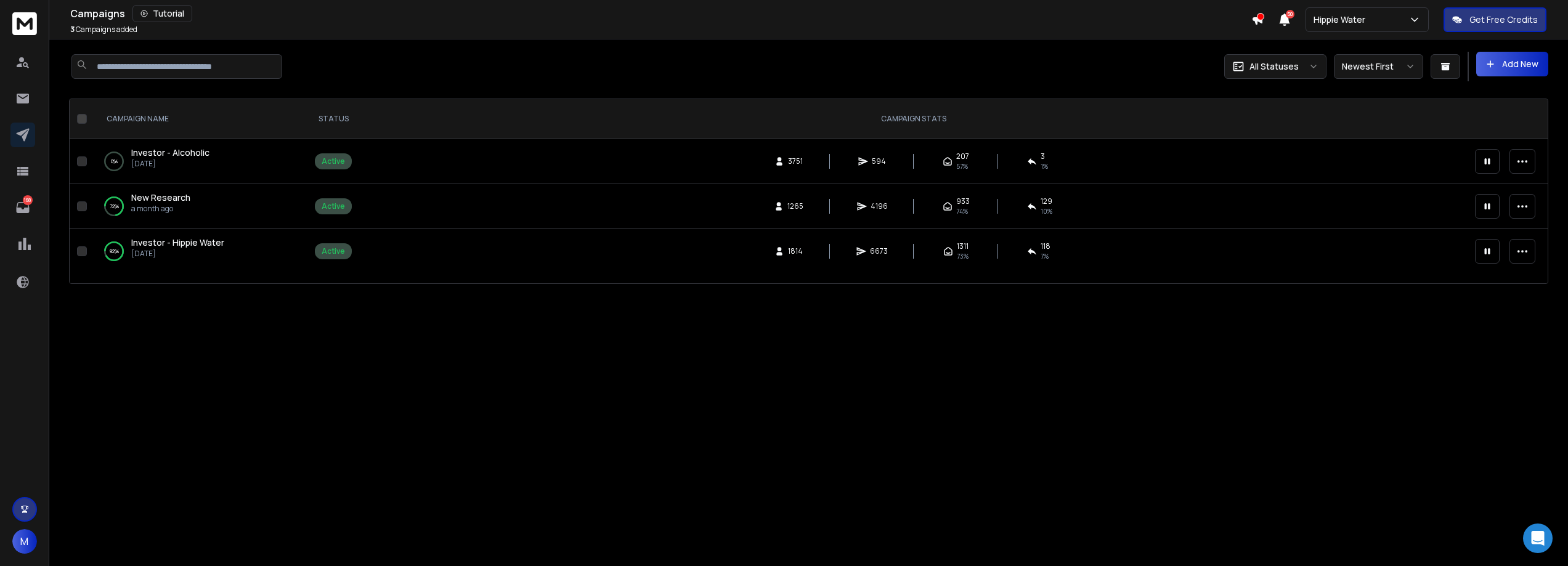
click at [195, 147] on span "Investor - Alcoholic" at bounding box center [170, 152] width 78 height 11
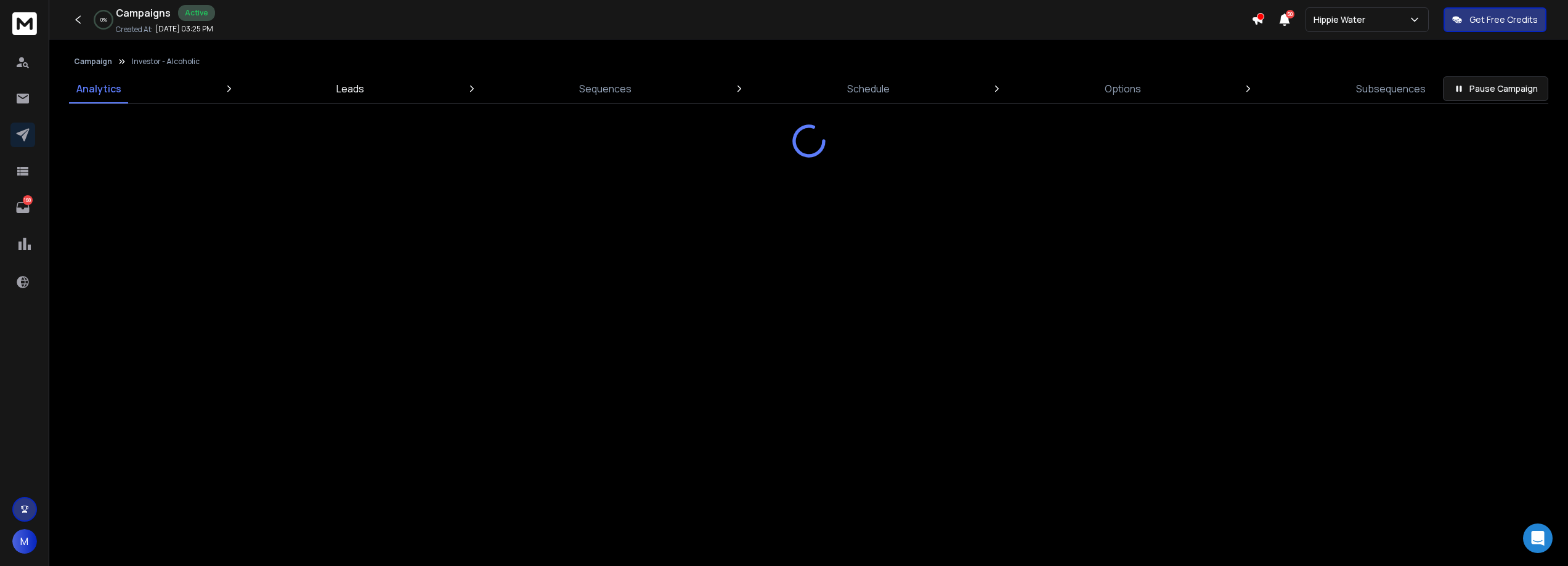
click at [355, 98] on link "Leads" at bounding box center [350, 88] width 43 height 29
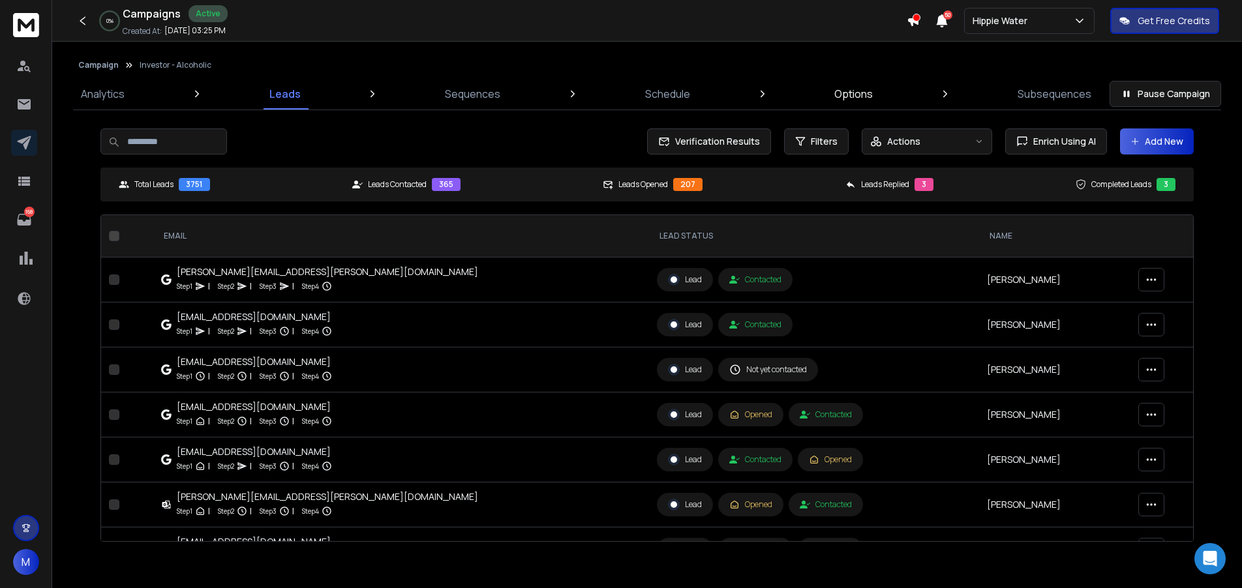
click at [860, 89] on p "Options" at bounding box center [853, 94] width 38 height 16
